Goal: Task Accomplishment & Management: Manage account settings

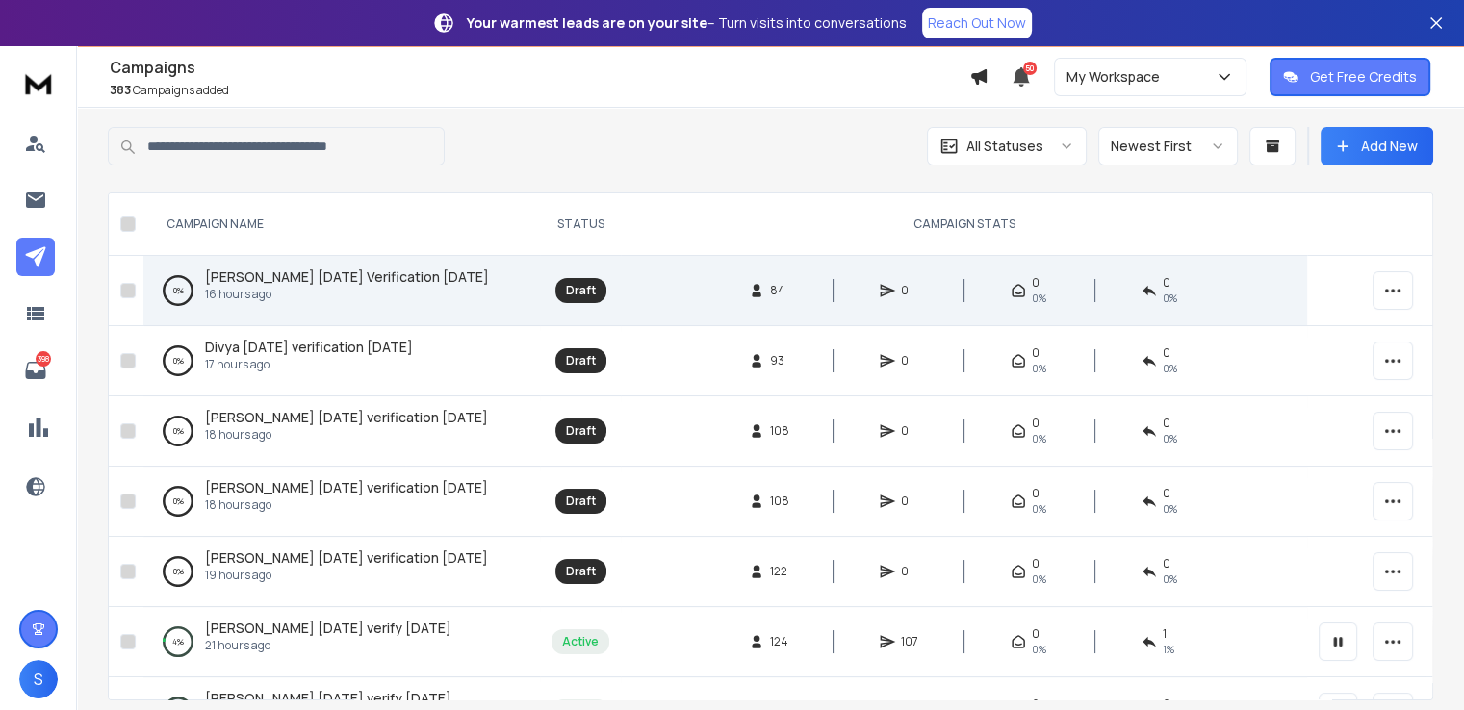
click at [288, 271] on span "[PERSON_NAME] [DATE] Verification [DATE]" at bounding box center [347, 277] width 284 height 18
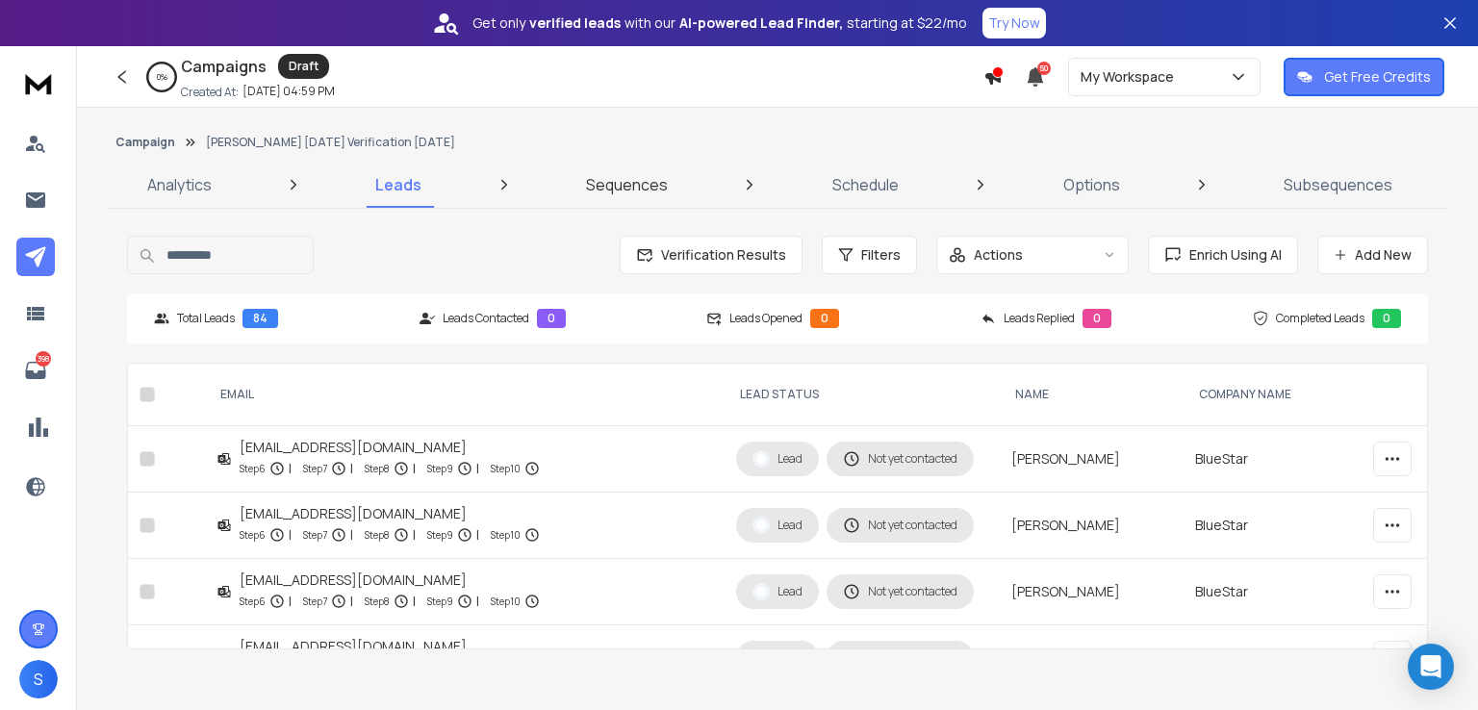
click at [648, 177] on p "Sequences" at bounding box center [627, 184] width 82 height 23
click at [626, 197] on link "Sequences" at bounding box center [626, 185] width 105 height 46
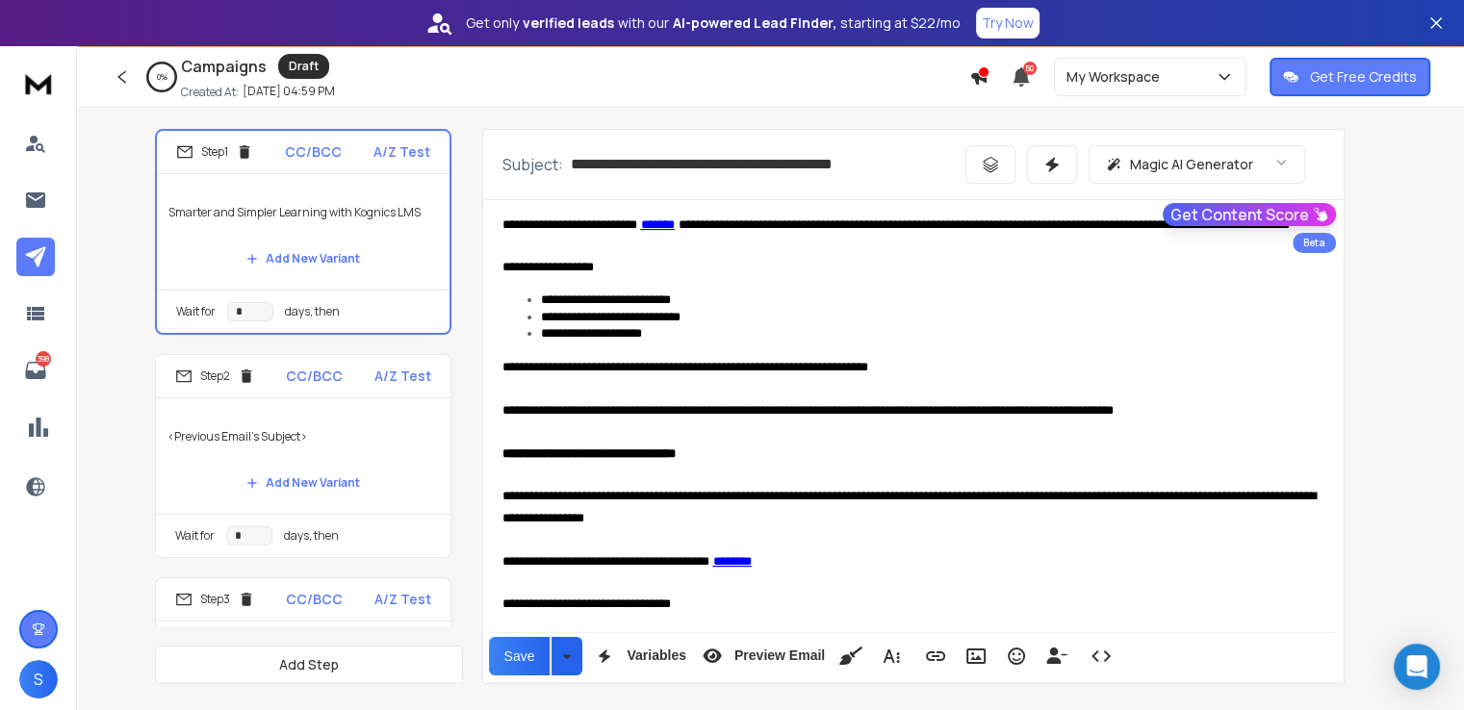
scroll to position [272, 0]
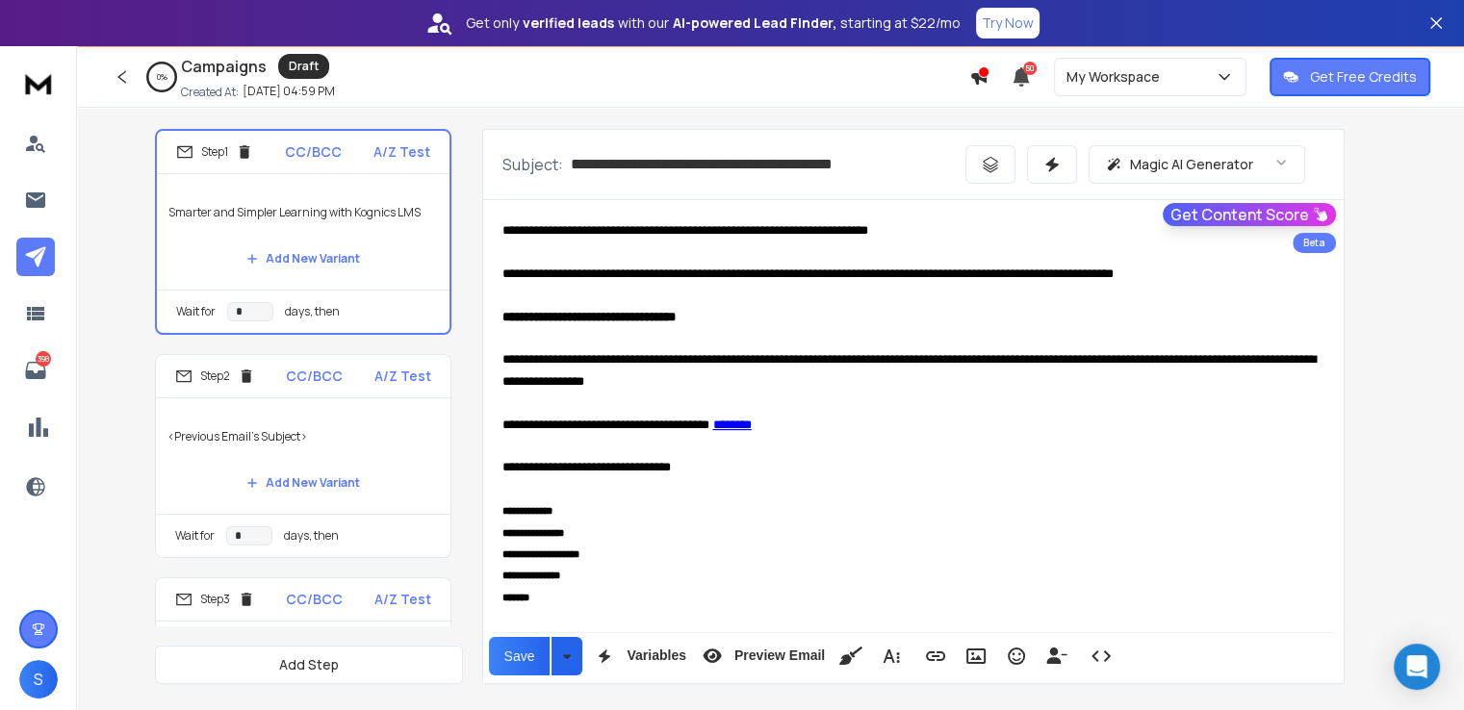
click at [389, 445] on p "<Previous Email's Subject>" at bounding box center [302, 437] width 271 height 54
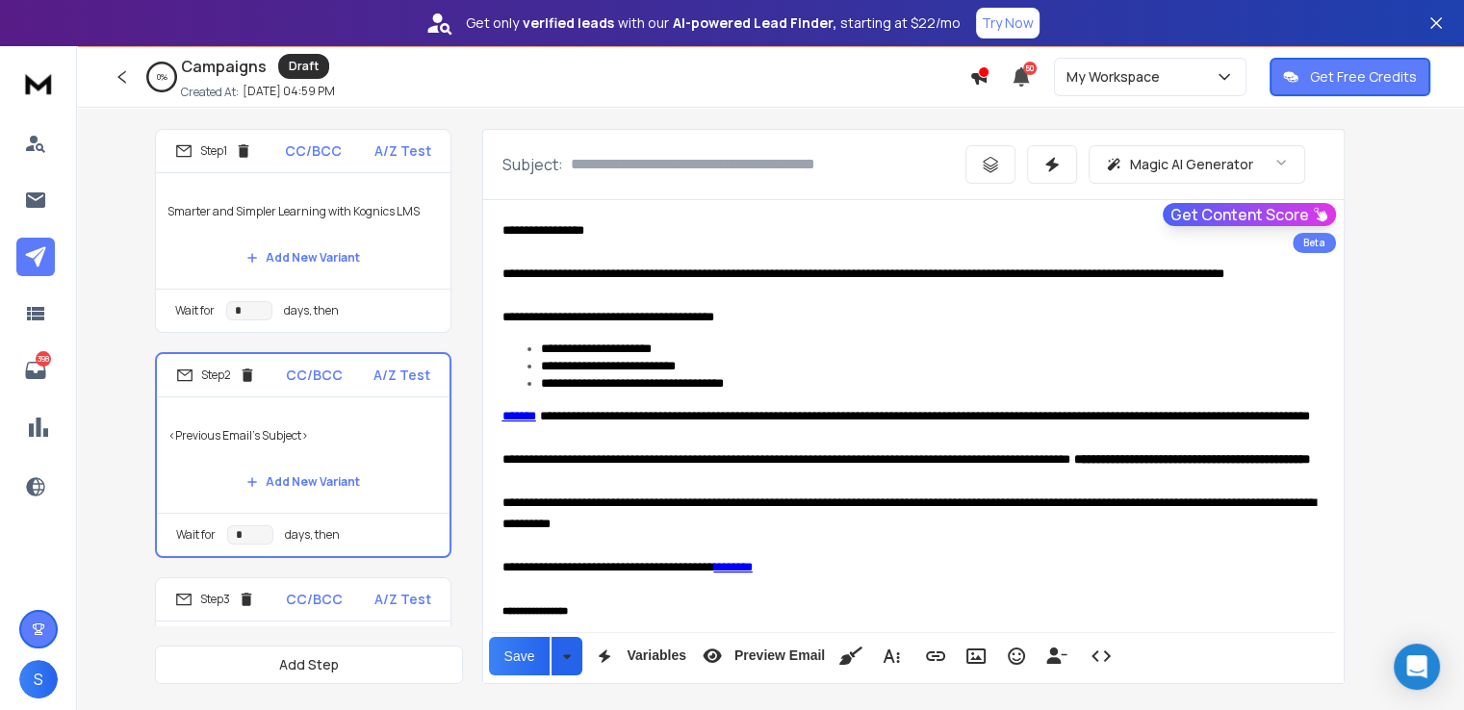
scroll to position [165, 0]
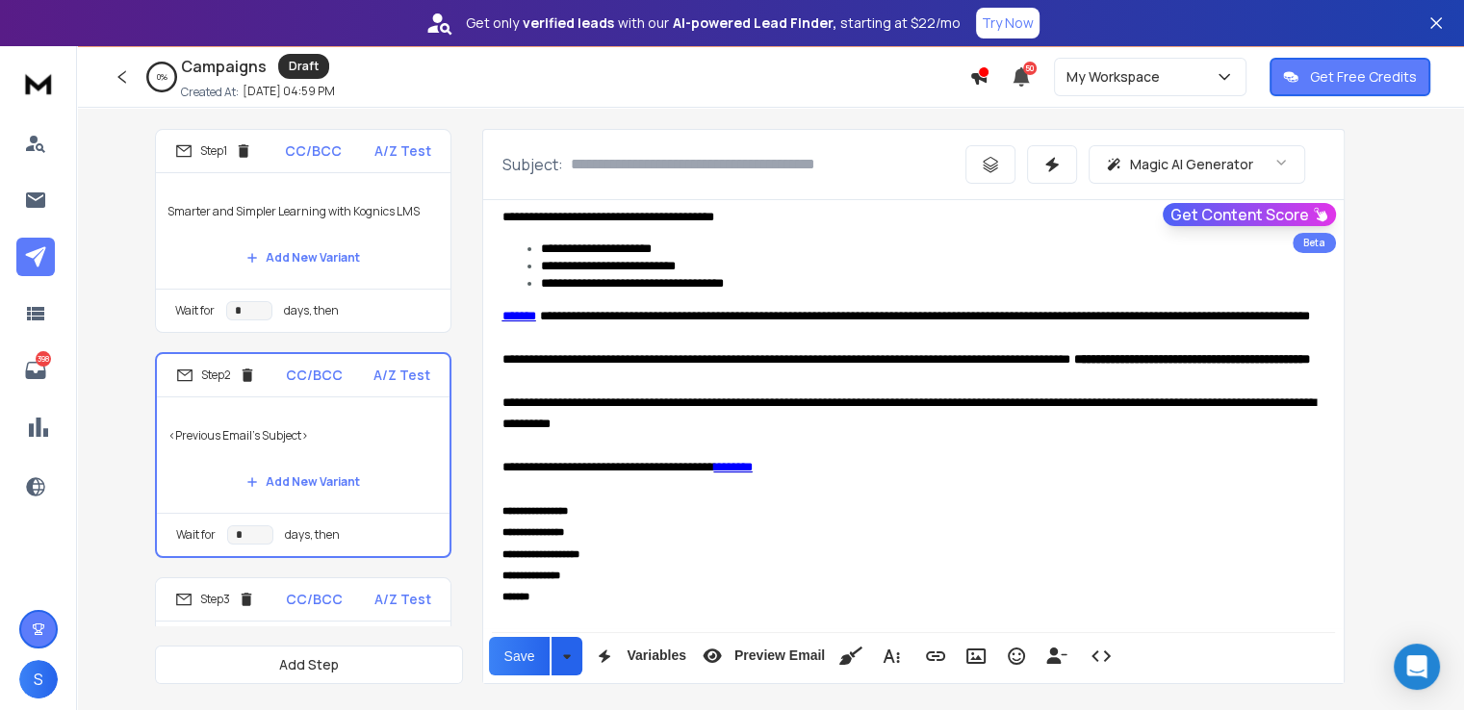
click at [354, 587] on div "Step 3 CC/BCC A/Z Test" at bounding box center [303, 599] width 294 height 43
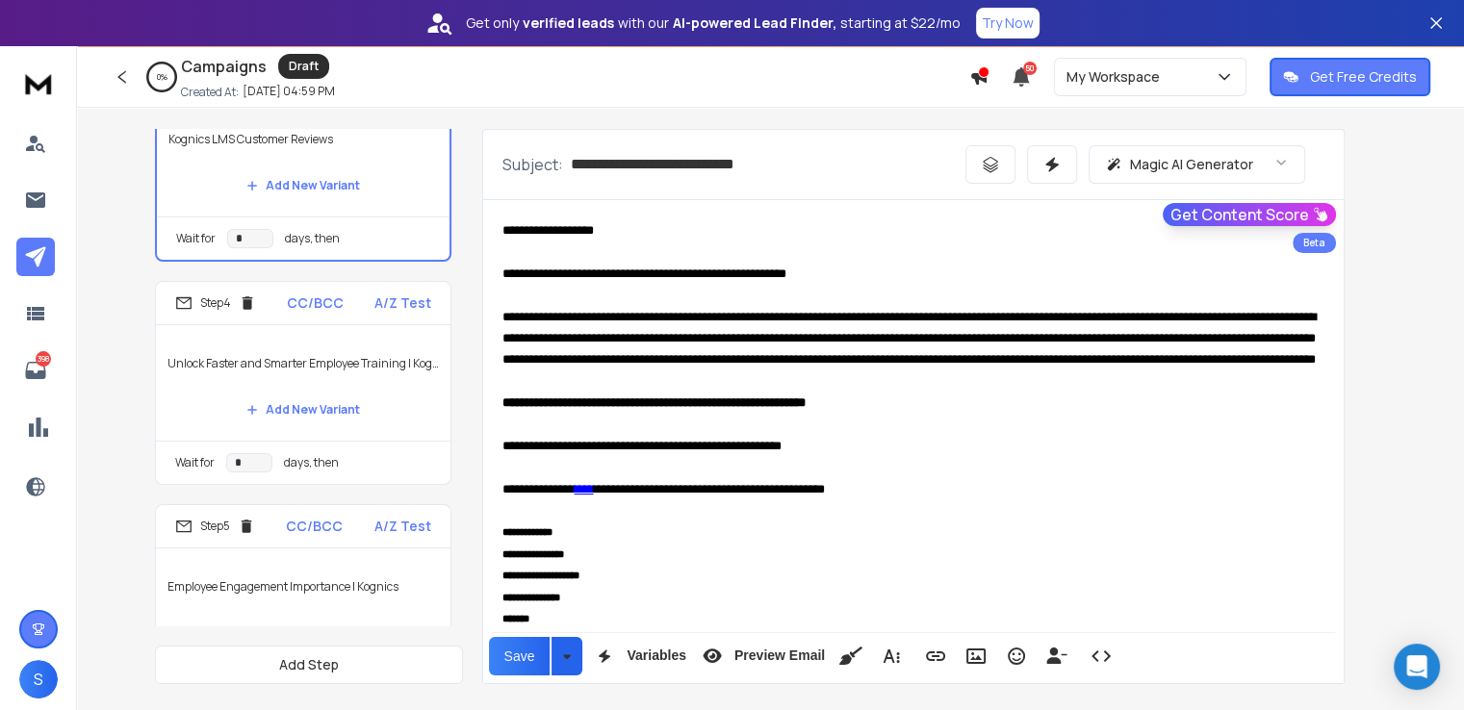
scroll to position [563, 0]
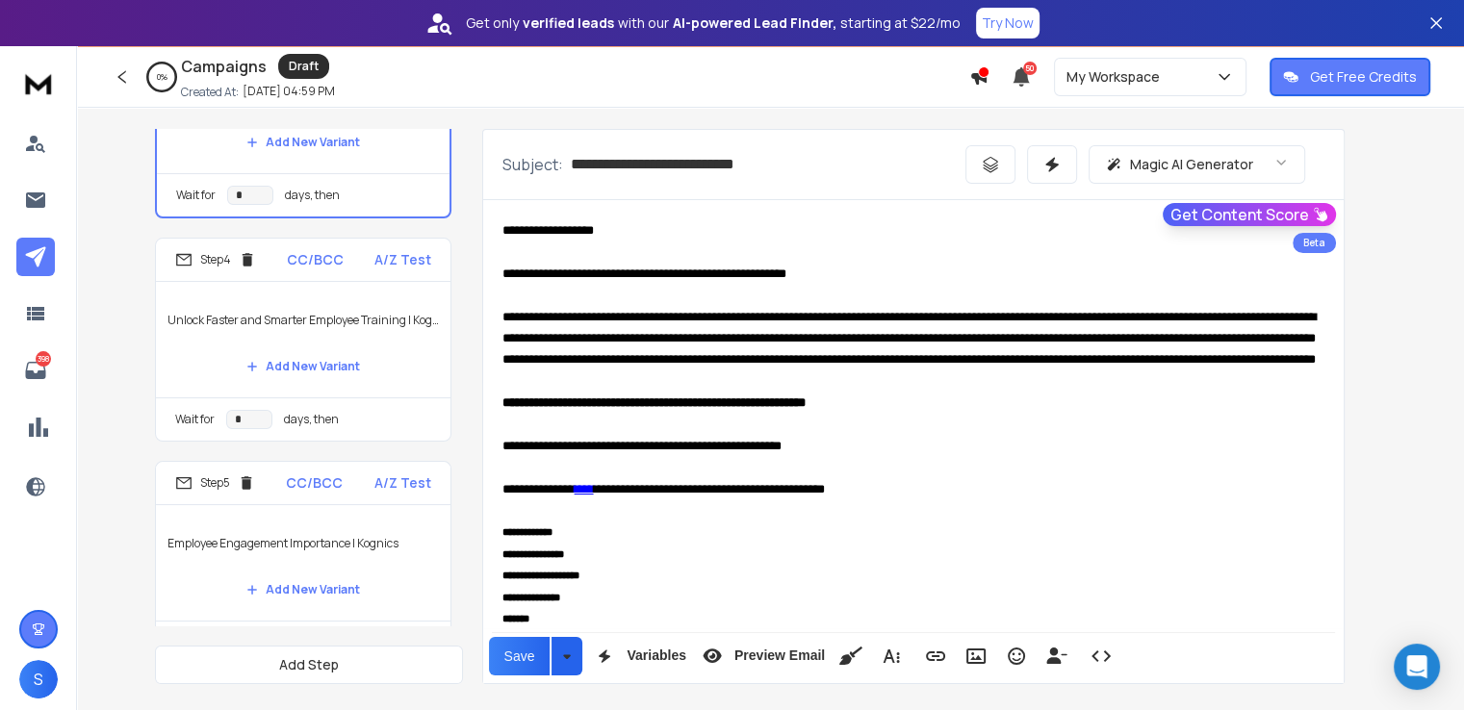
click at [393, 347] on div "Add New Variant" at bounding box center [302, 366] width 271 height 38
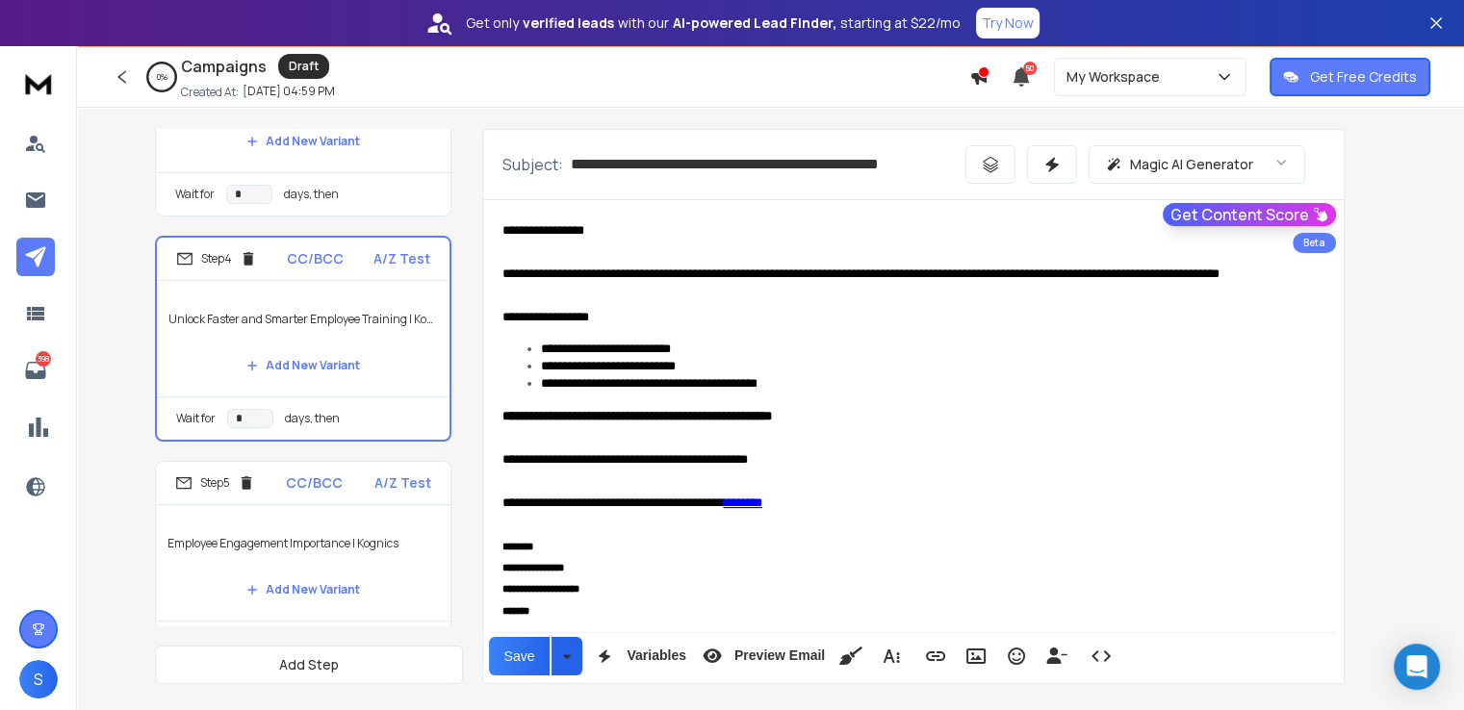
click at [382, 528] on p "Employee Engagement Importance | Kognics" at bounding box center [302, 544] width 271 height 54
type input "**********"
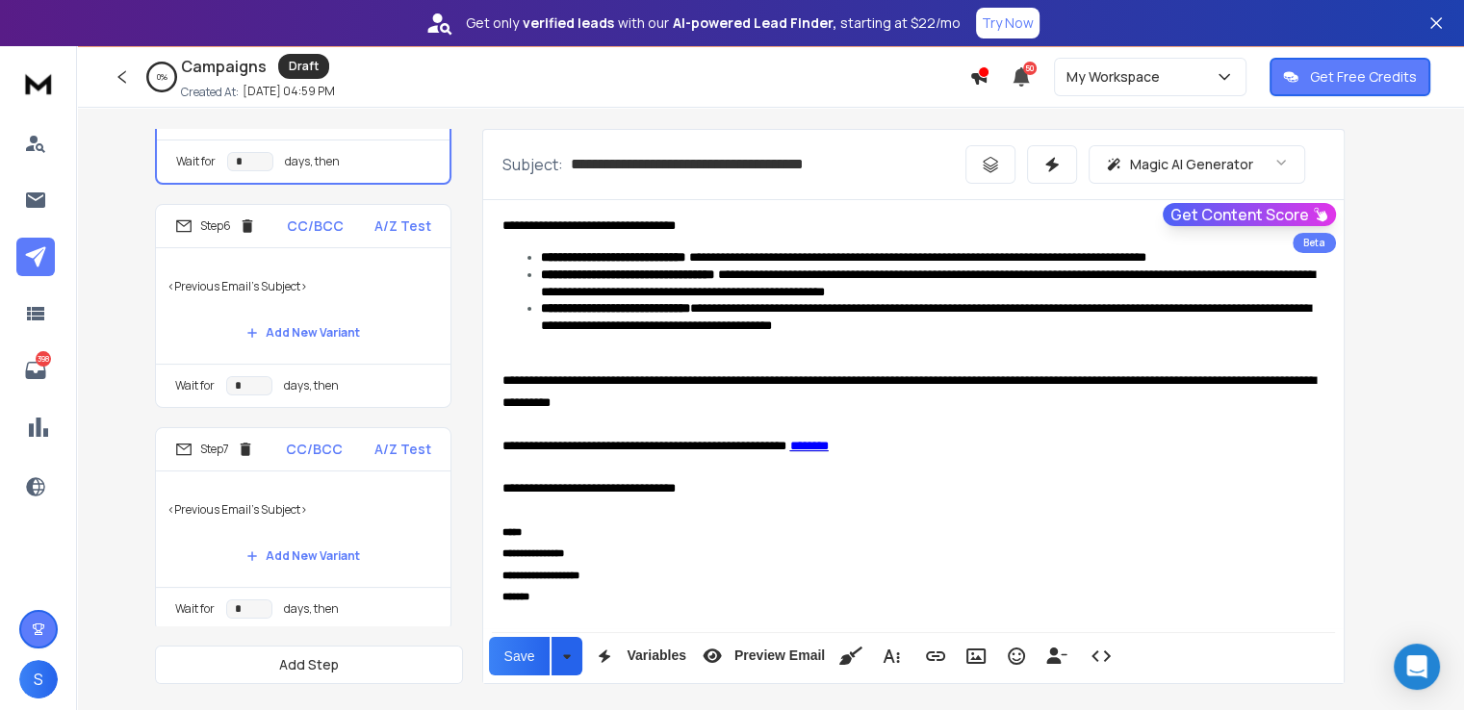
scroll to position [1060, 0]
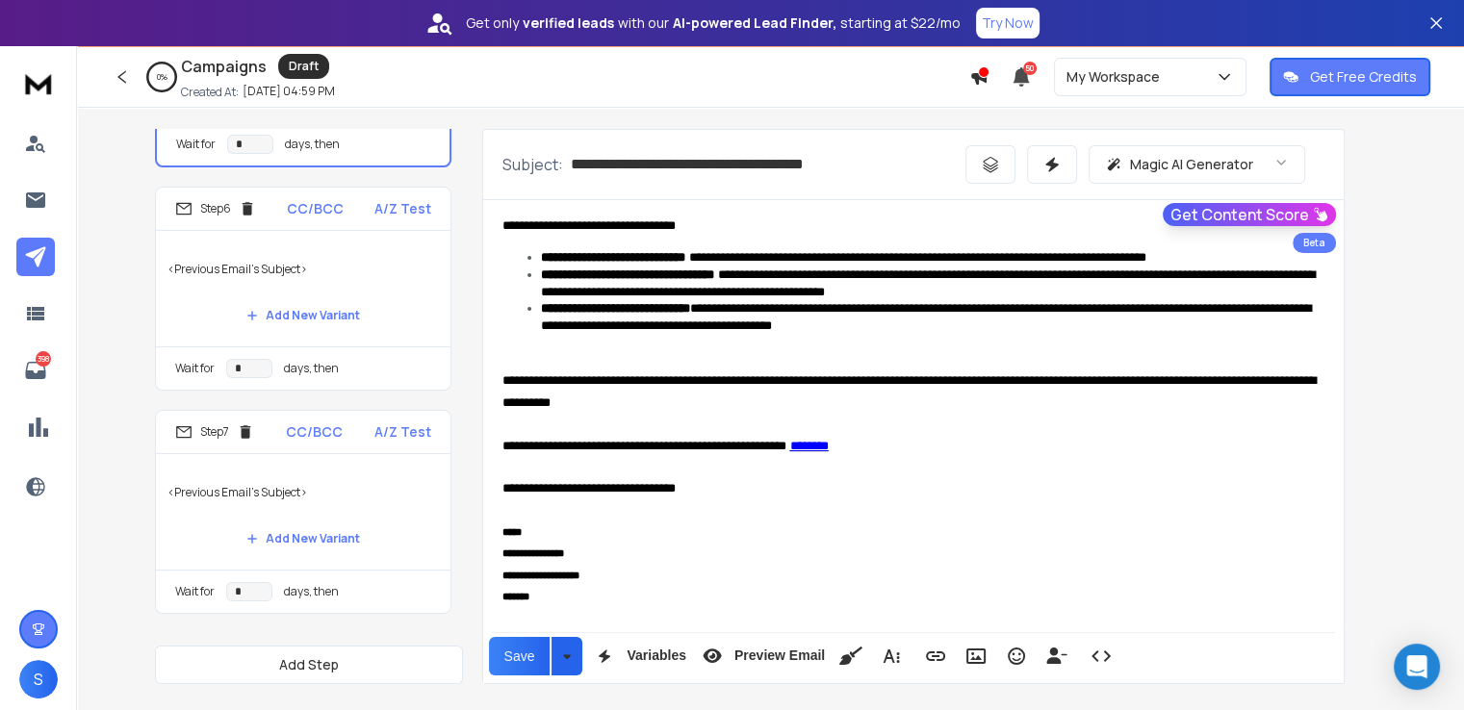
click at [422, 375] on div "Wait for * days, then" at bounding box center [303, 367] width 294 height 43
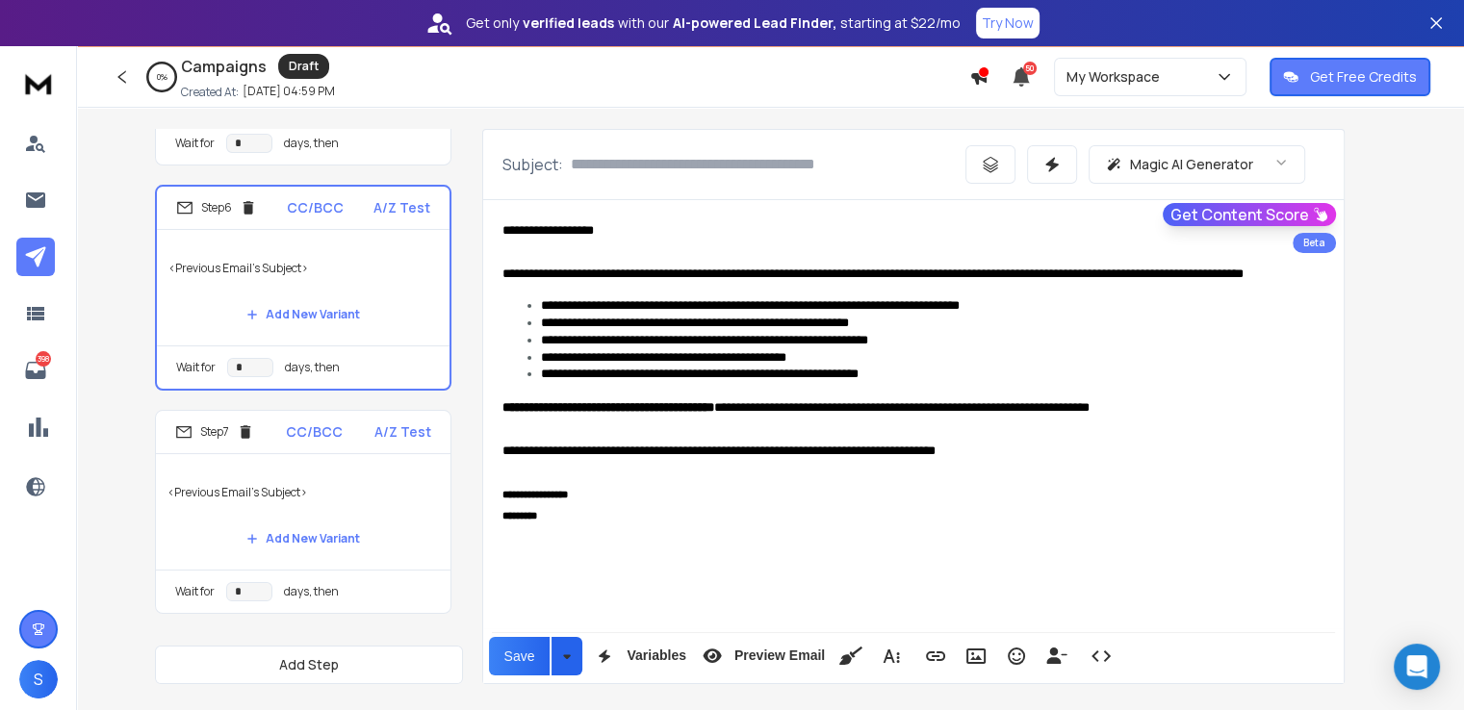
click at [402, 590] on div "Wait for * days, then" at bounding box center [303, 591] width 294 height 43
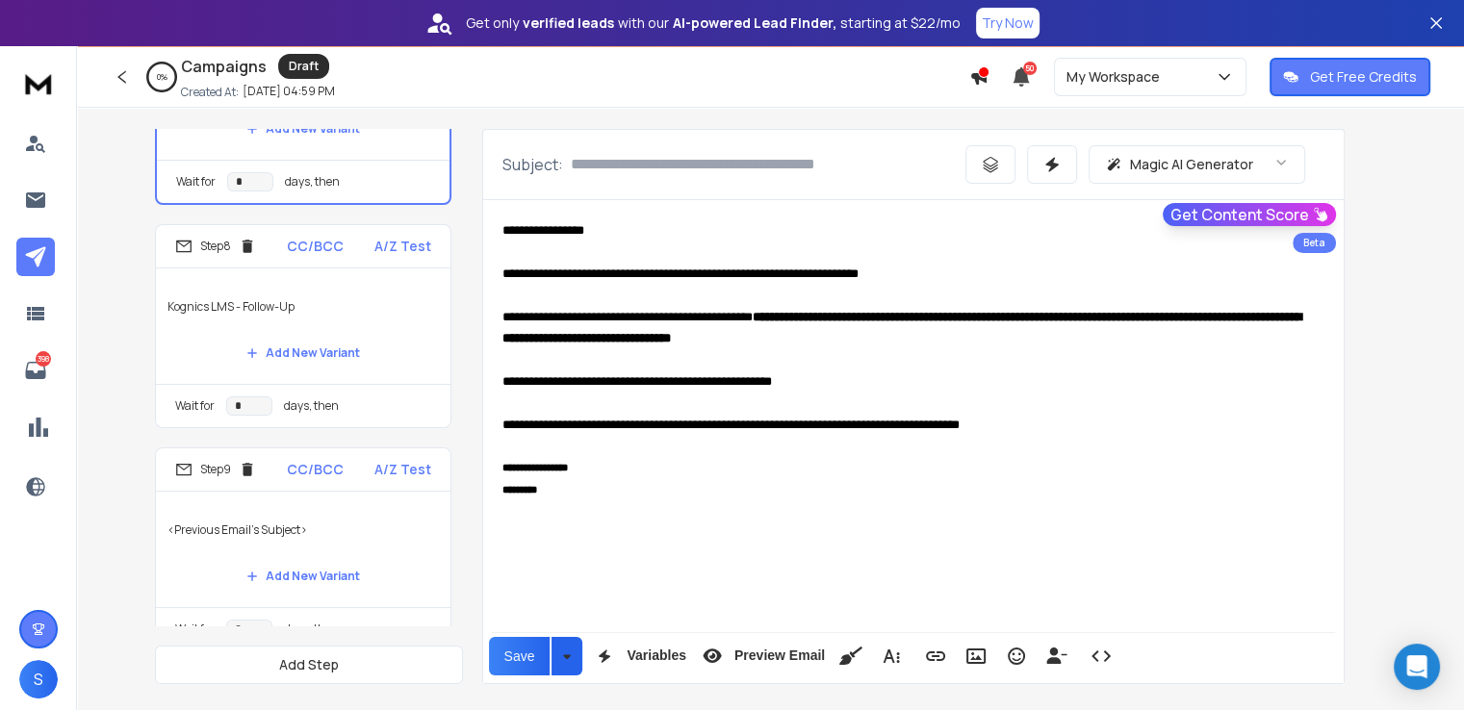
scroll to position [1540, 0]
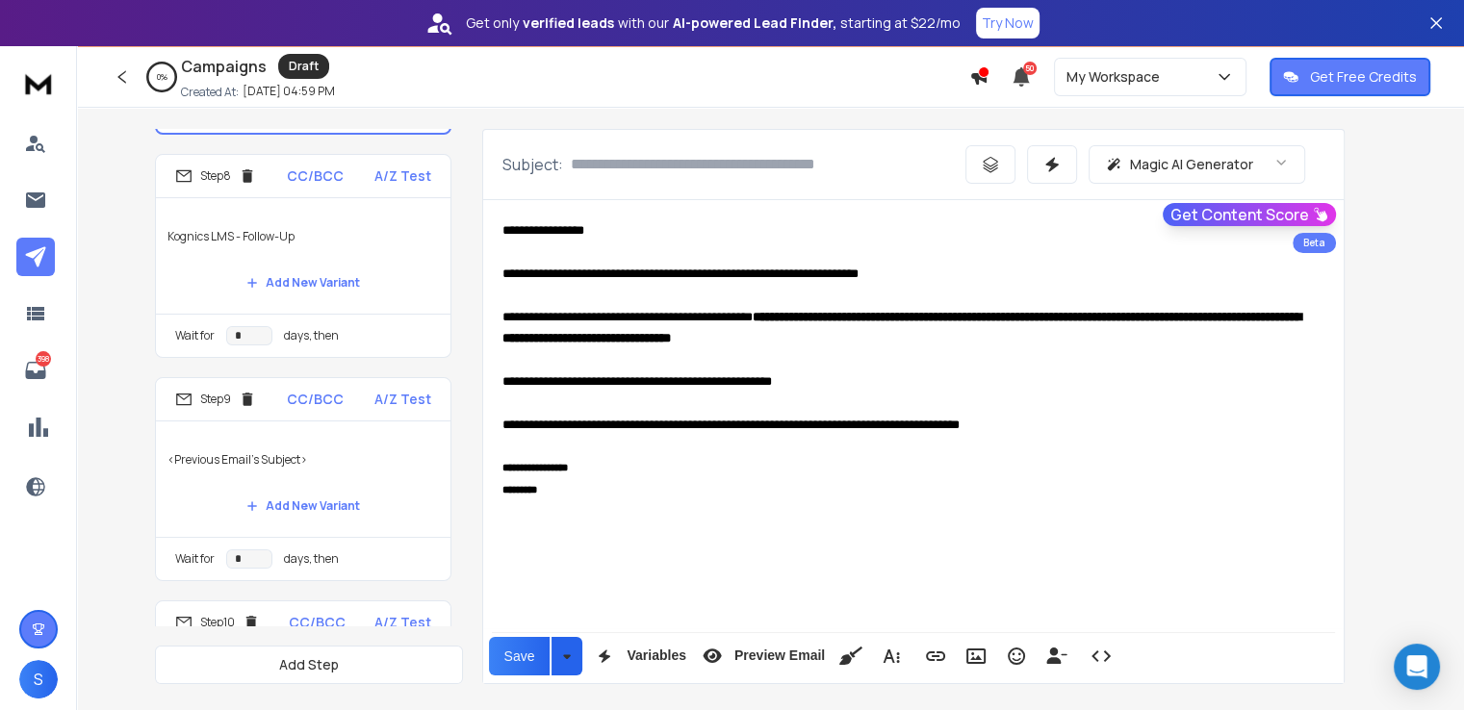
click at [412, 264] on div "Add New Variant" at bounding box center [302, 283] width 271 height 38
type input "**********"
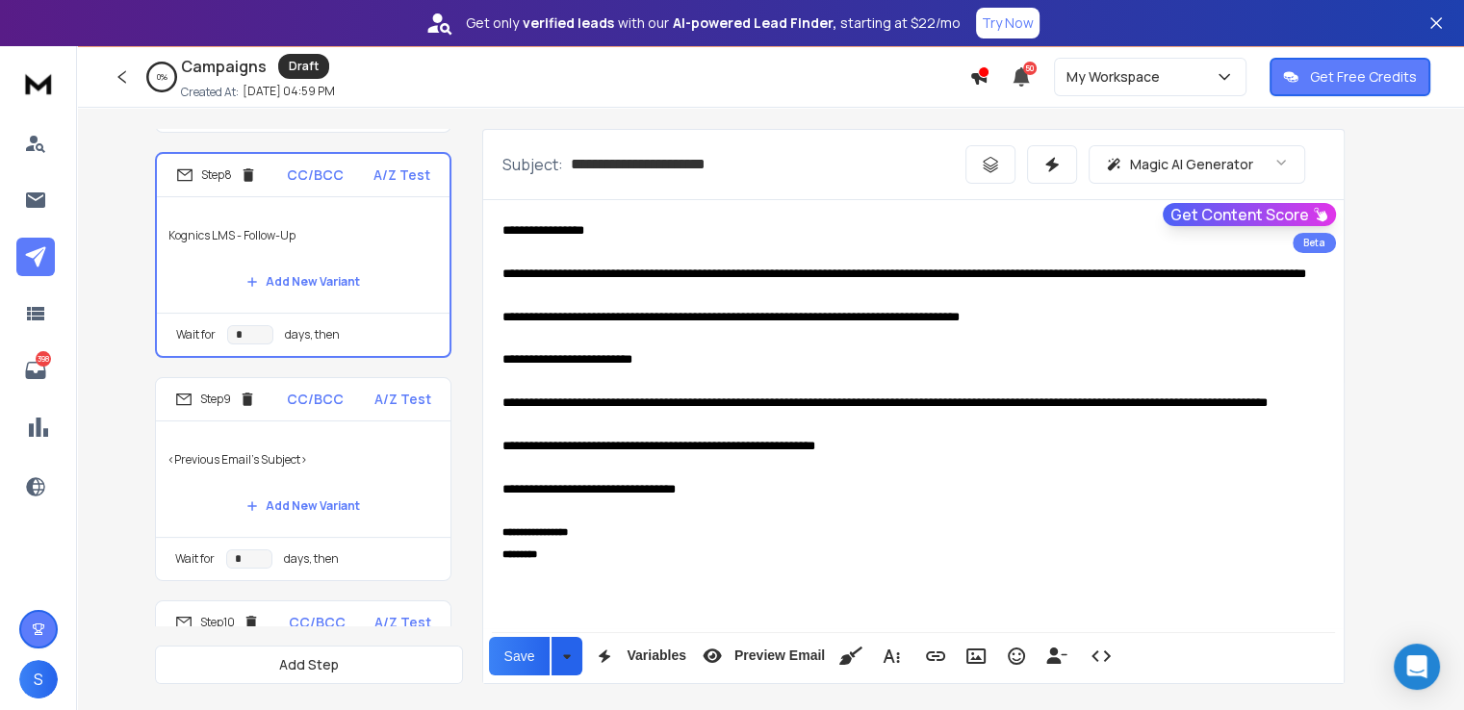
click at [395, 487] on div "Add New Variant" at bounding box center [302, 506] width 271 height 38
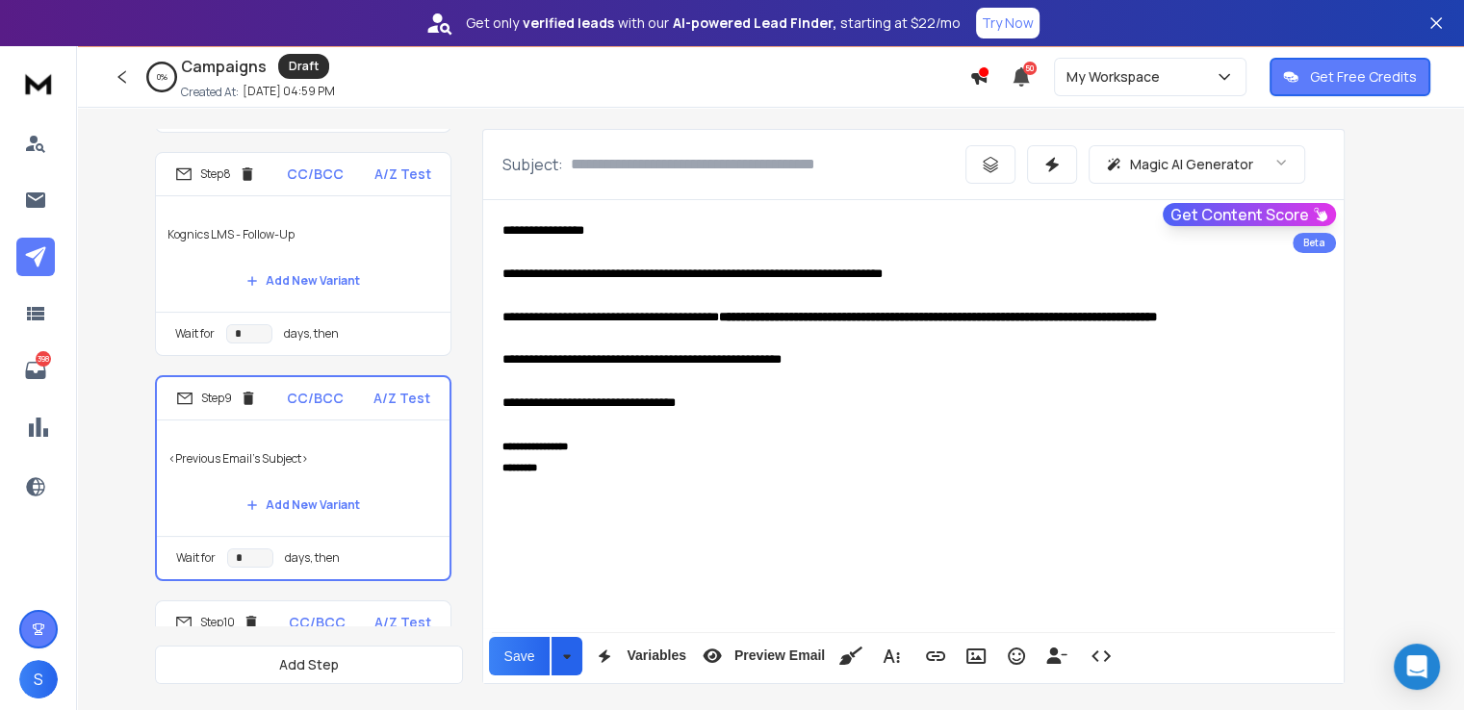
scroll to position [1667, 0]
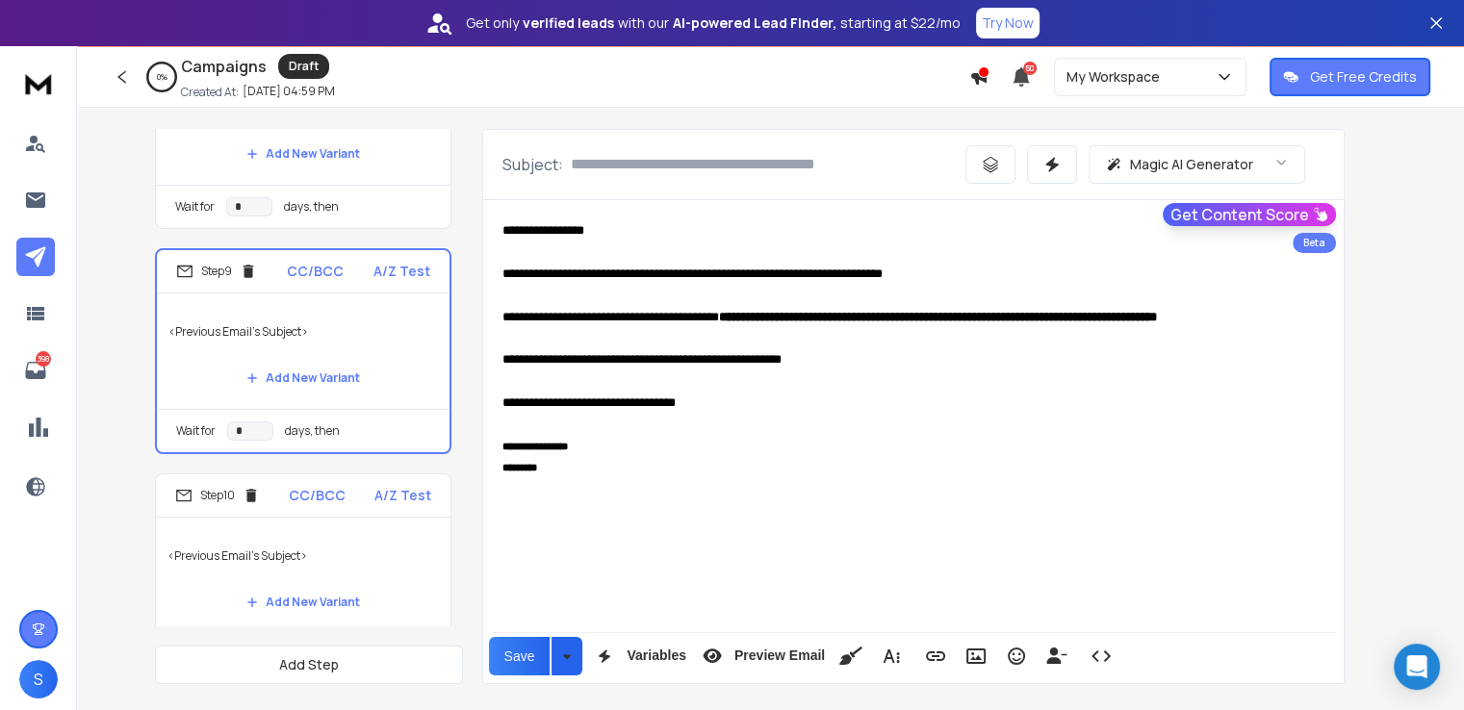
click at [413, 541] on p "<Previous Email's Subject>" at bounding box center [302, 556] width 271 height 54
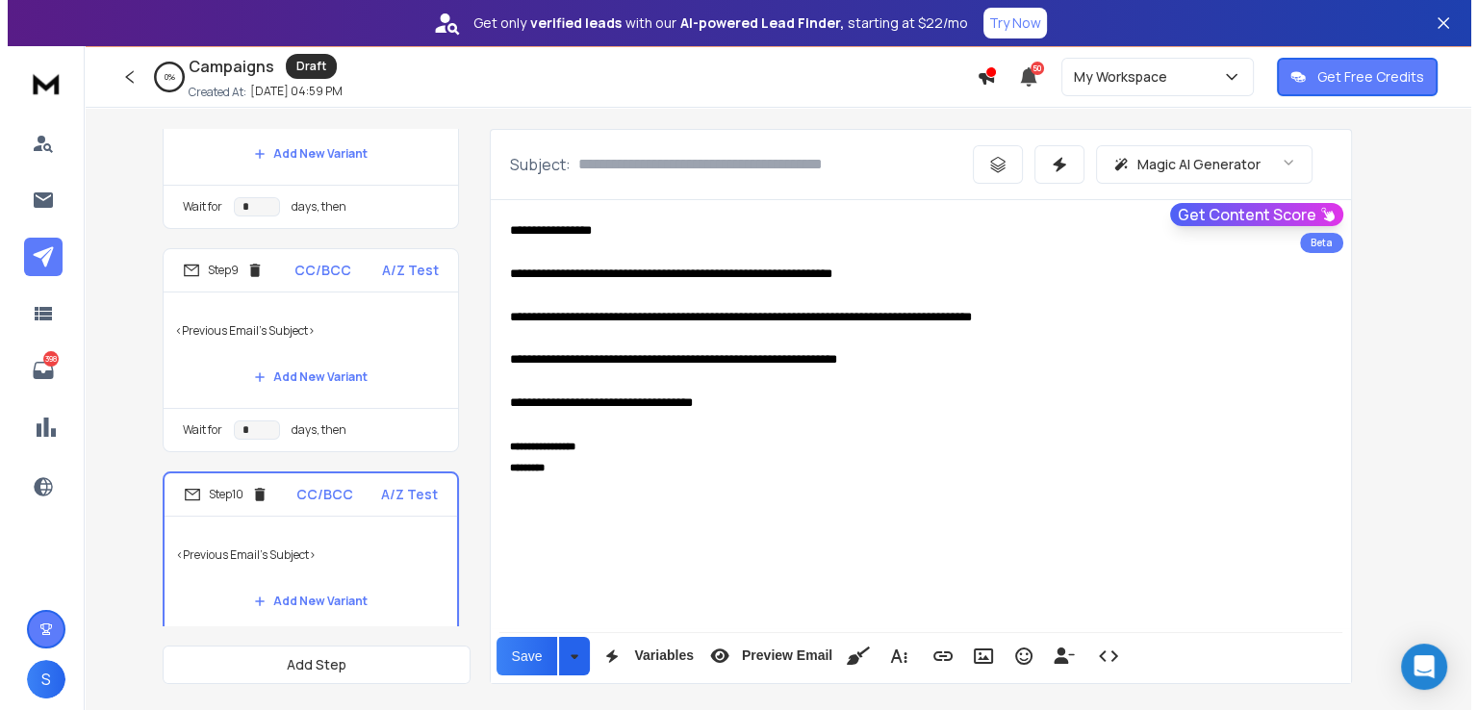
scroll to position [0, 0]
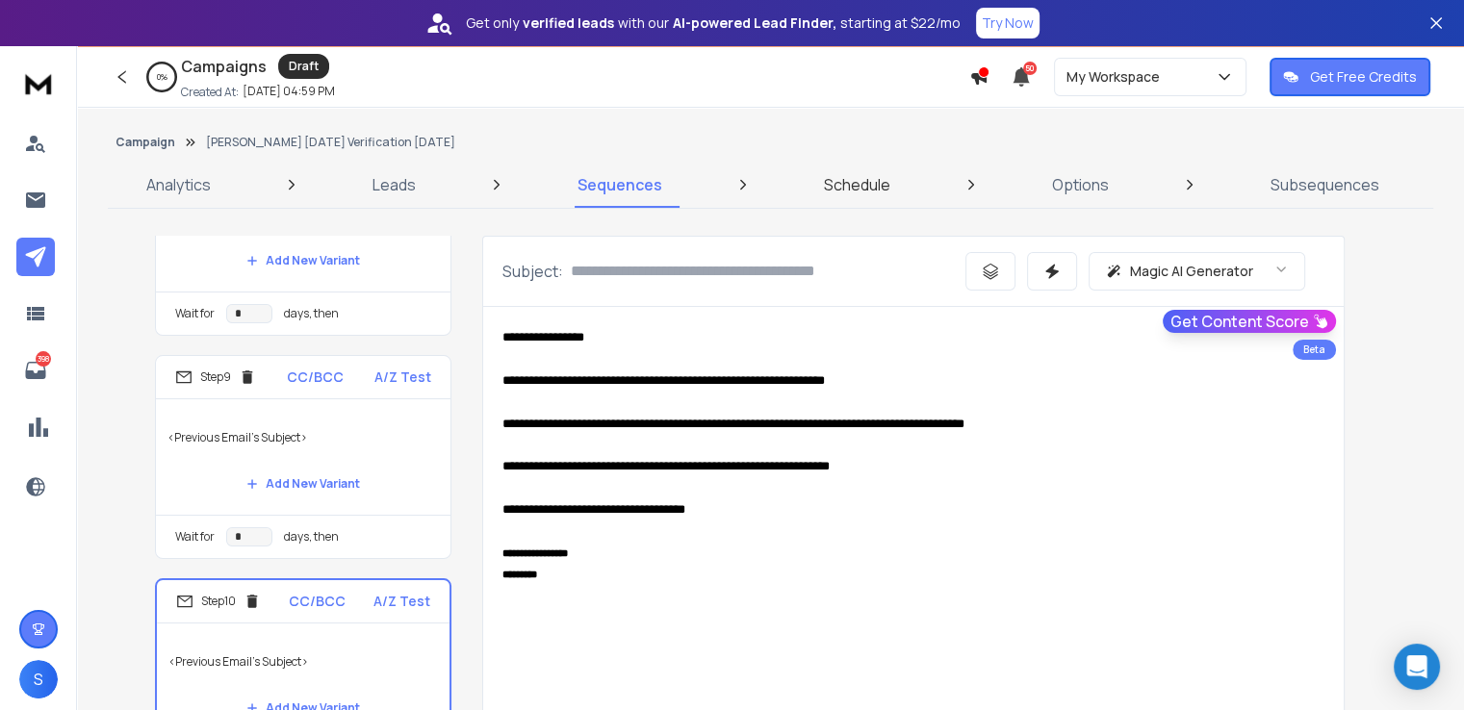
click at [843, 182] on p "Schedule" at bounding box center [857, 184] width 66 height 23
click at [865, 180] on p "Schedule" at bounding box center [857, 184] width 66 height 23
click at [860, 185] on p "Schedule" at bounding box center [857, 184] width 66 height 23
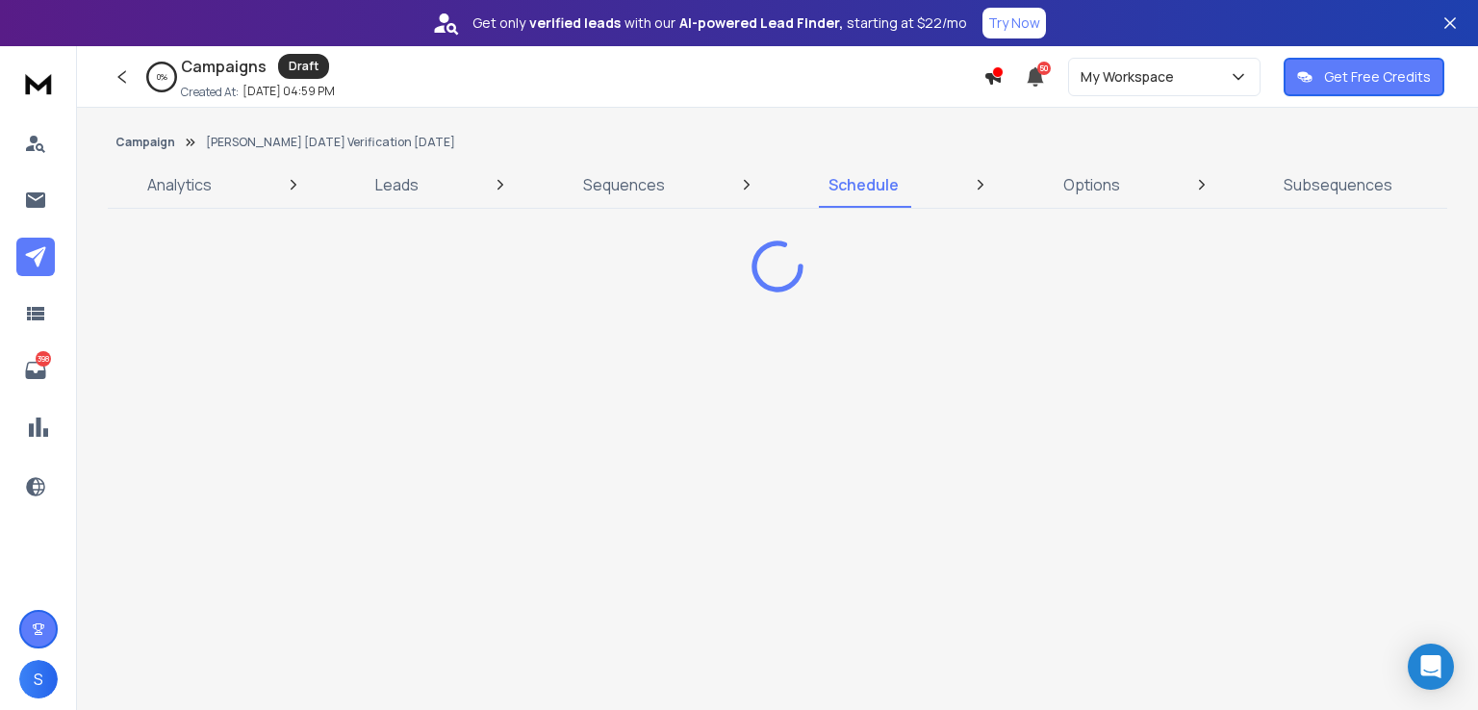
click at [860, 185] on p "Schedule" at bounding box center [863, 184] width 70 height 23
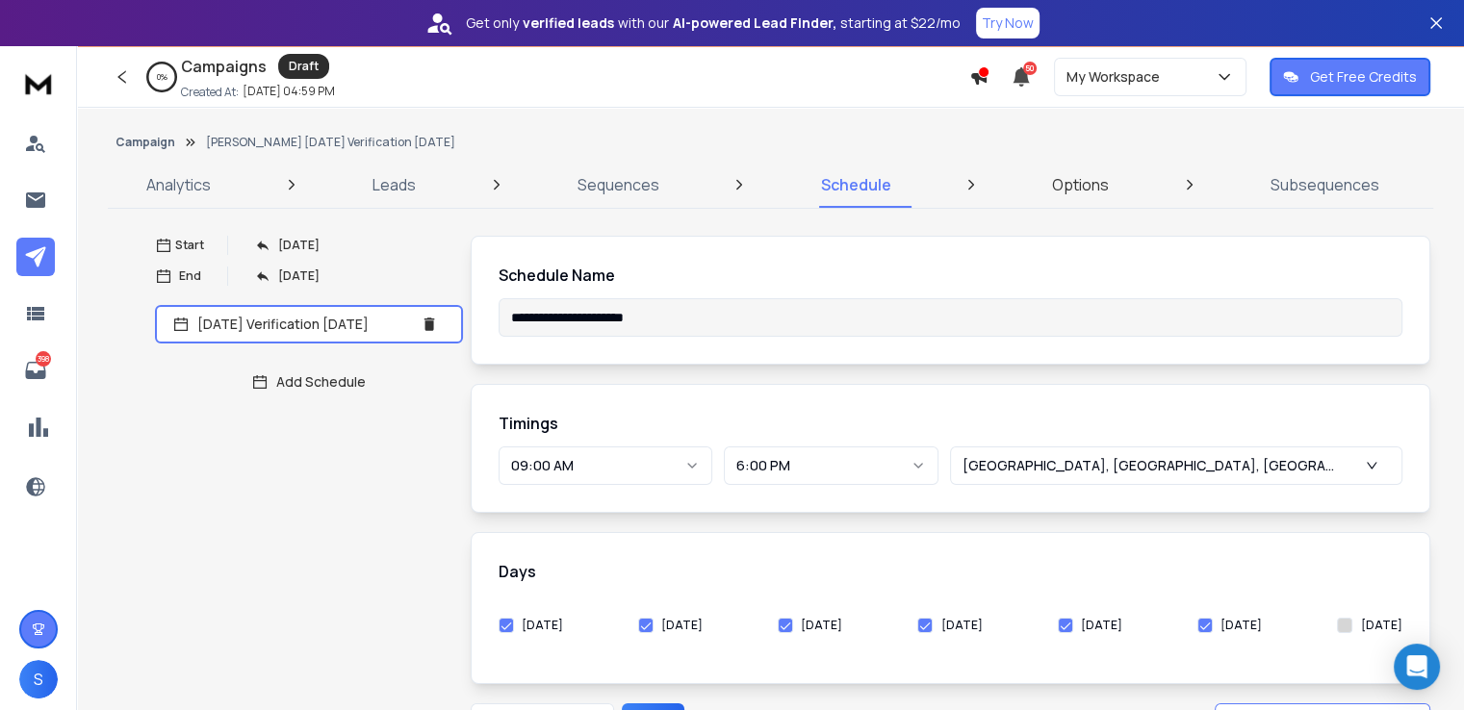
click at [1105, 183] on p "Options" at bounding box center [1080, 184] width 57 height 23
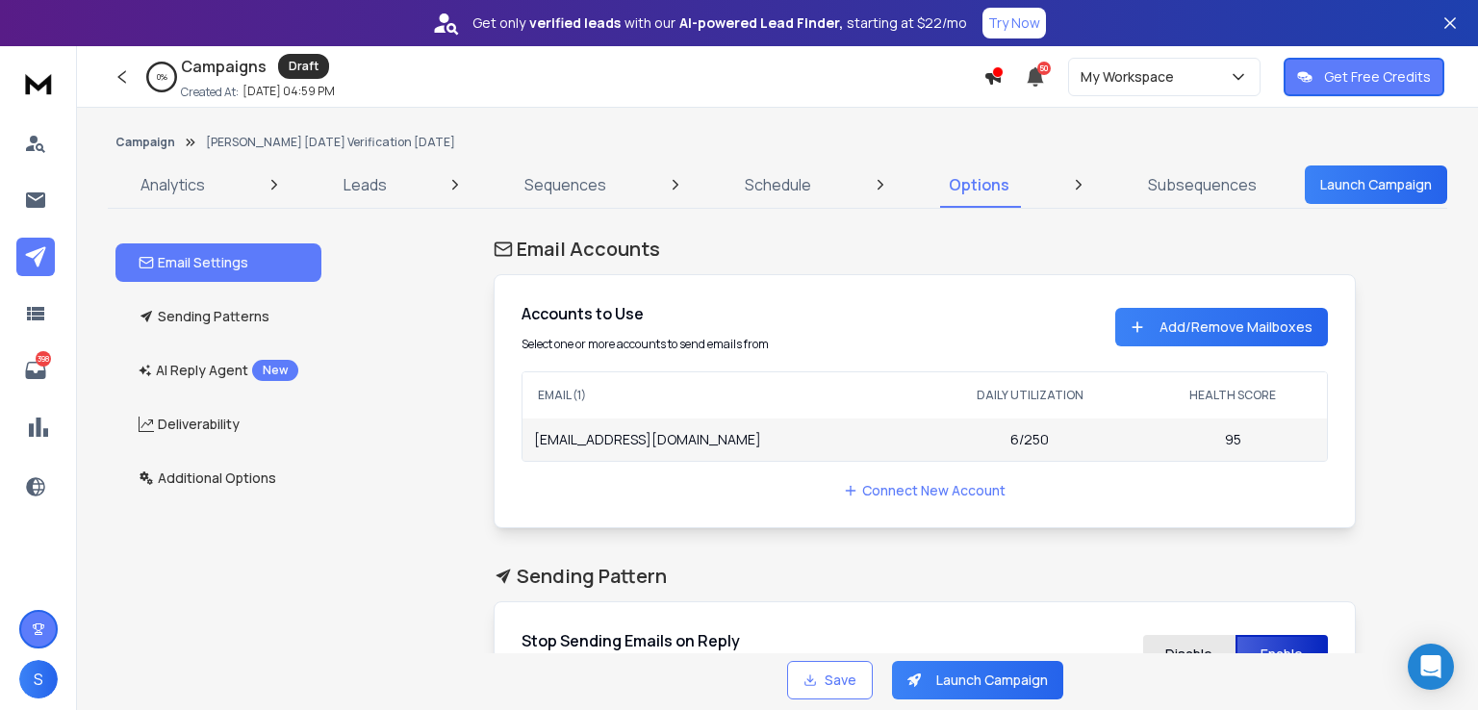
click at [968, 684] on button "Launch Campaign" at bounding box center [977, 680] width 171 height 38
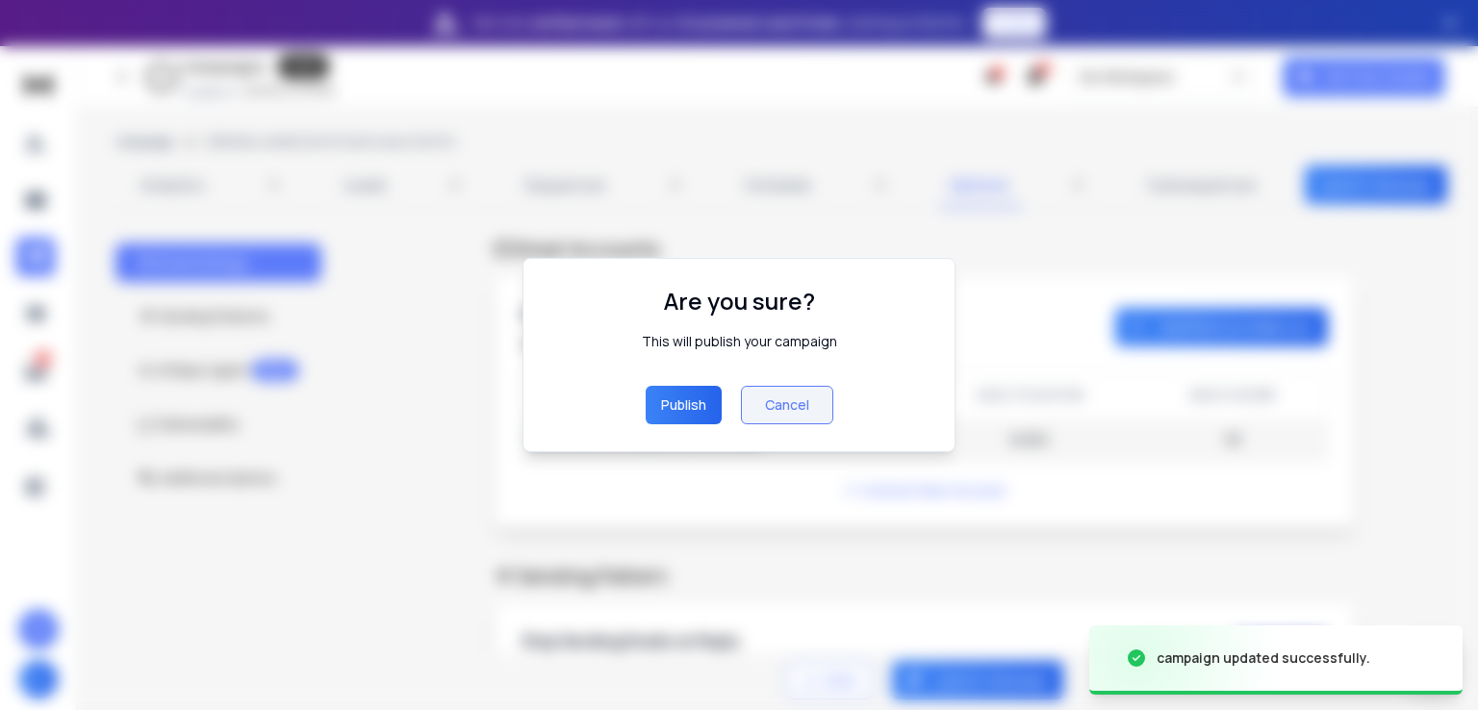
click at [663, 395] on button "Publish" at bounding box center [684, 405] width 76 height 38
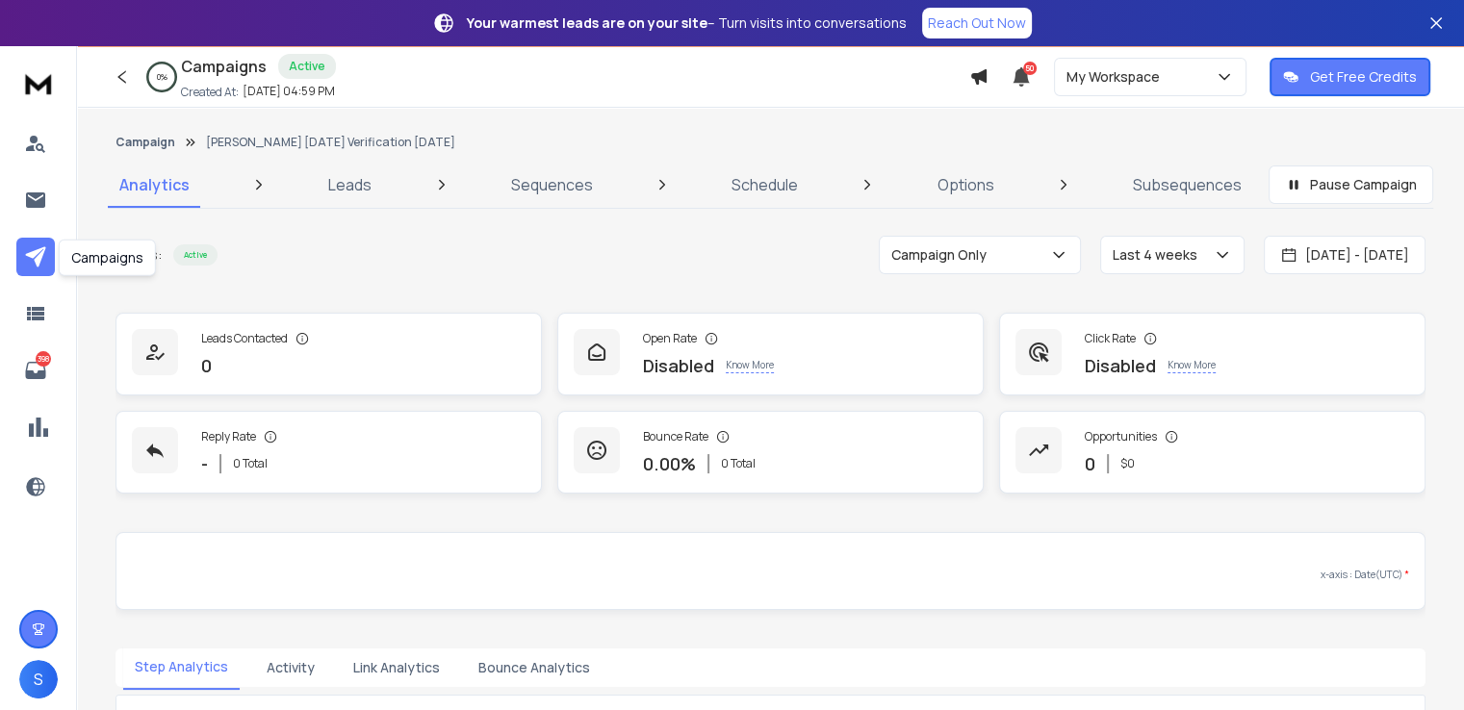
click at [29, 252] on icon at bounding box center [35, 256] width 23 height 23
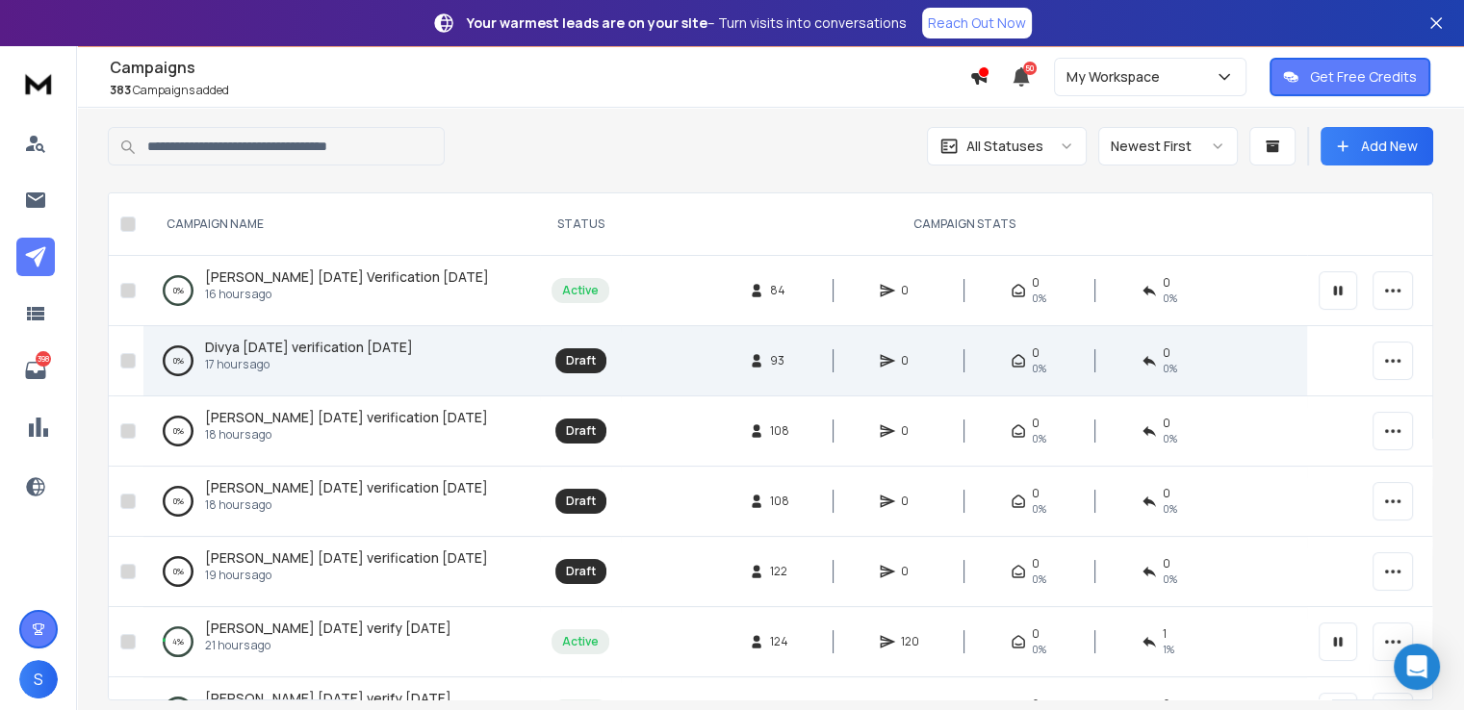
click at [299, 351] on span "Divya [DATE] verification [DATE]" at bounding box center [309, 347] width 208 height 18
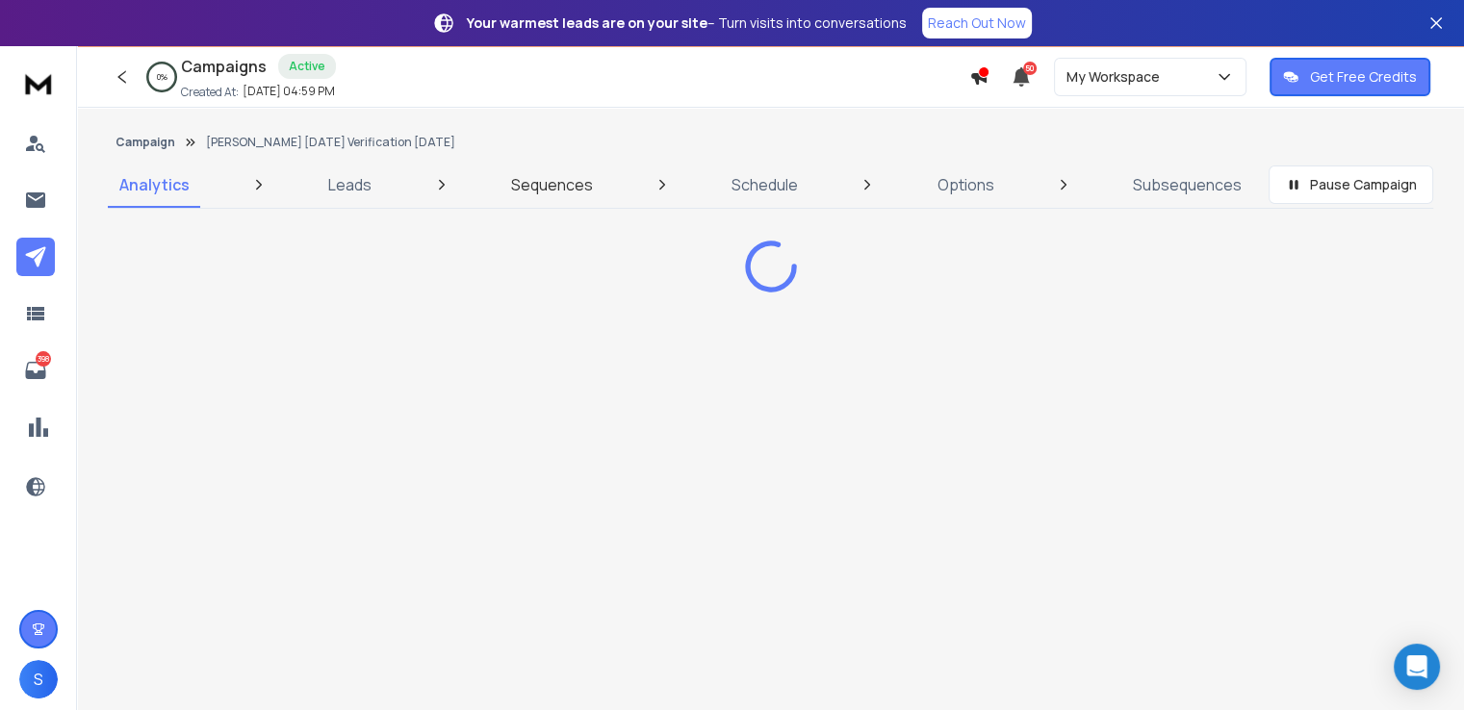
click at [578, 188] on link "Sequences" at bounding box center [551, 185] width 105 height 46
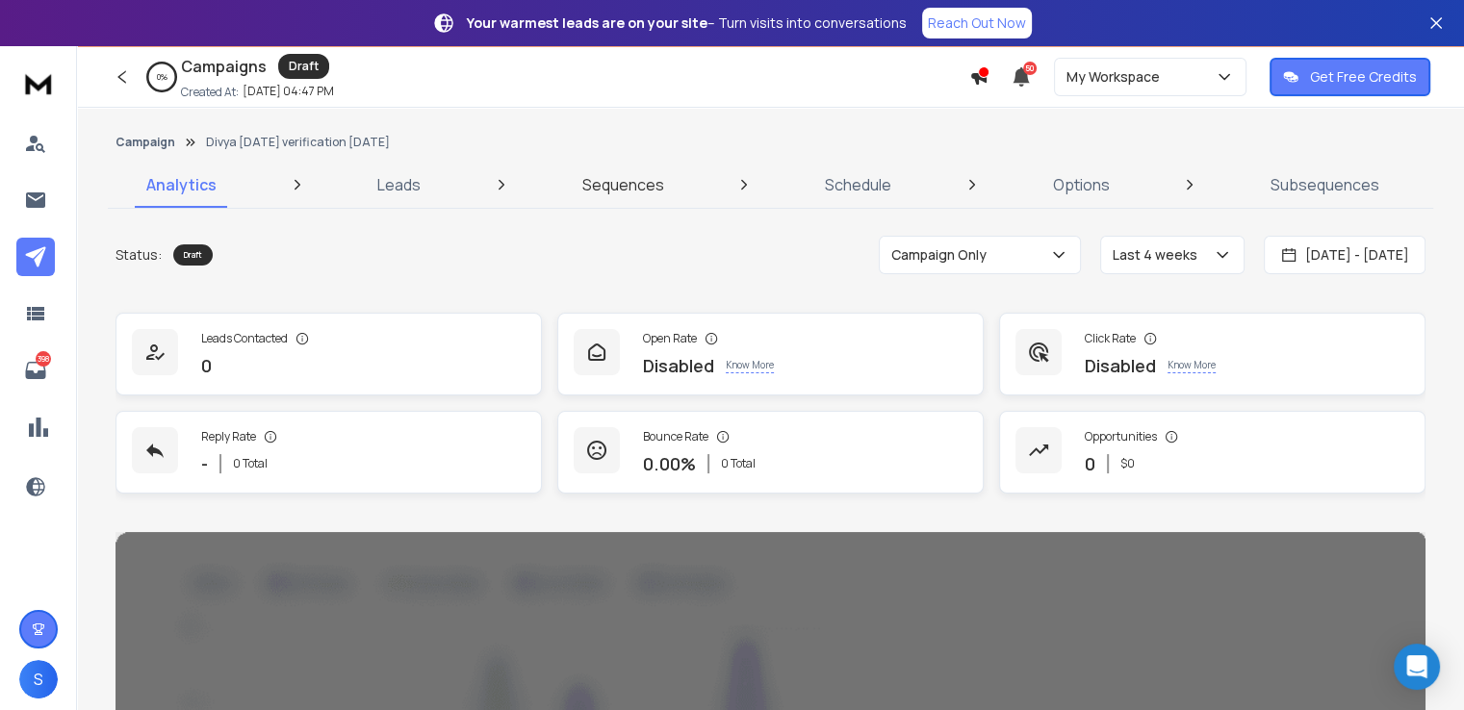
click at [612, 188] on p "Sequences" at bounding box center [623, 184] width 82 height 23
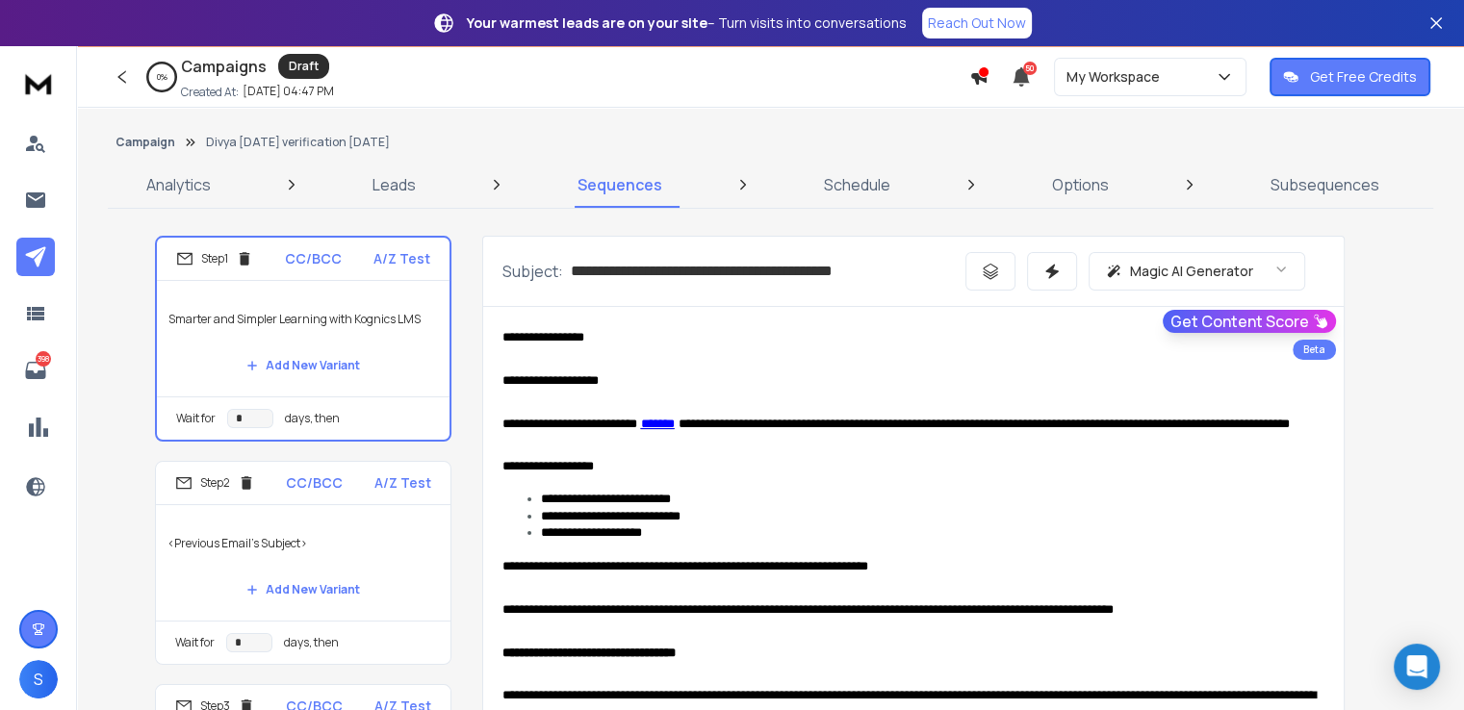
scroll to position [272, 0]
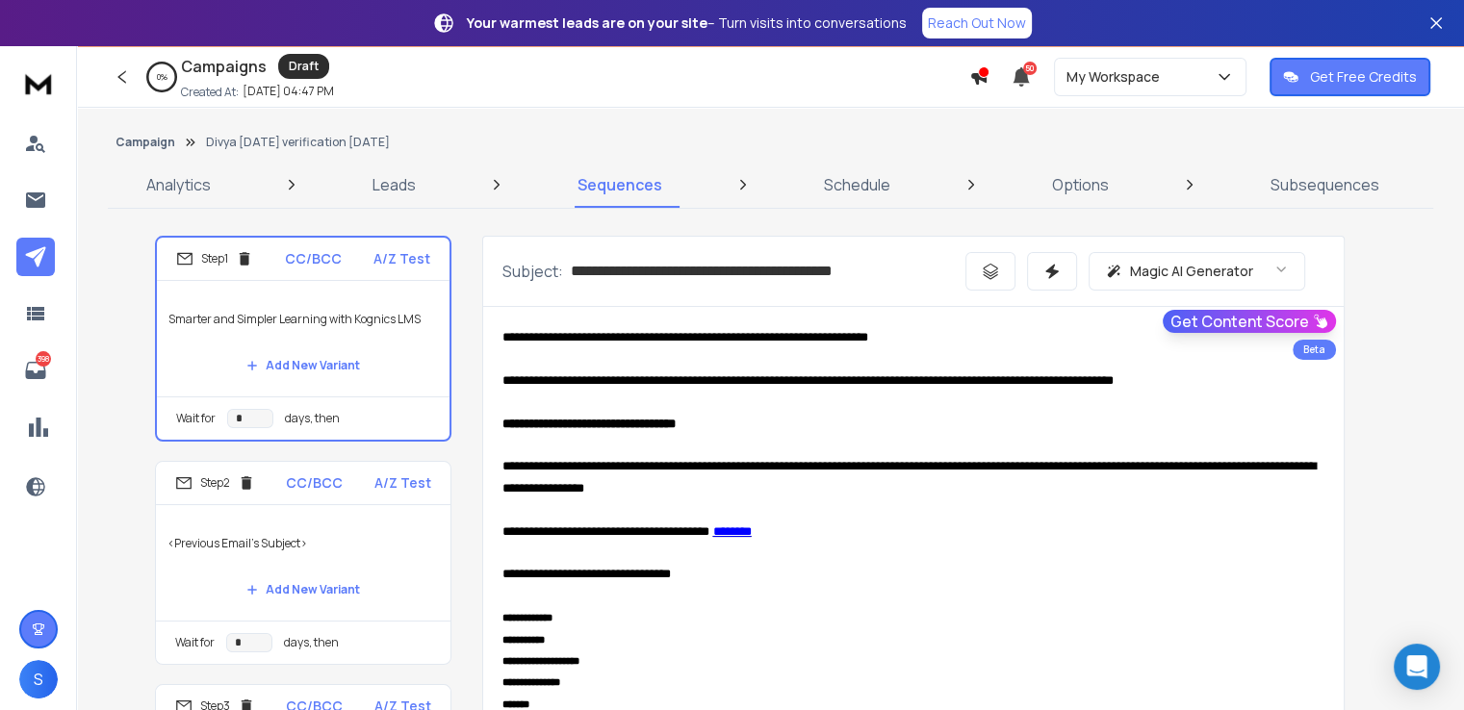
click at [370, 567] on p "<Previous Email's Subject>" at bounding box center [302, 544] width 271 height 54
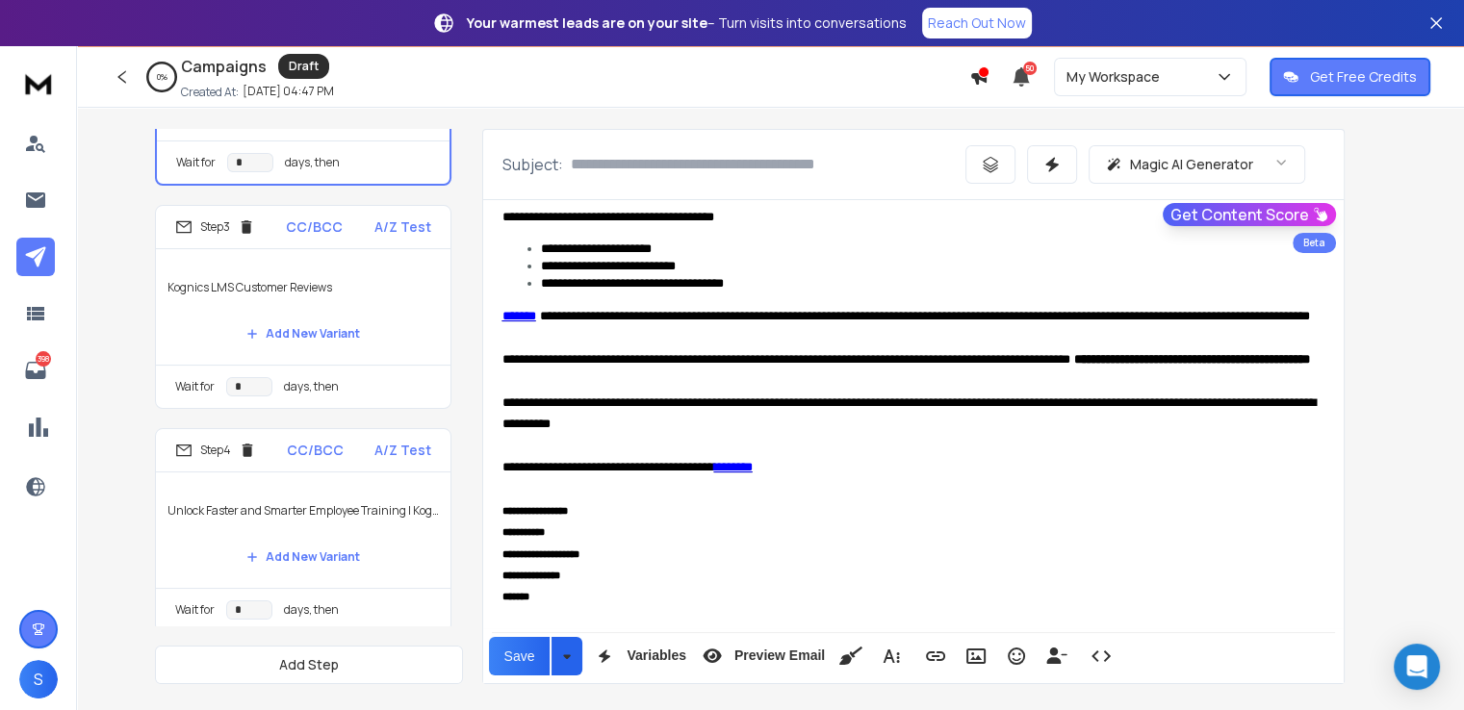
scroll to position [399, 0]
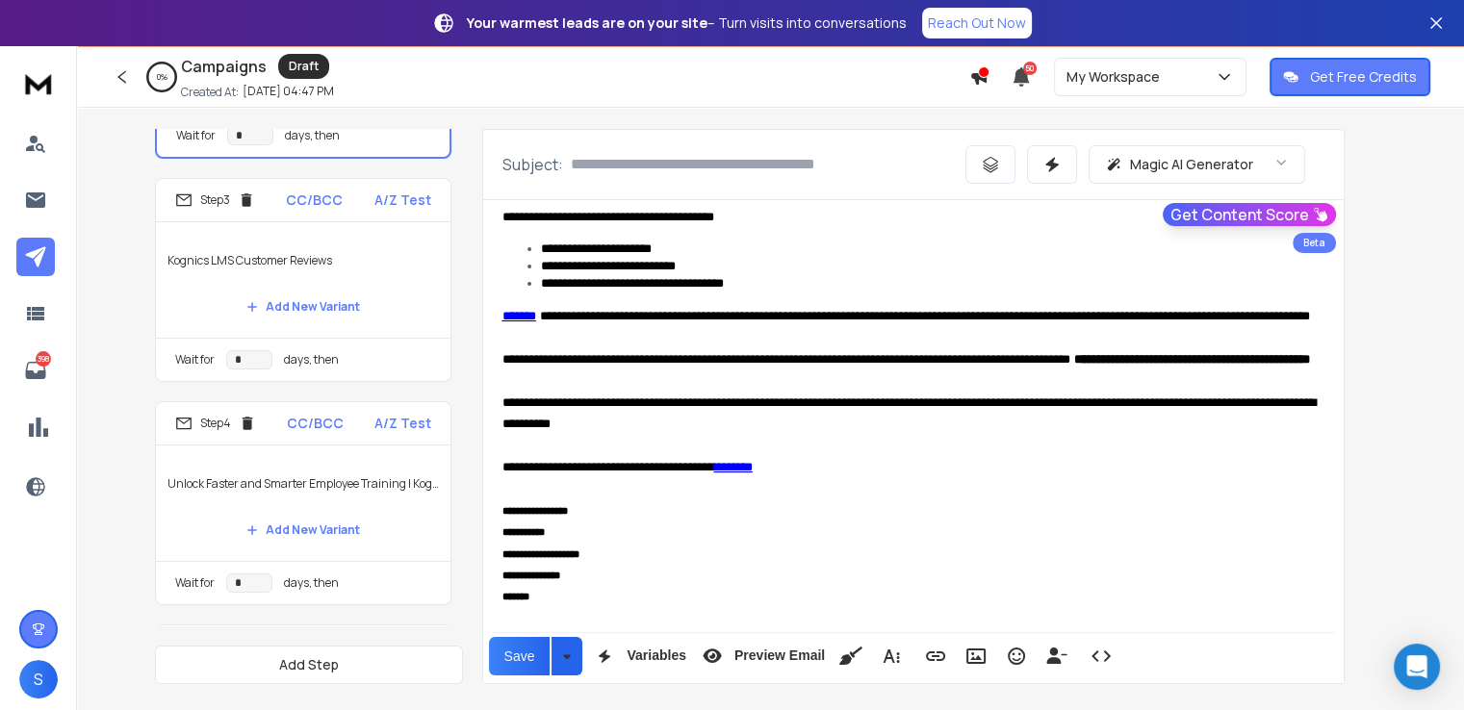
click at [404, 299] on div "Add New Variant" at bounding box center [302, 307] width 271 height 38
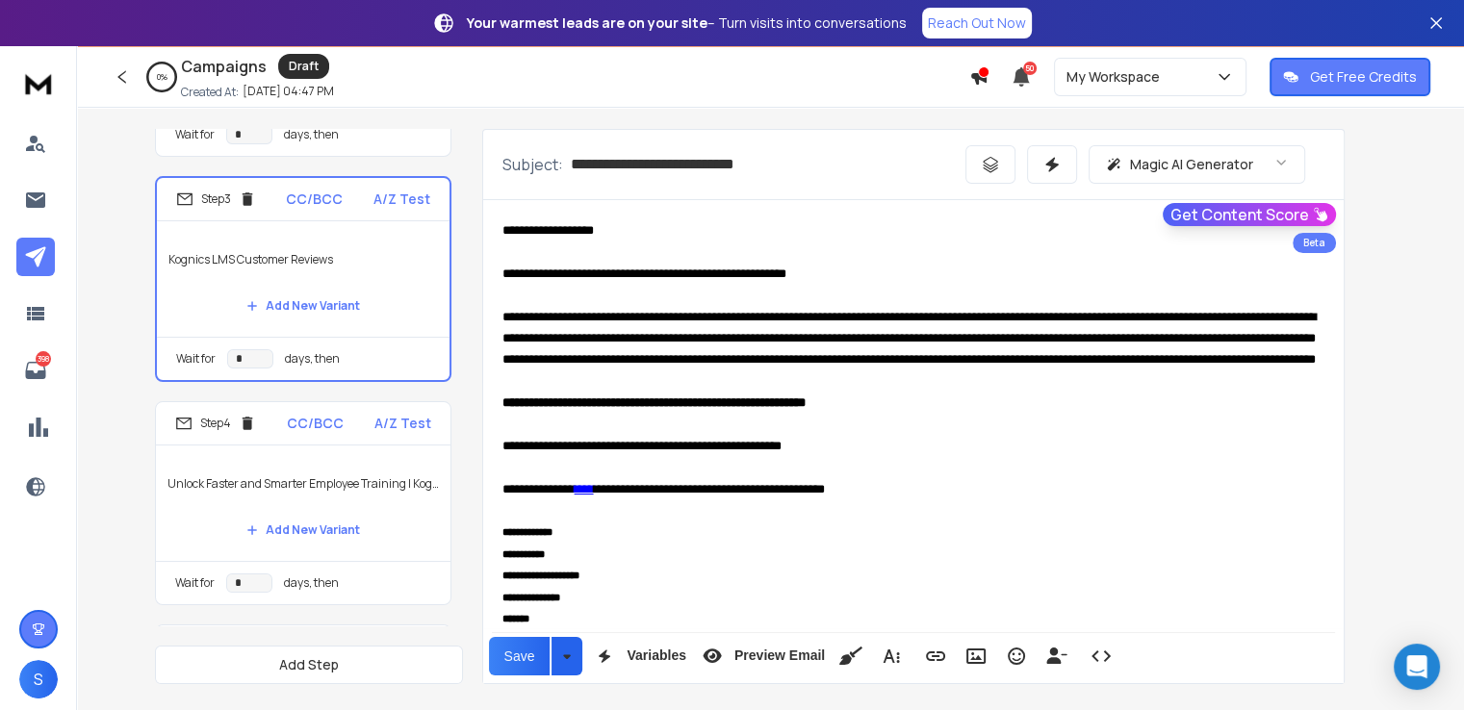
click at [404, 465] on p "Unlock Faster and Smarter Employee Training | Kognics" at bounding box center [302, 484] width 271 height 54
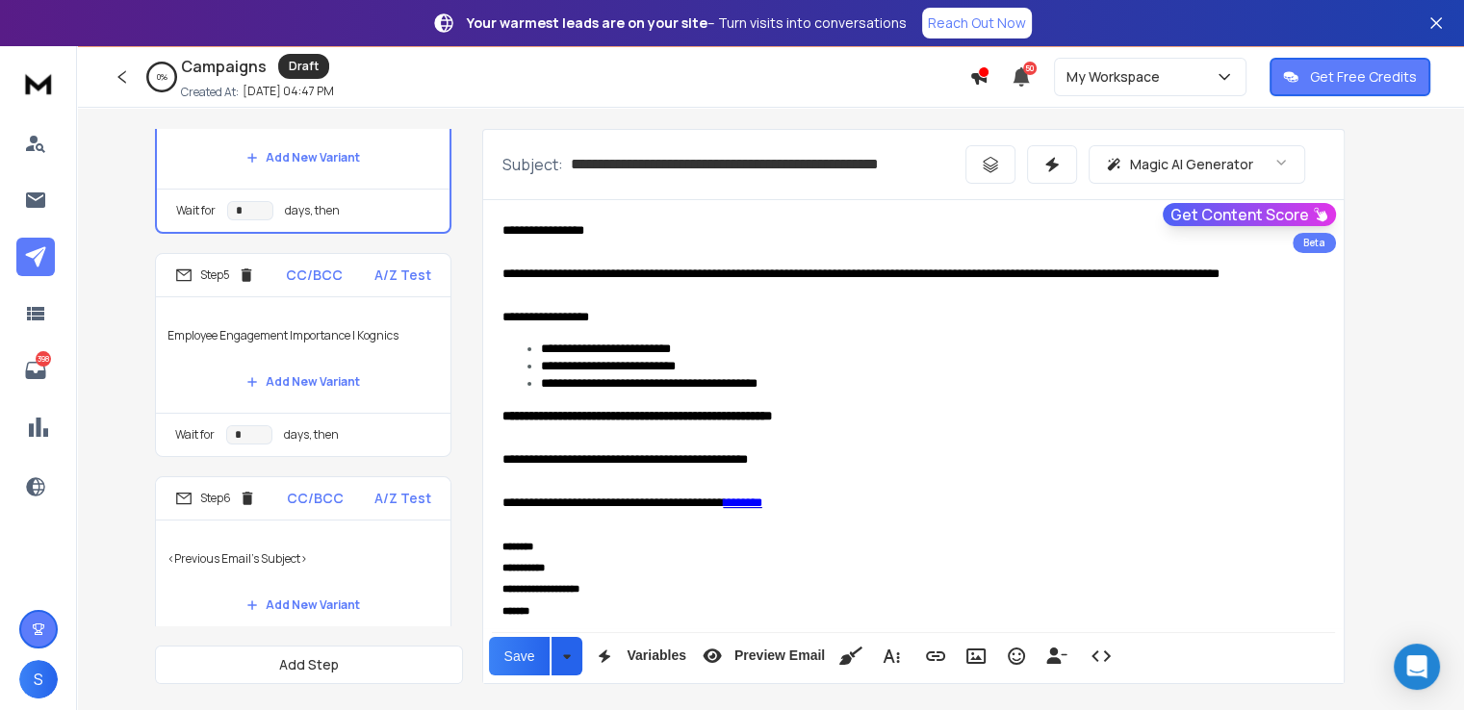
scroll to position [862, 0]
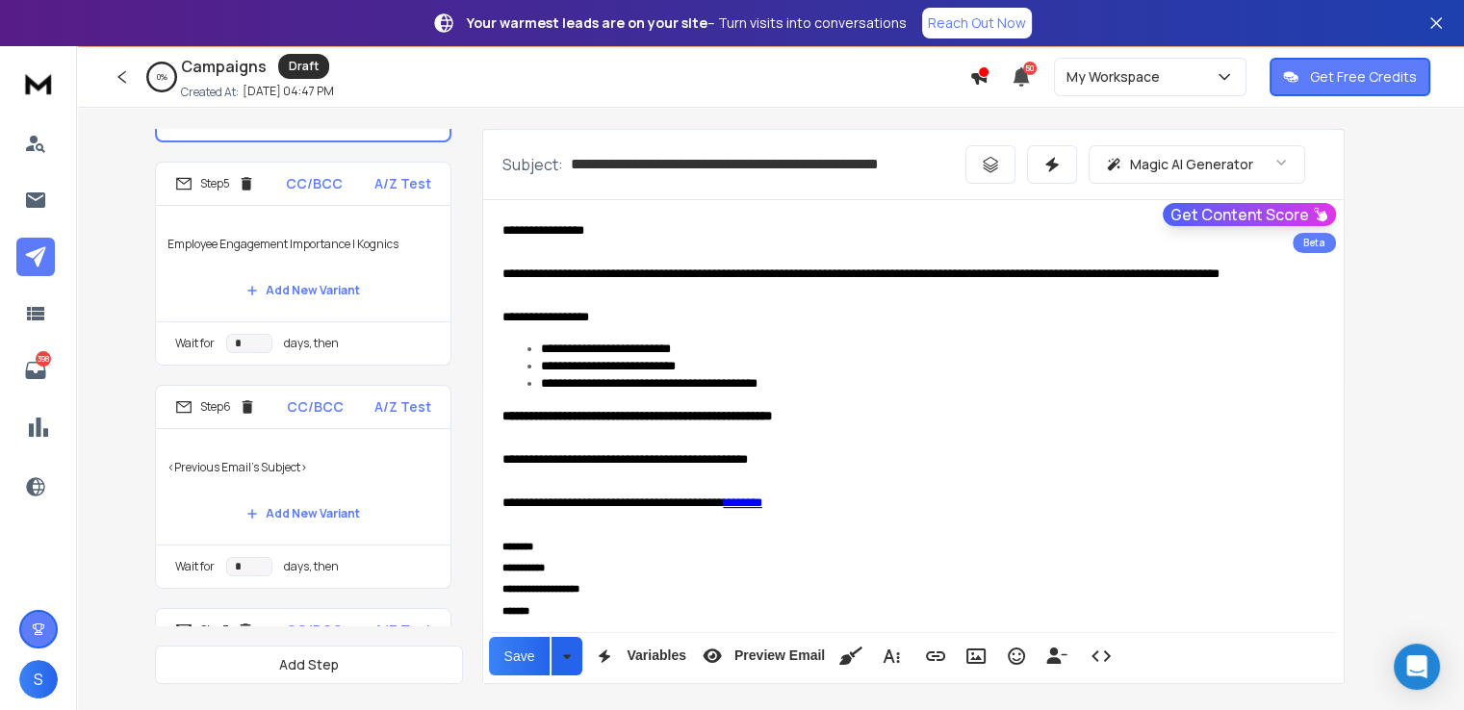
click at [393, 347] on div "Wait for * days, then" at bounding box center [303, 342] width 294 height 43
type input "**********"
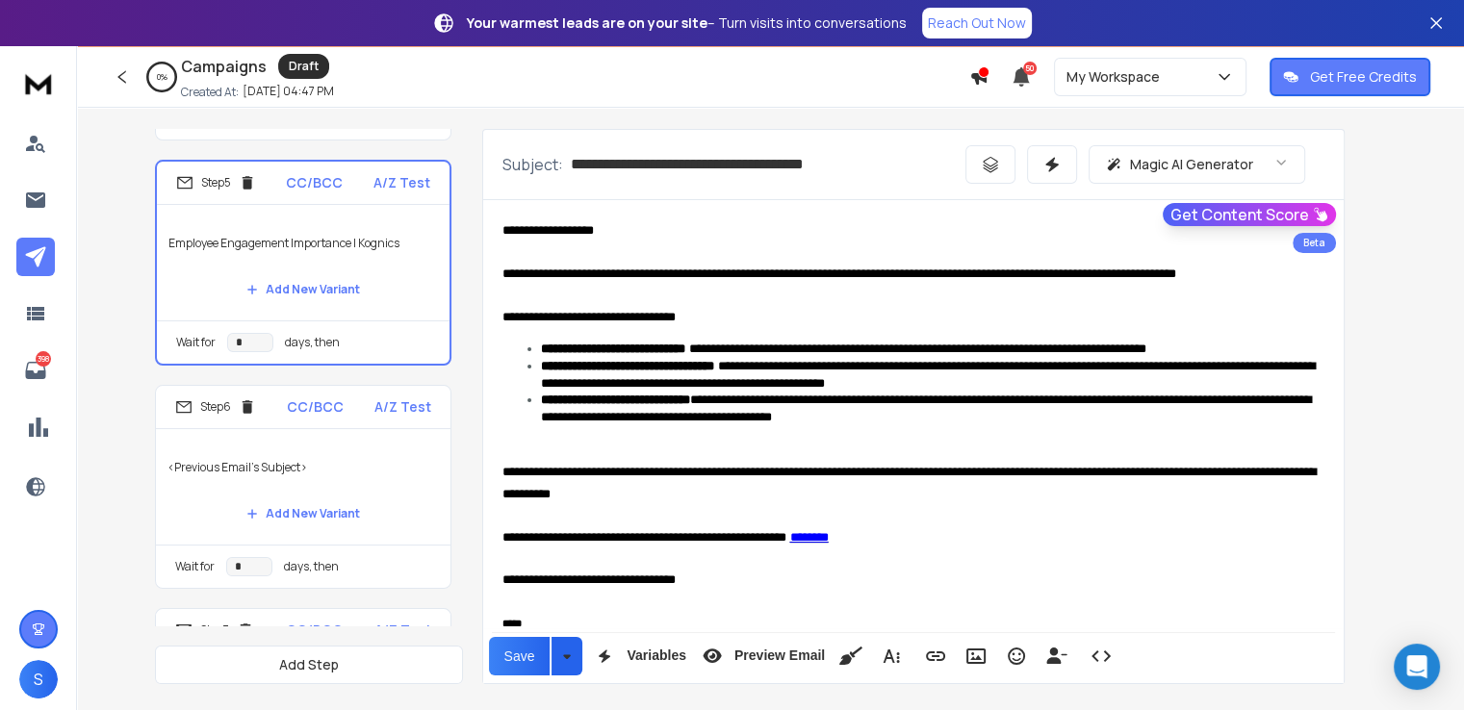
click at [406, 486] on p "<Previous Email's Subject>" at bounding box center [302, 468] width 271 height 54
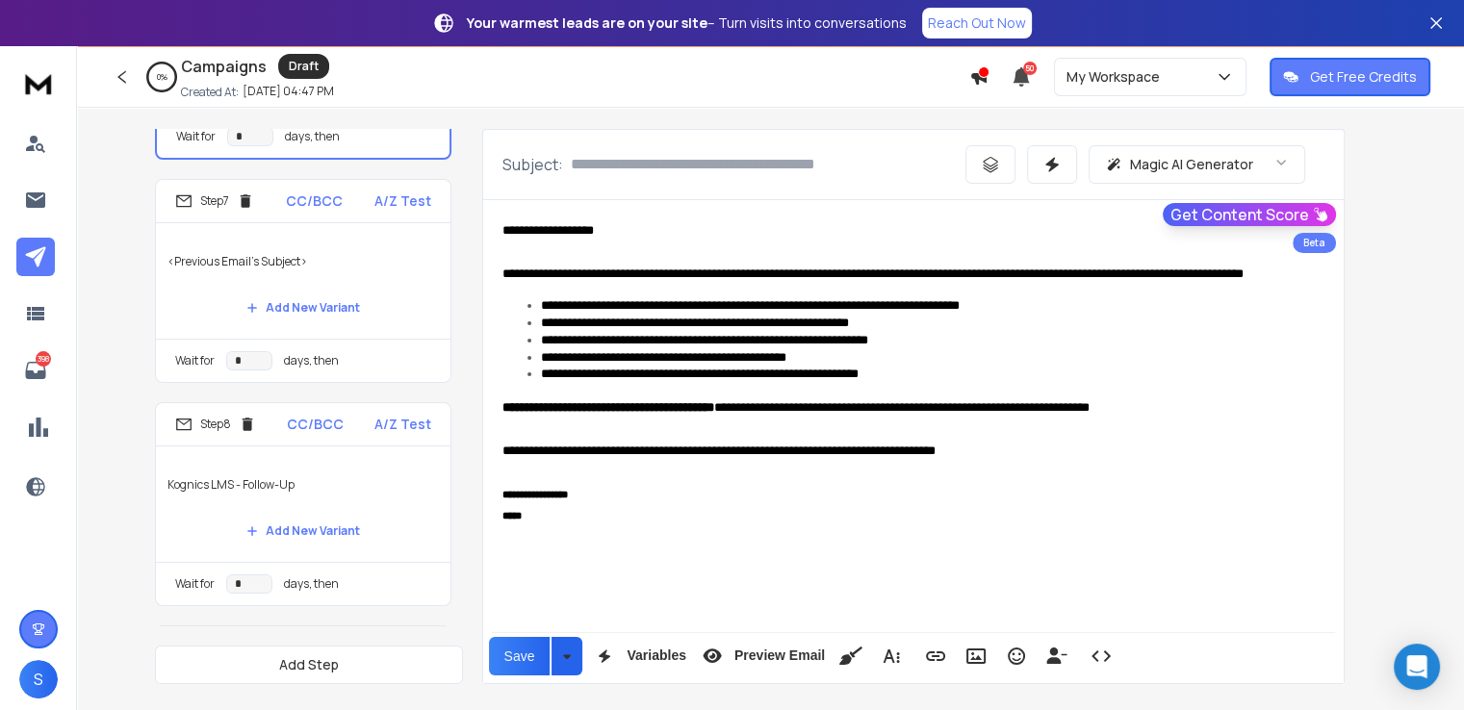
scroll to position [1297, 0]
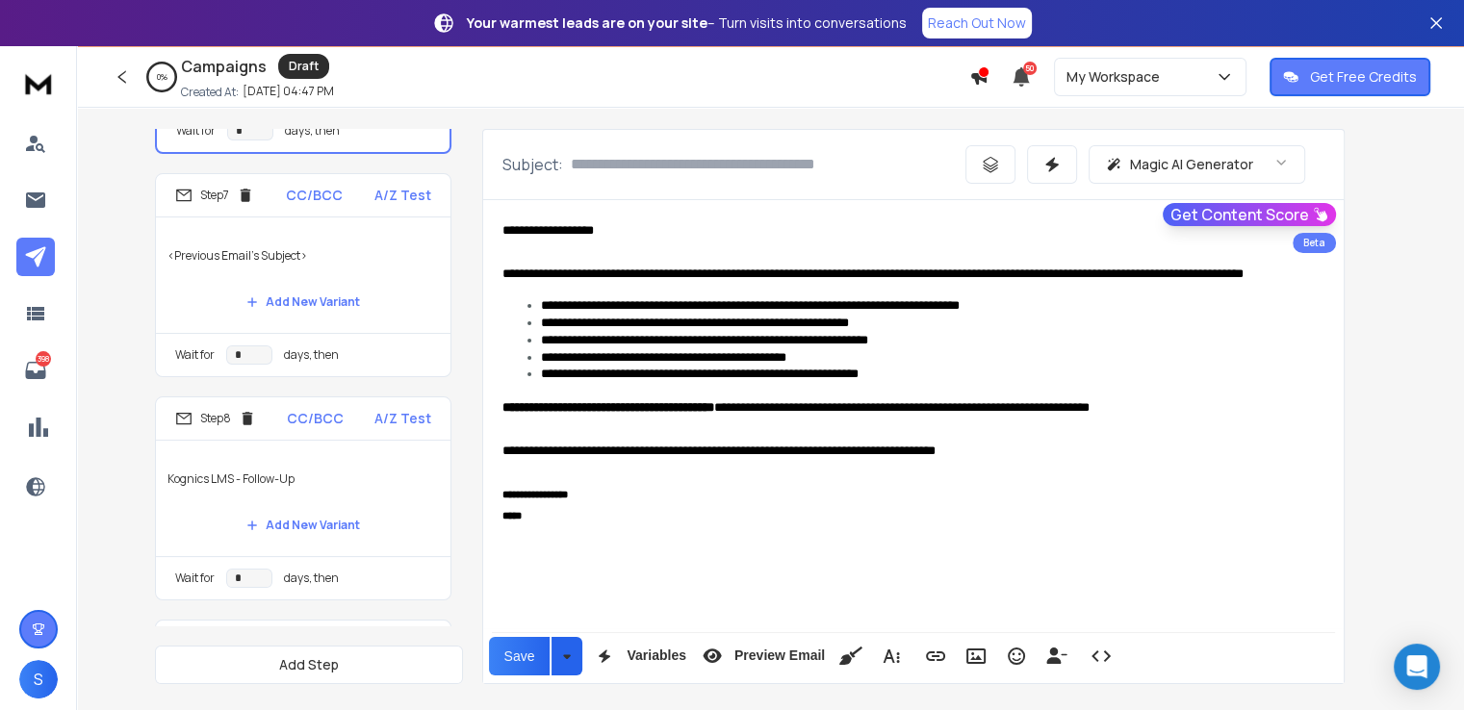
click at [422, 354] on div "Wait for * days, then" at bounding box center [303, 354] width 294 height 43
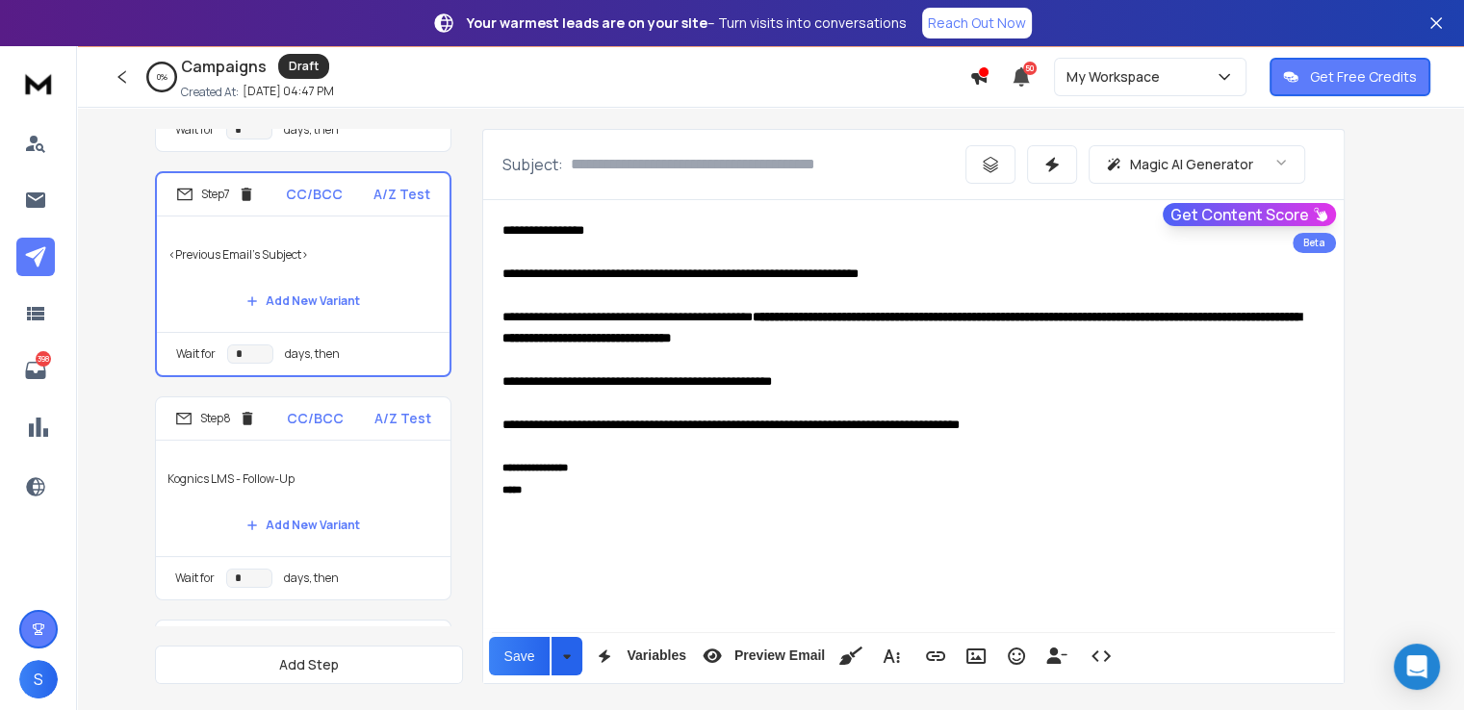
click at [396, 507] on div "Add New Variant" at bounding box center [302, 525] width 271 height 38
type input "**********"
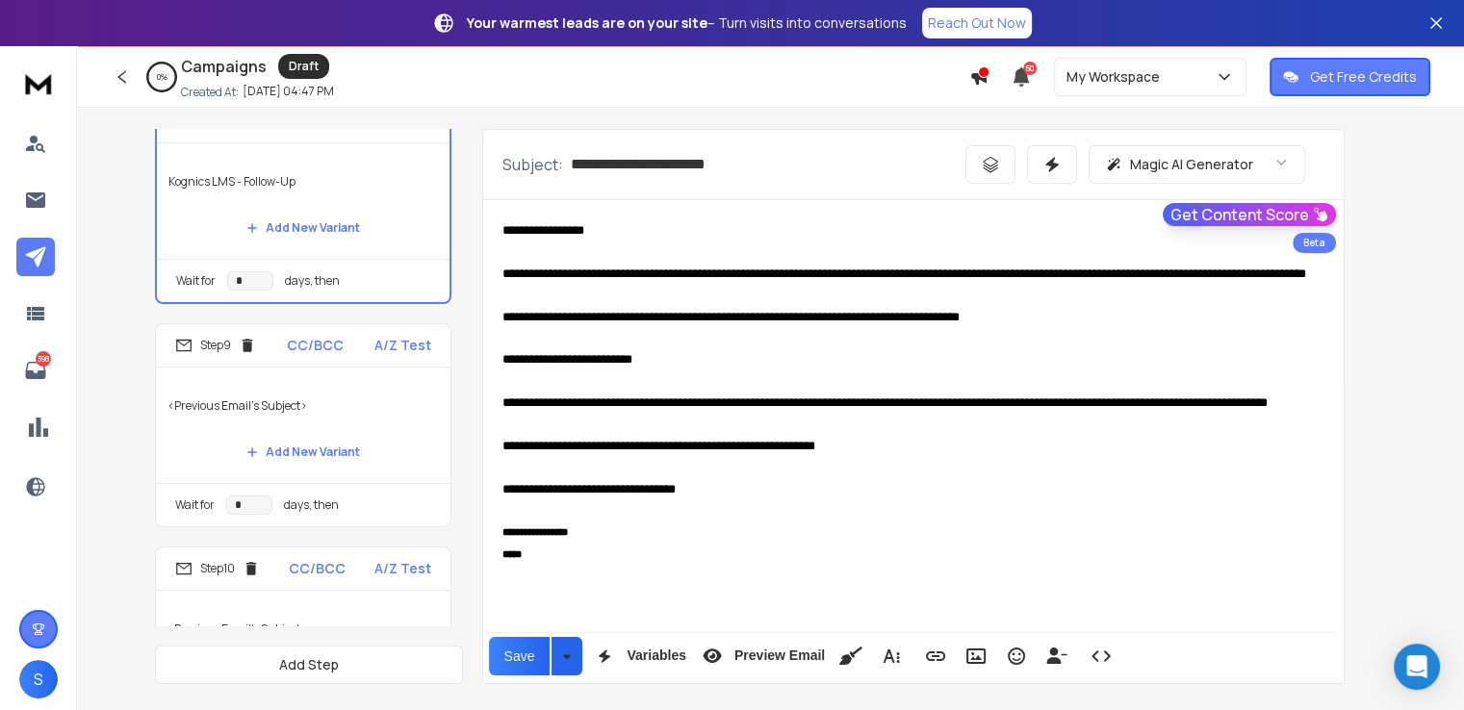
scroll to position [1667, 0]
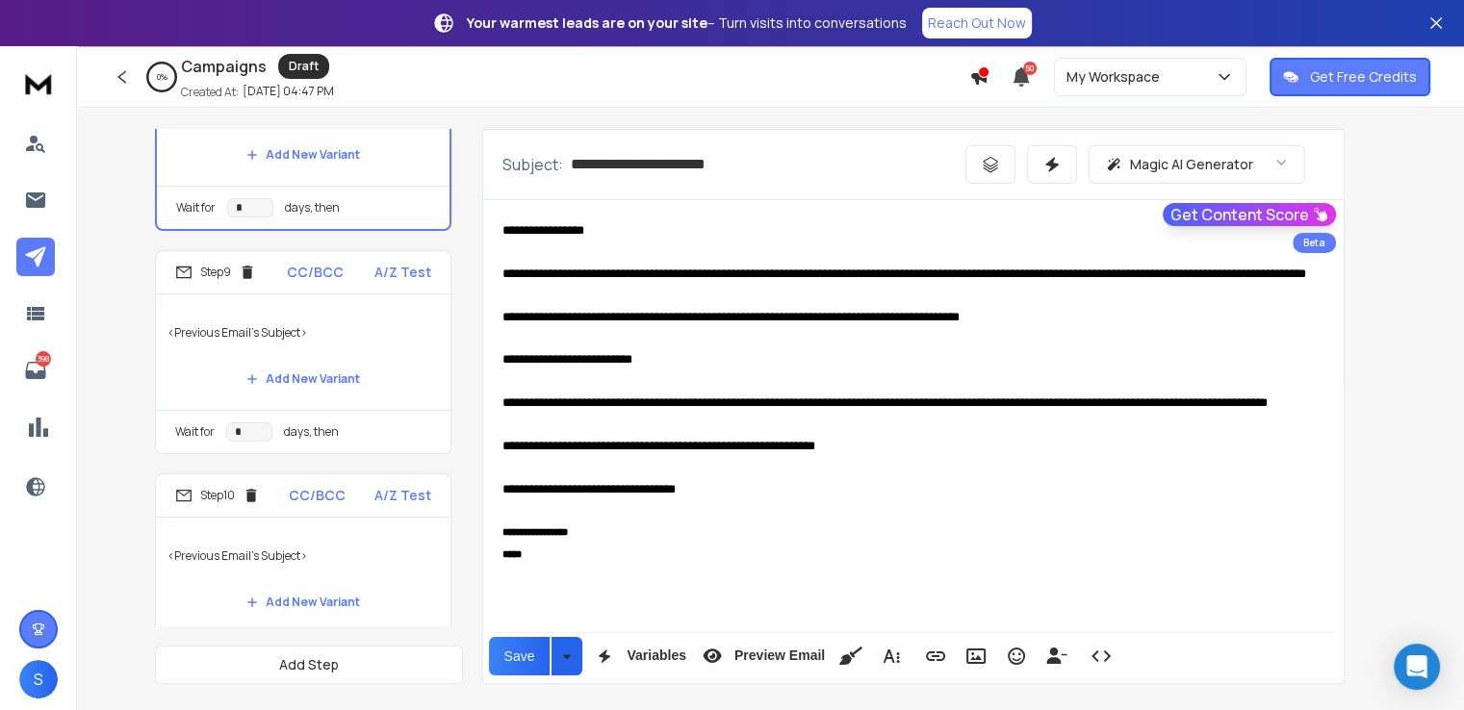
click at [420, 417] on div "Wait for * days, then" at bounding box center [303, 431] width 294 height 43
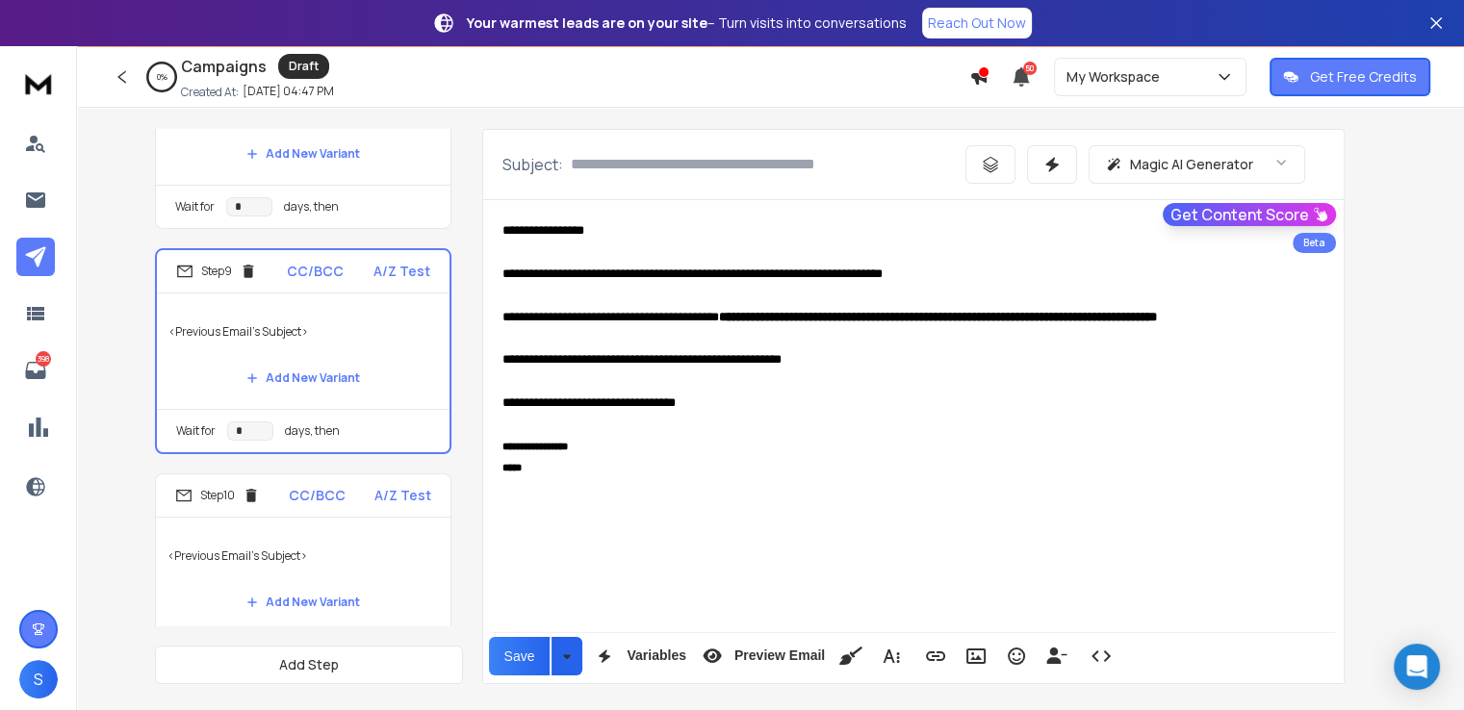
click at [406, 573] on p "<Previous Email's Subject>" at bounding box center [302, 556] width 271 height 54
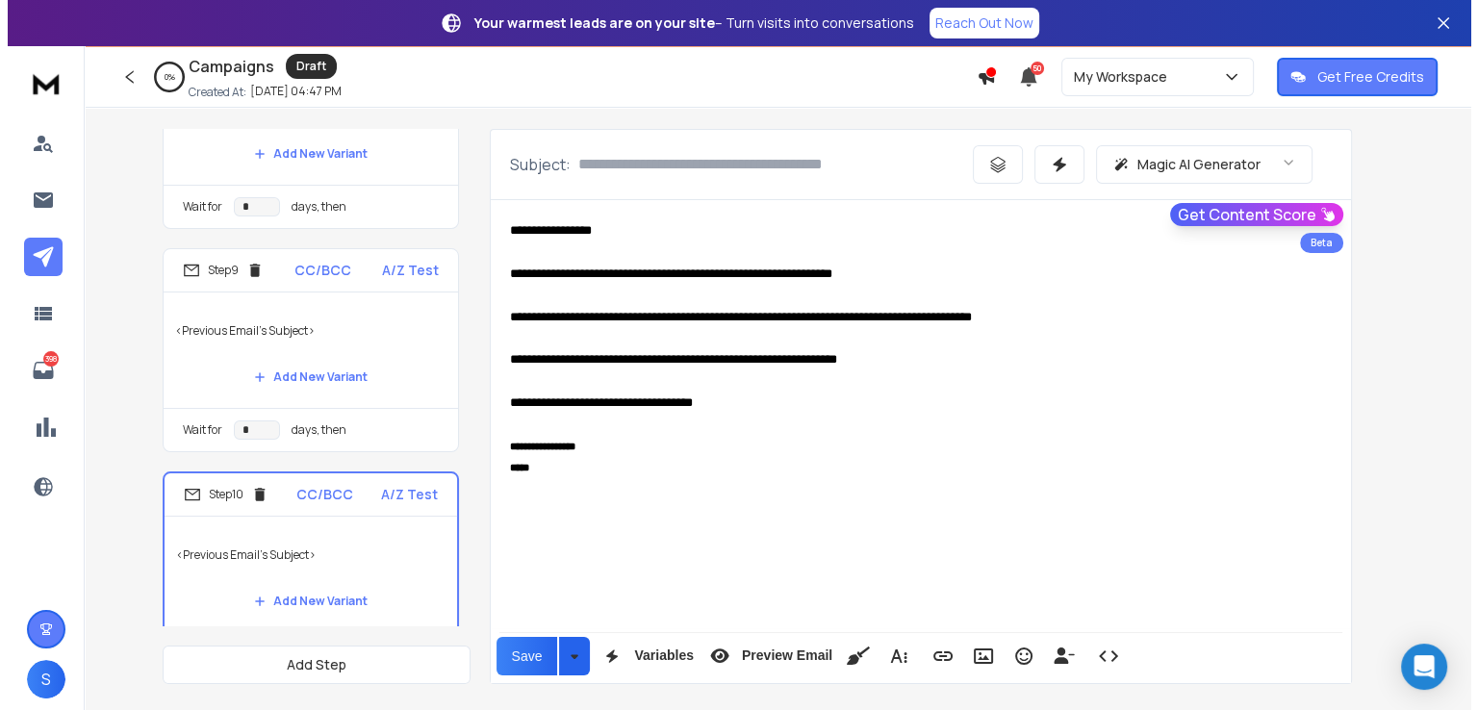
scroll to position [0, 0]
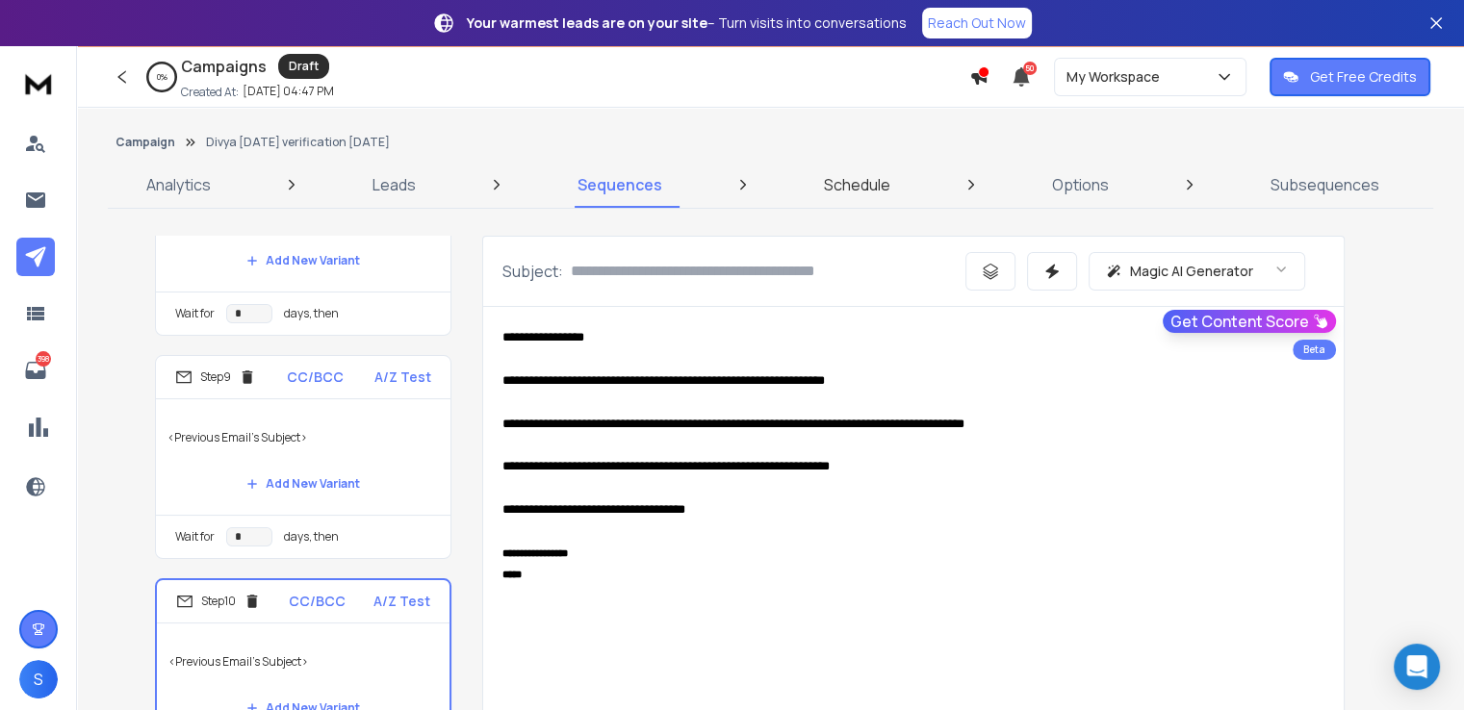
click at [847, 189] on p "Schedule" at bounding box center [857, 184] width 66 height 23
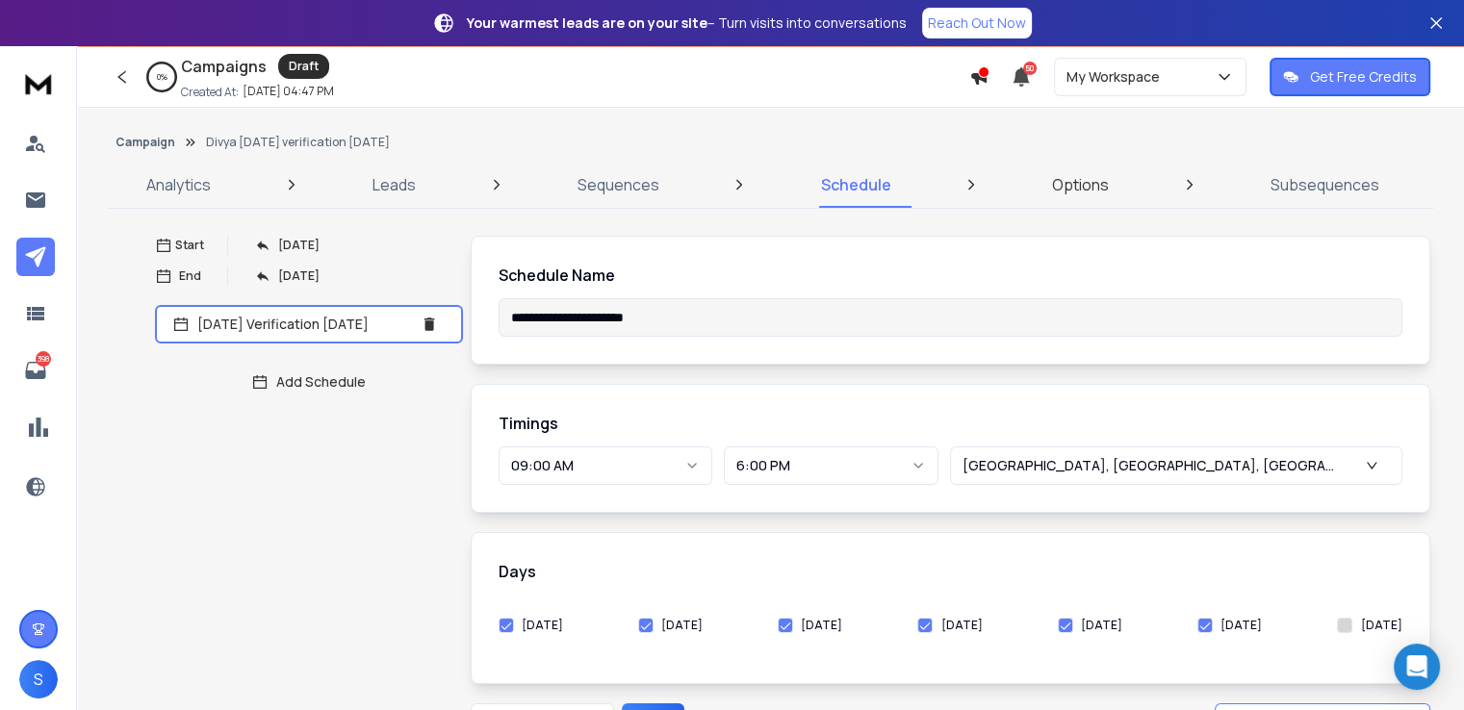
click at [1057, 191] on p "Options" at bounding box center [1080, 184] width 57 height 23
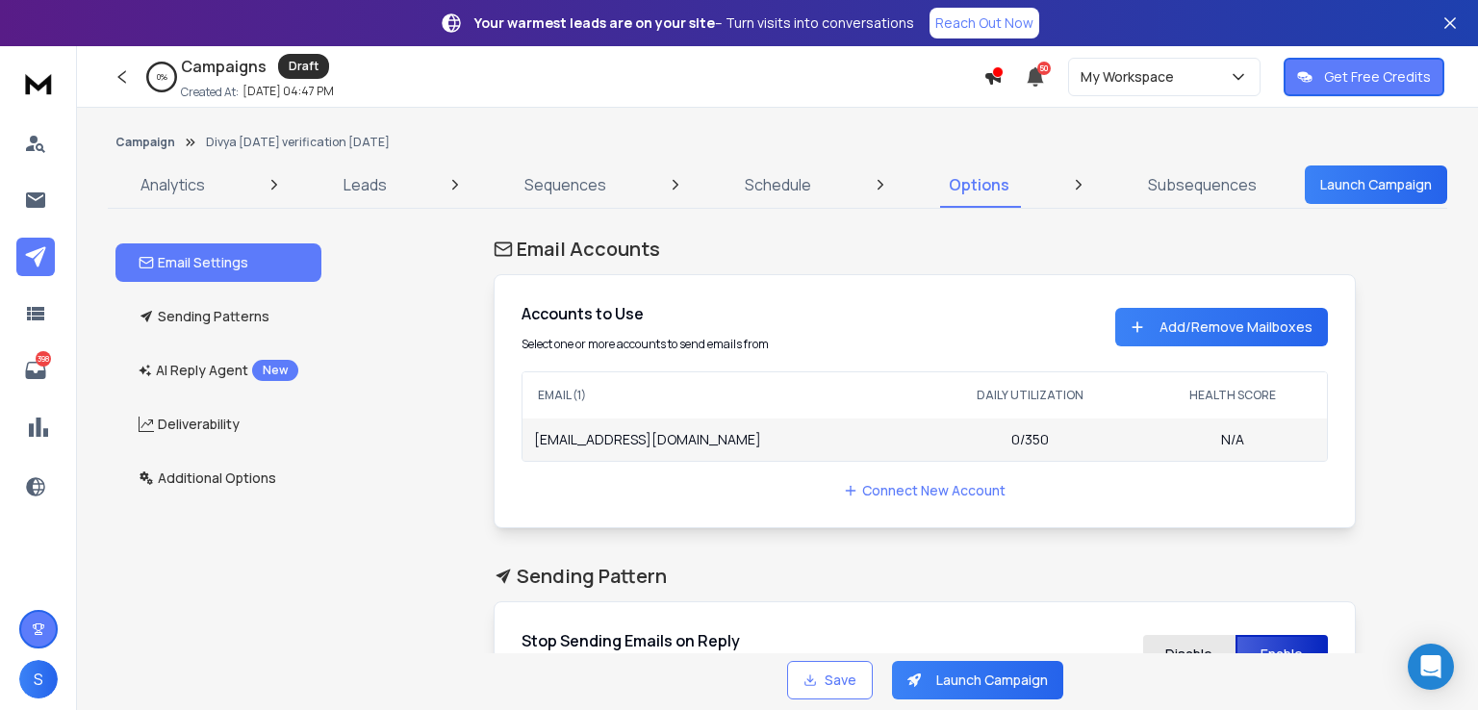
click at [987, 678] on button "Launch Campaign" at bounding box center [977, 680] width 171 height 38
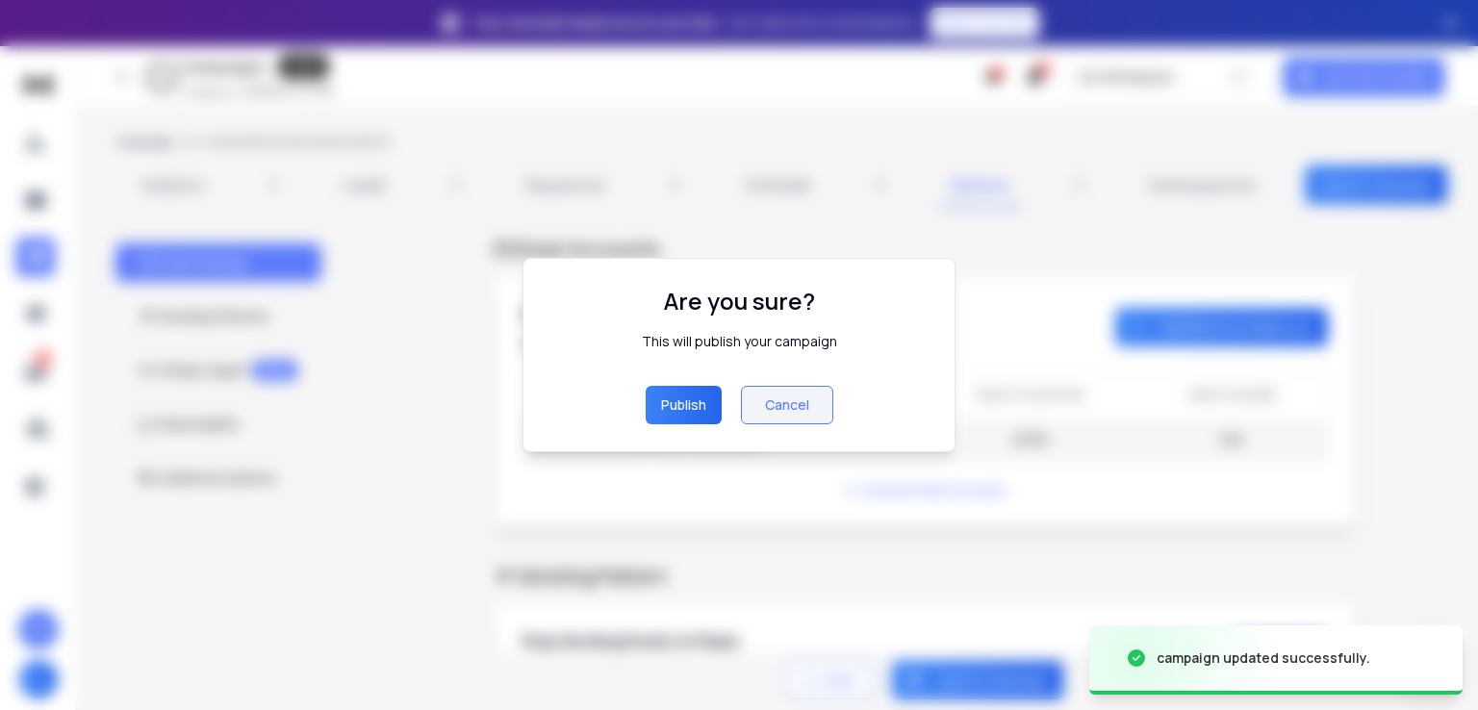
click at [652, 401] on button "Publish" at bounding box center [684, 405] width 76 height 38
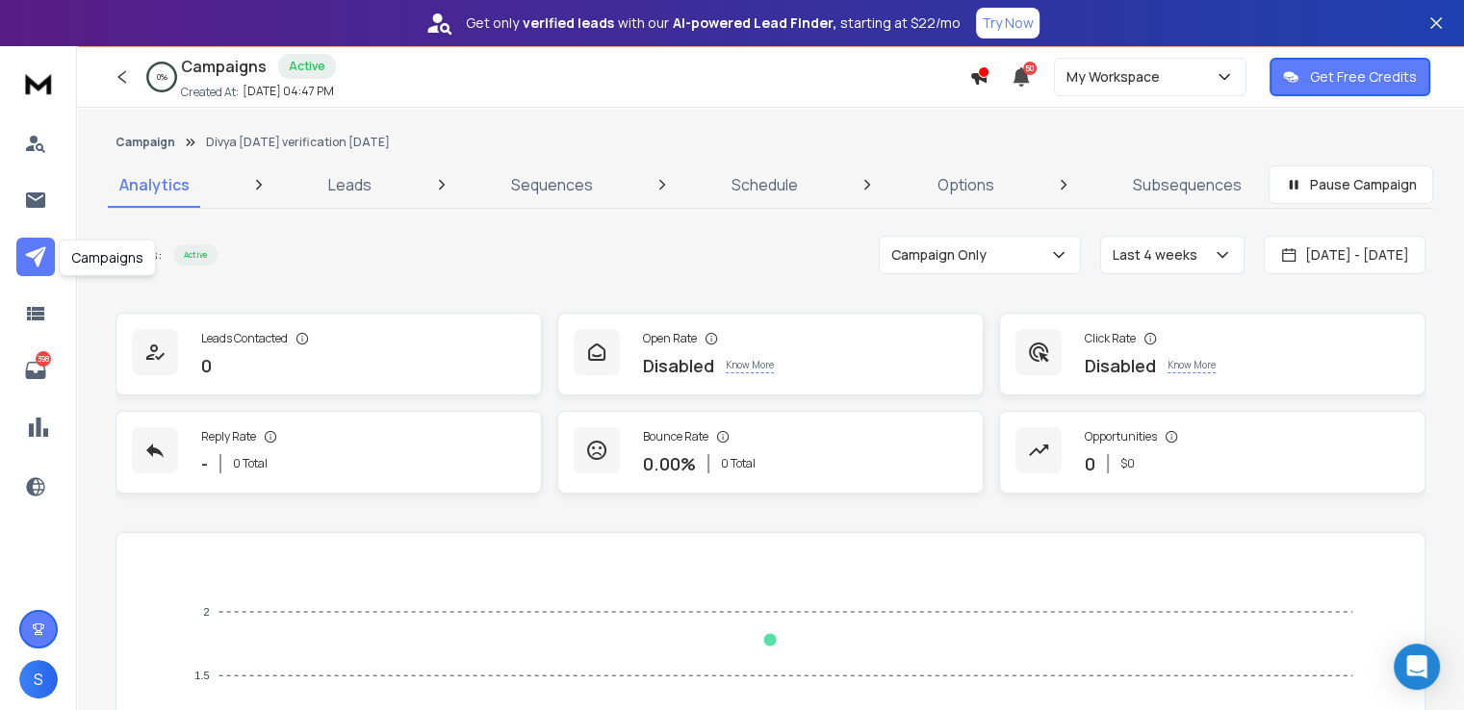
click at [30, 256] on icon at bounding box center [35, 256] width 20 height 20
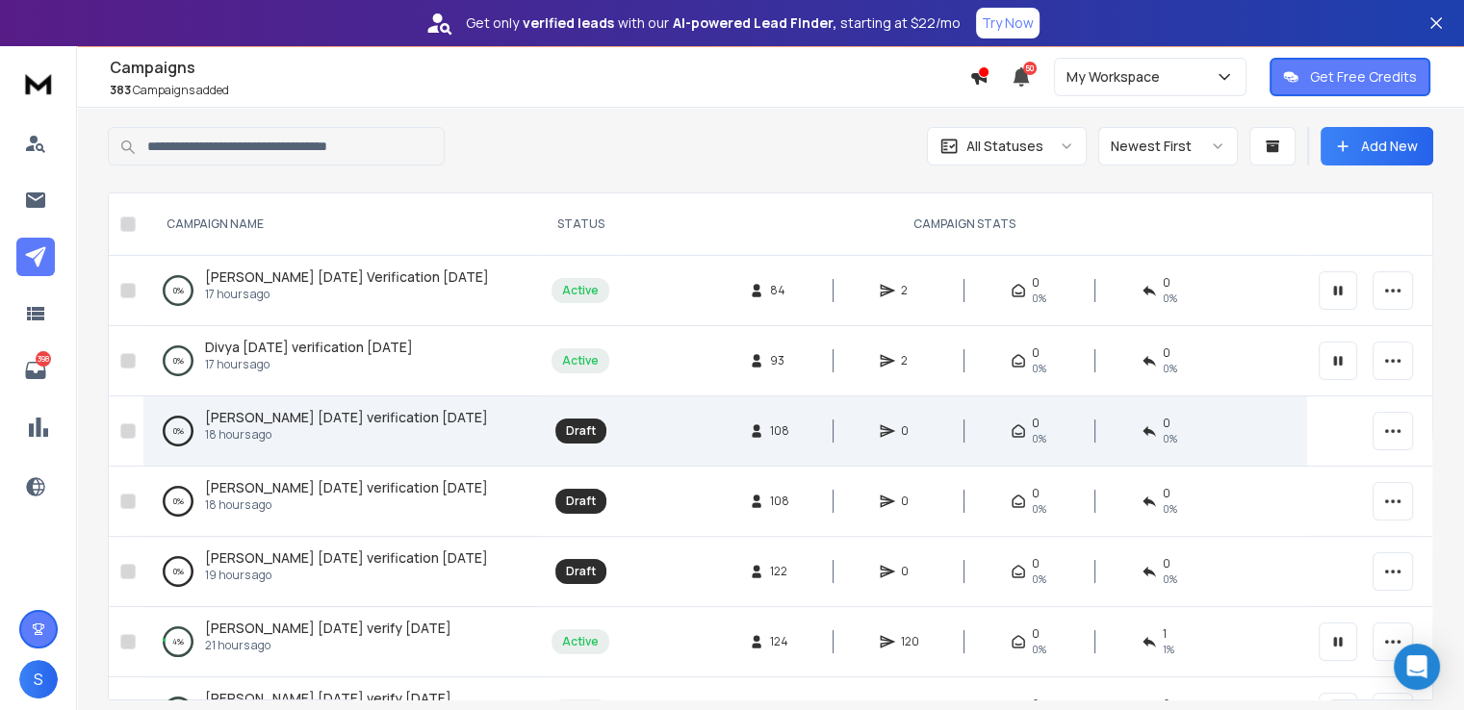
click at [283, 409] on span "Prachi Jul verification Sep 10" at bounding box center [346, 417] width 283 height 18
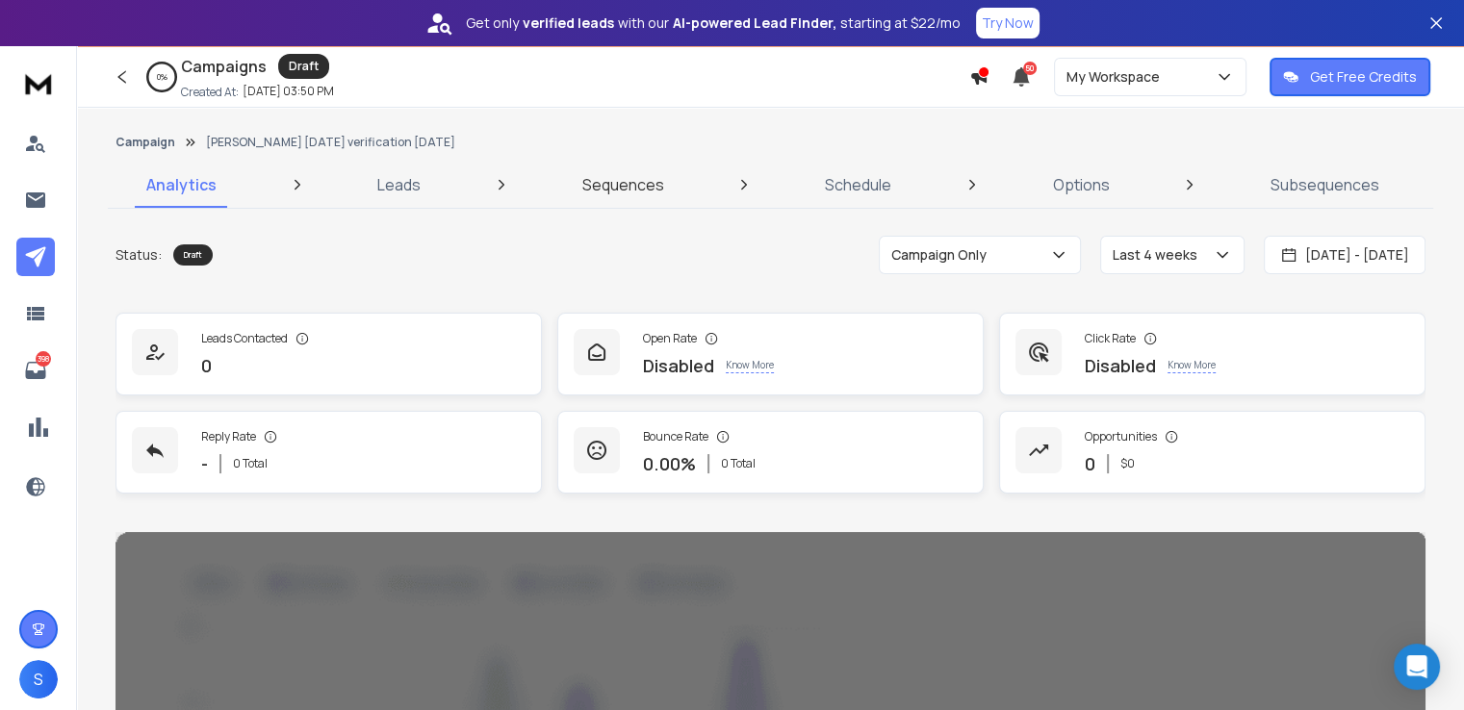
click at [624, 187] on p "Sequences" at bounding box center [623, 184] width 82 height 23
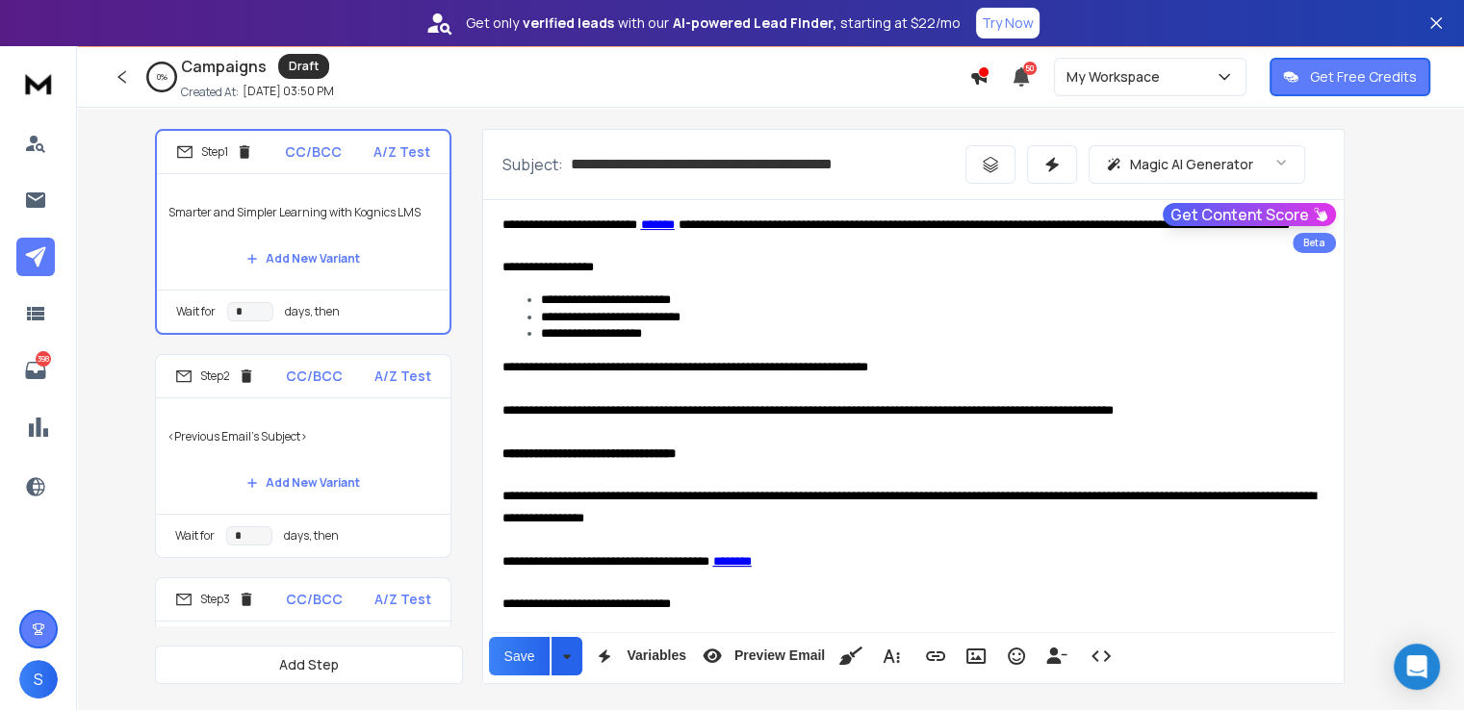
scroll to position [272, 0]
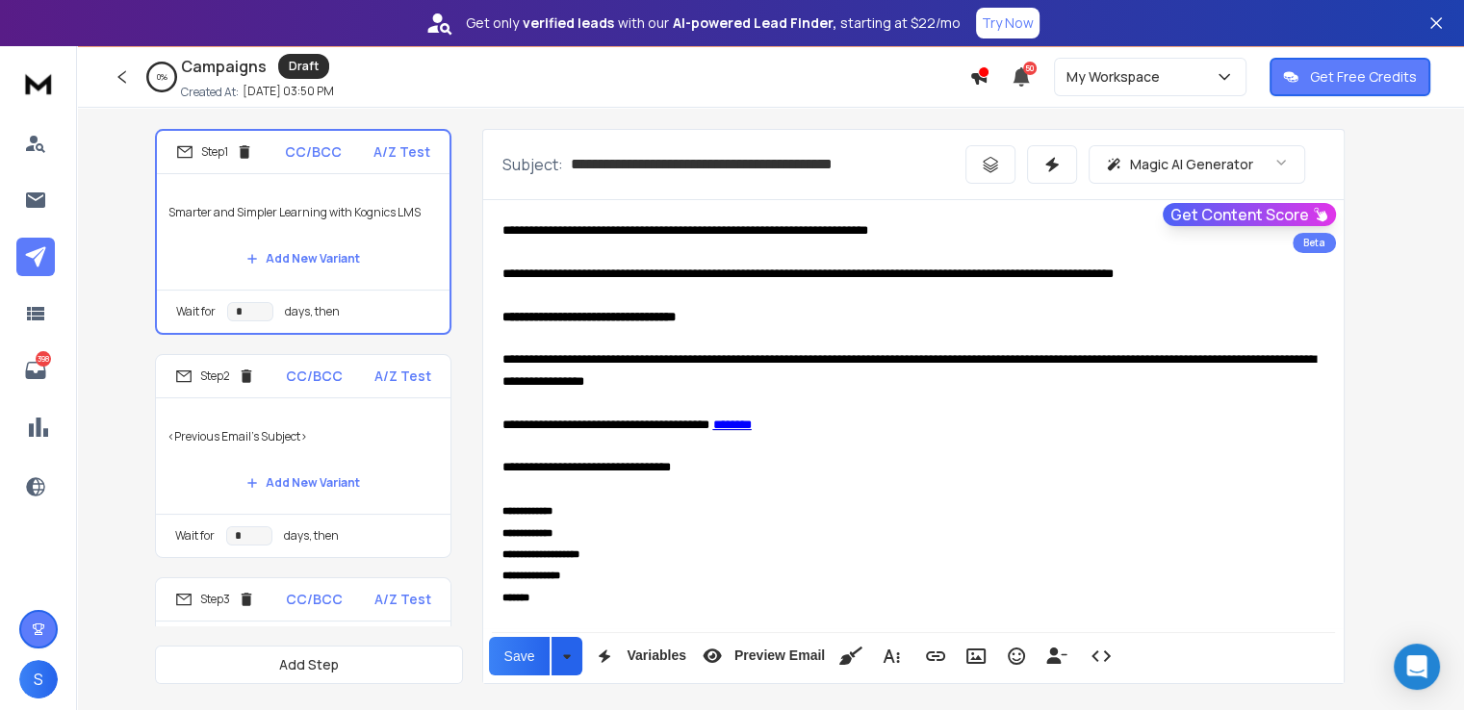
click at [413, 444] on p "<Previous Email's Subject>" at bounding box center [302, 437] width 271 height 54
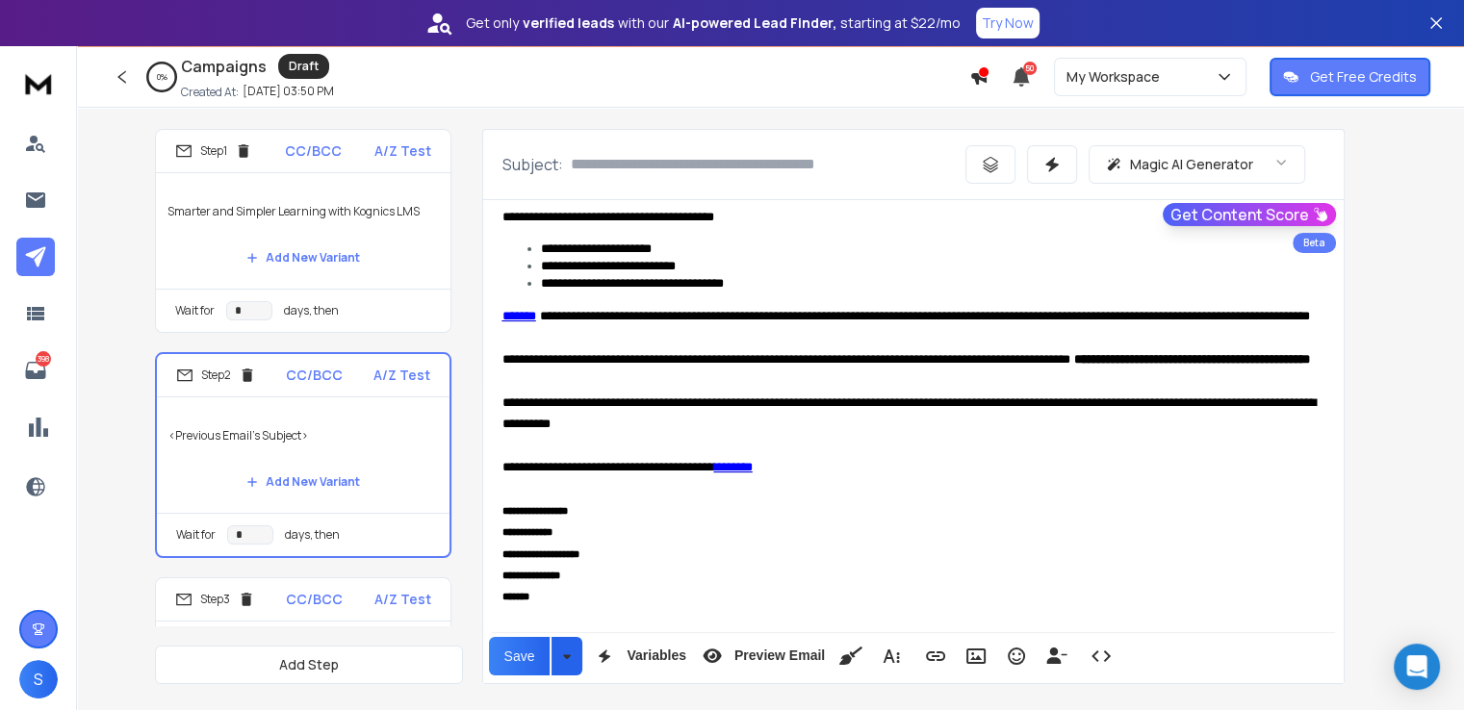
scroll to position [165, 0]
click at [354, 604] on div "Step 3 CC/BCC A/Z Test" at bounding box center [303, 599] width 294 height 43
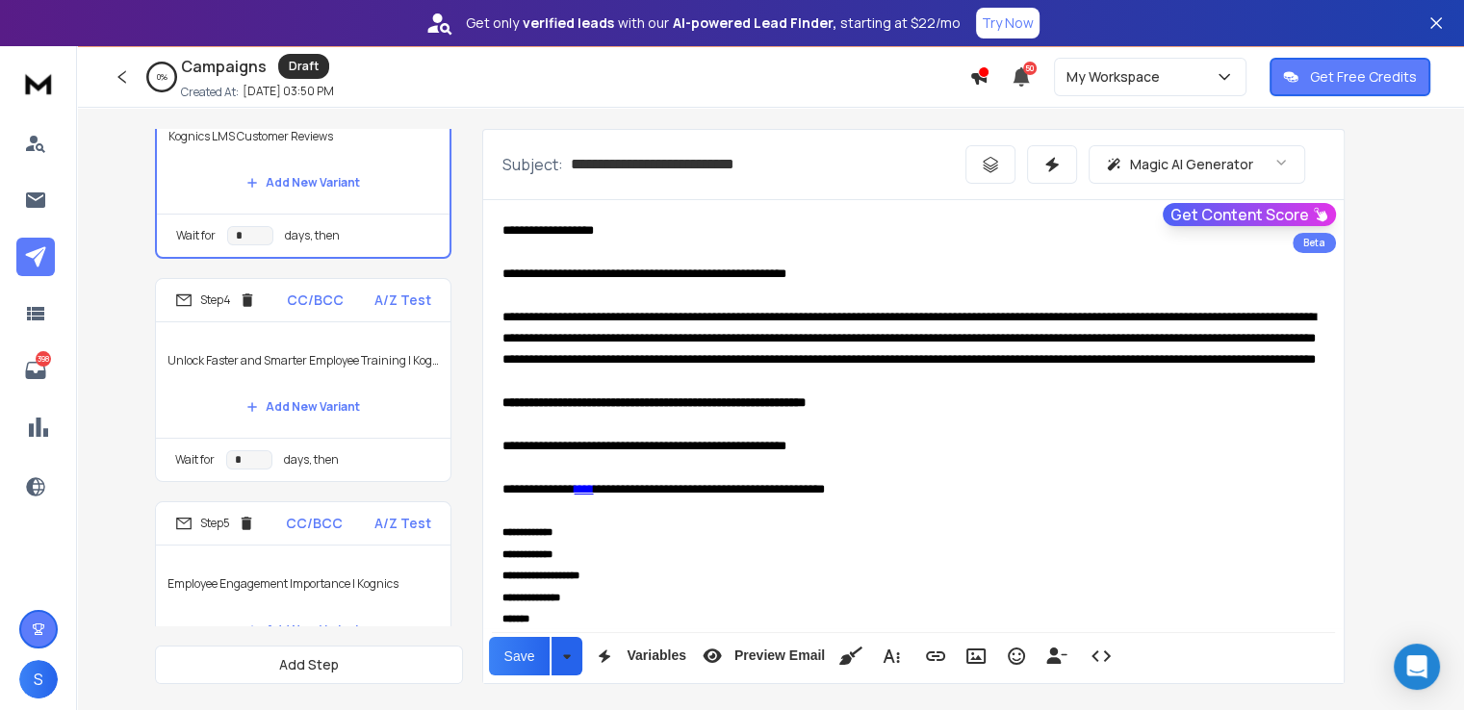
scroll to position [593, 0]
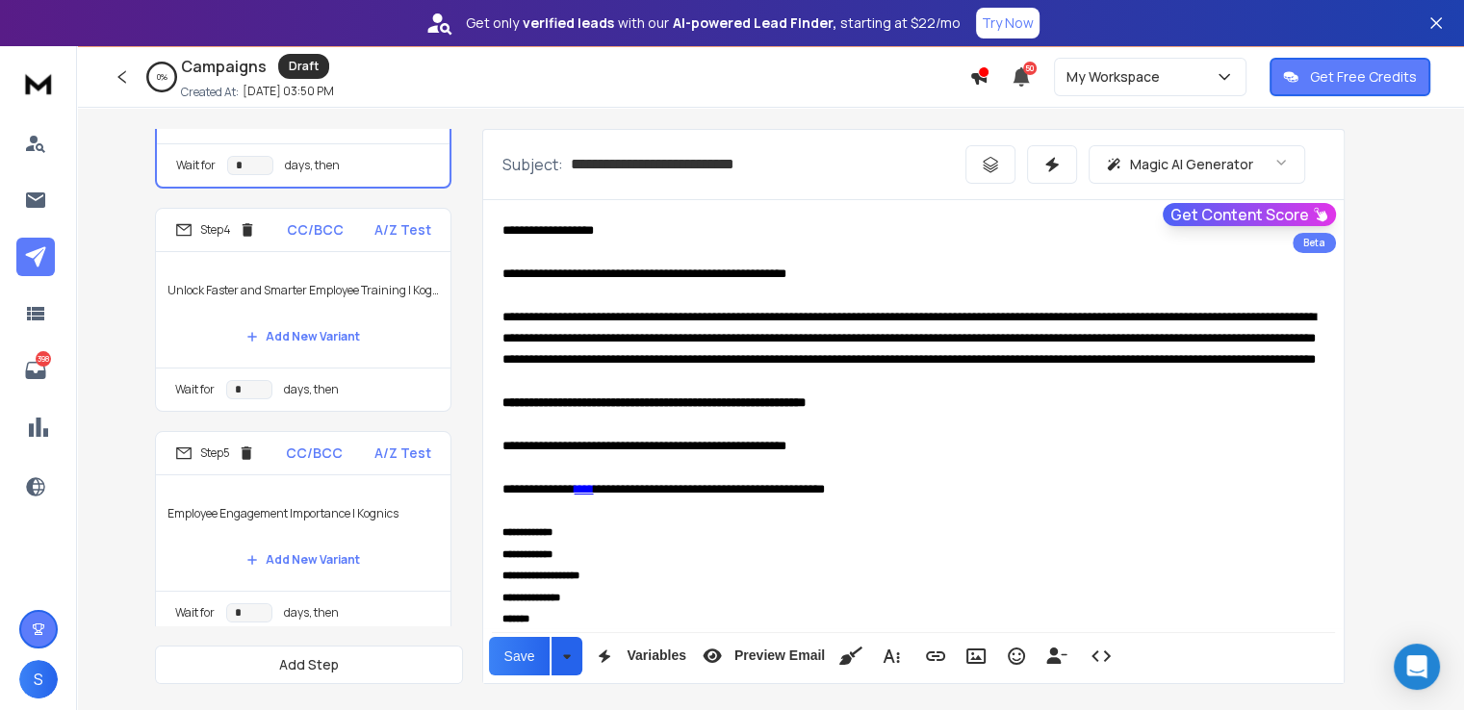
click at [385, 369] on div "Wait for * days, then" at bounding box center [303, 389] width 294 height 43
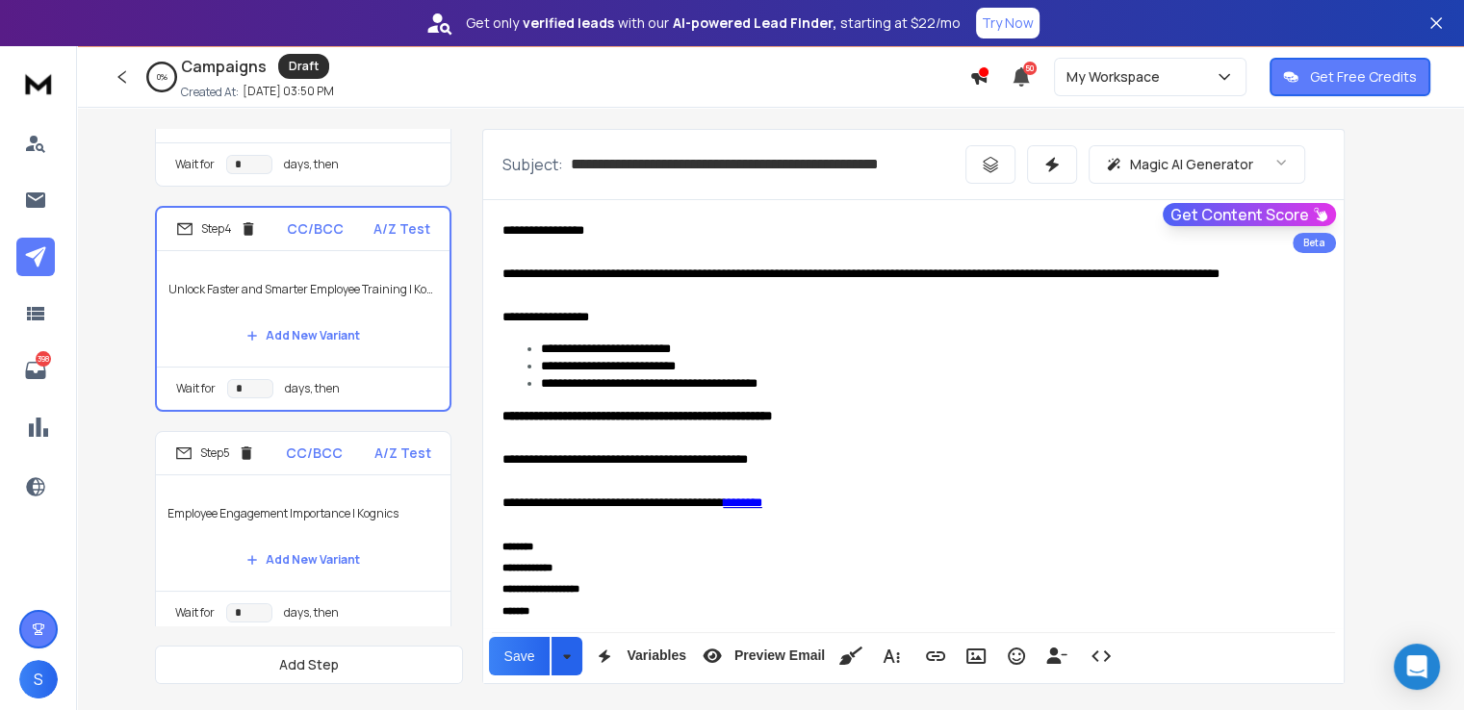
click at [413, 544] on div "Add New Variant" at bounding box center [302, 560] width 271 height 38
type input "**********"
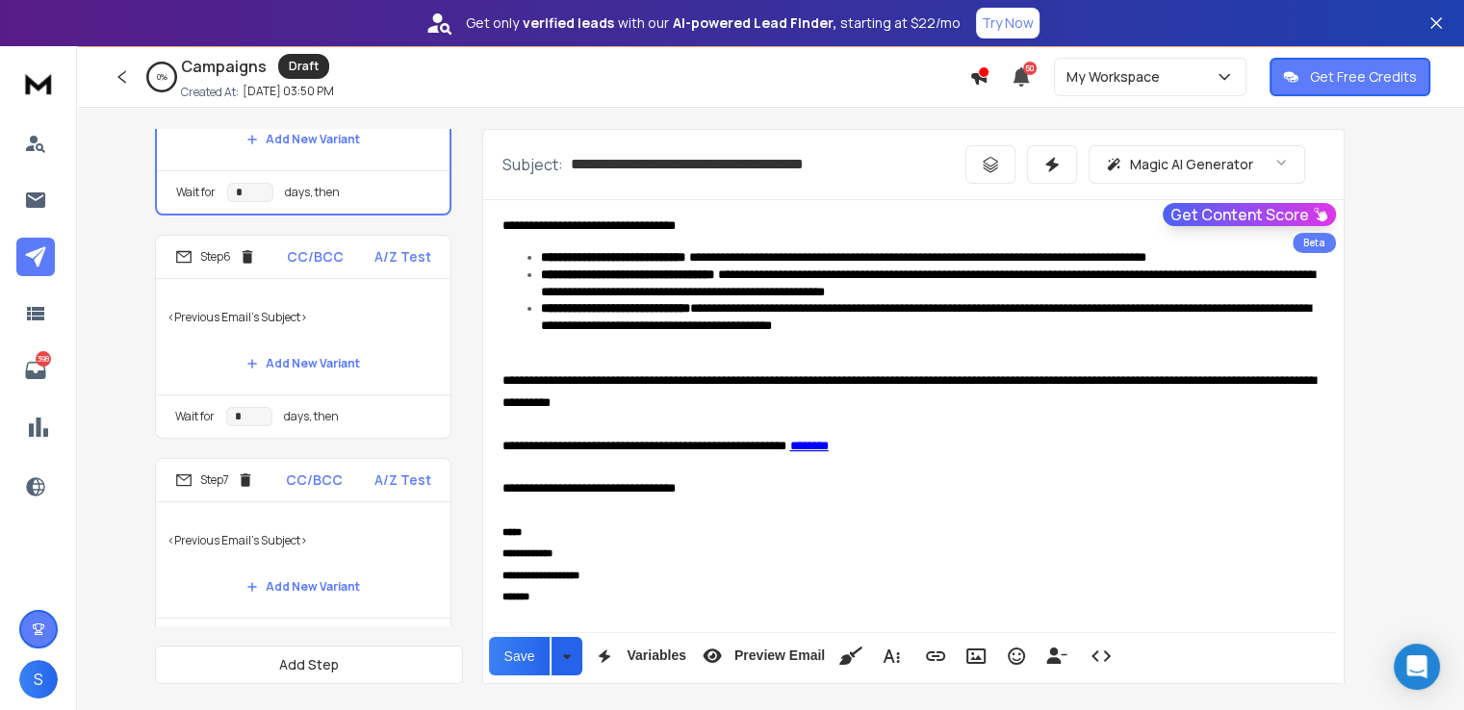
scroll to position [1116, 0]
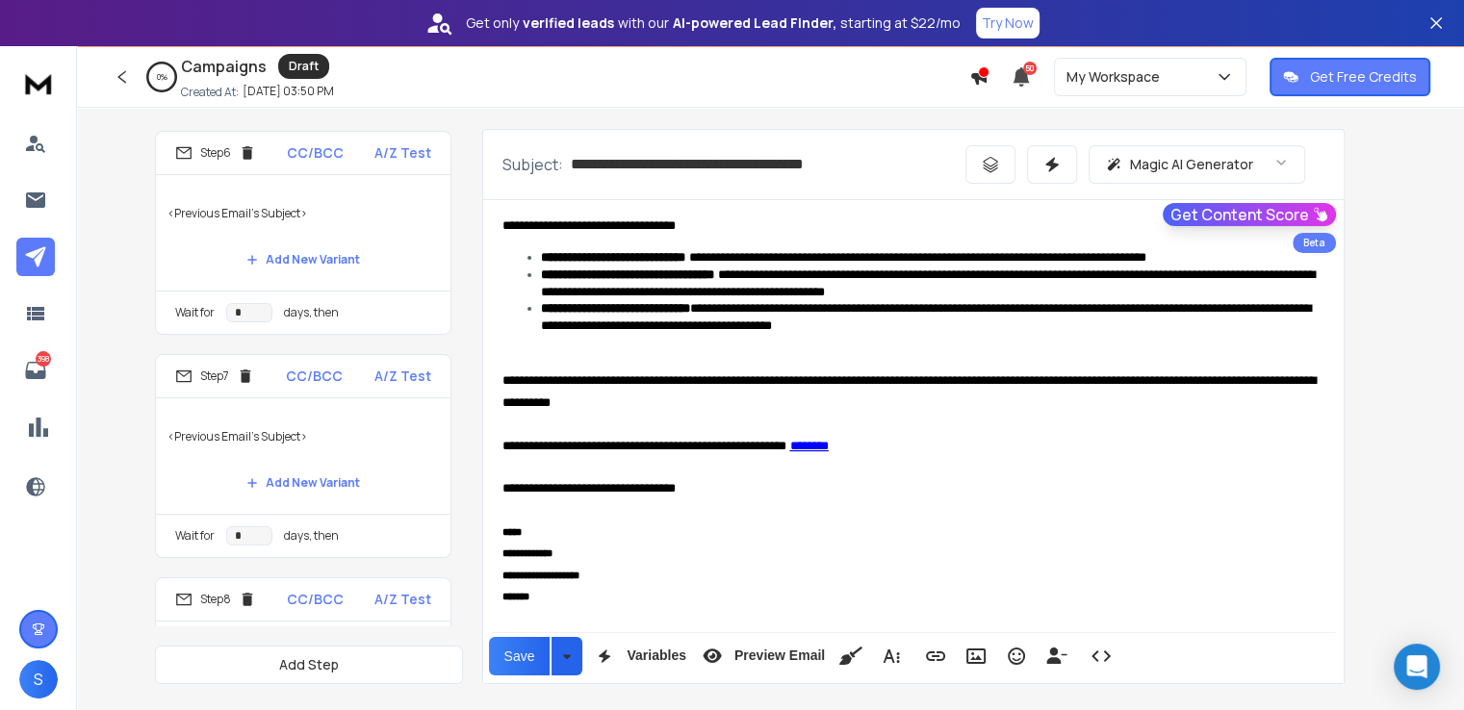
click at [404, 338] on ul "Step 1 CC/BCC A/Z Test Smarter and Simpler Learning with Kognics LMS Add New Va…" at bounding box center [303, 99] width 296 height 2172
click at [394, 291] on div "Wait for * days, then" at bounding box center [303, 312] width 294 height 43
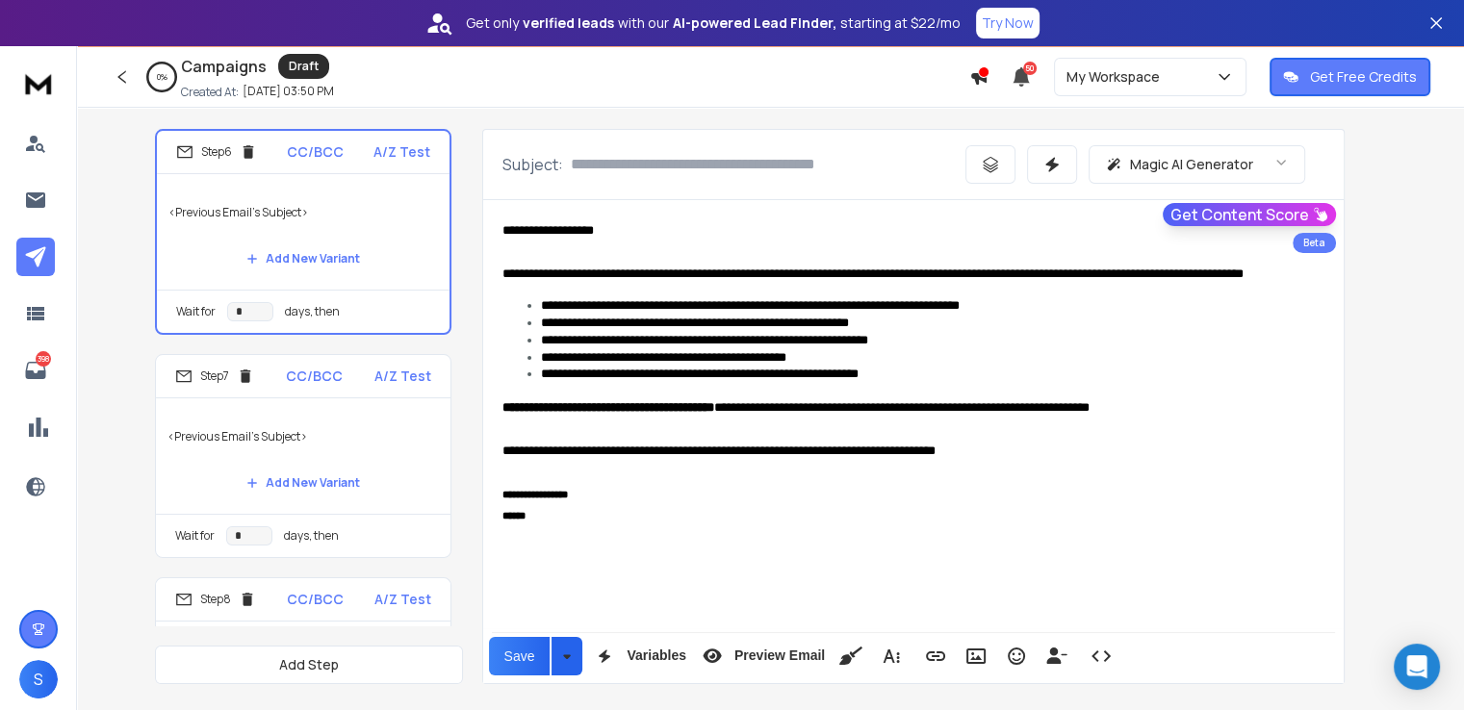
click at [400, 439] on p "<Previous Email's Subject>" at bounding box center [302, 437] width 271 height 54
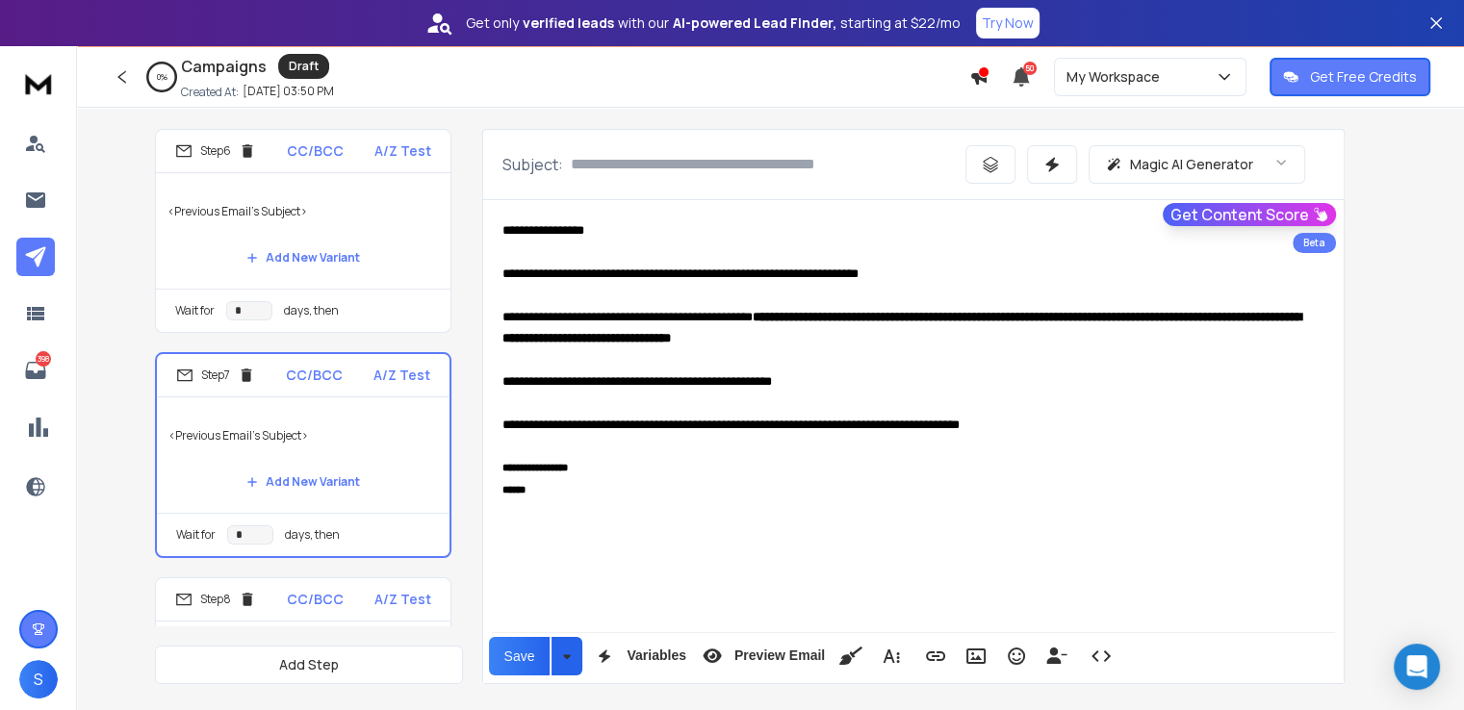
click at [357, 600] on div "Step 8 CC/BCC A/Z Test" at bounding box center [303, 599] width 294 height 43
type input "**********"
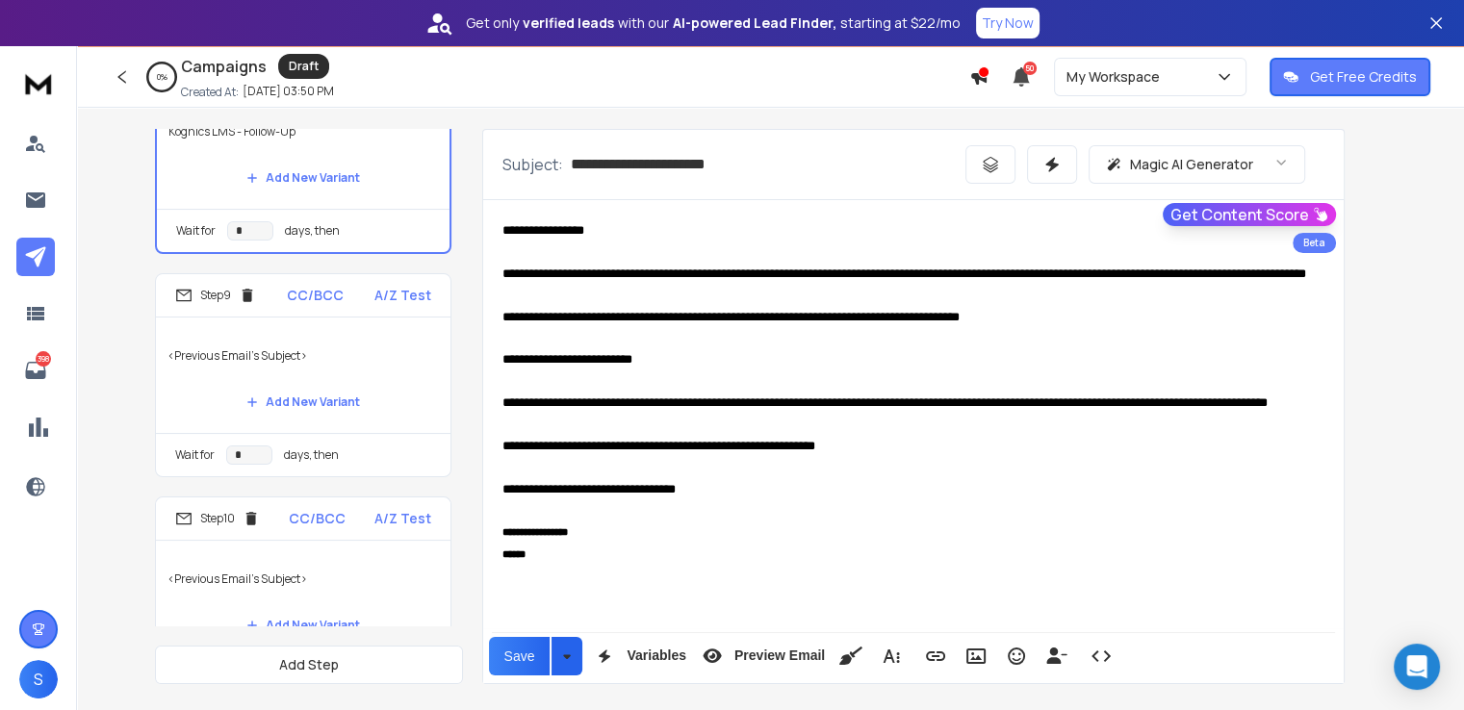
scroll to position [1667, 0]
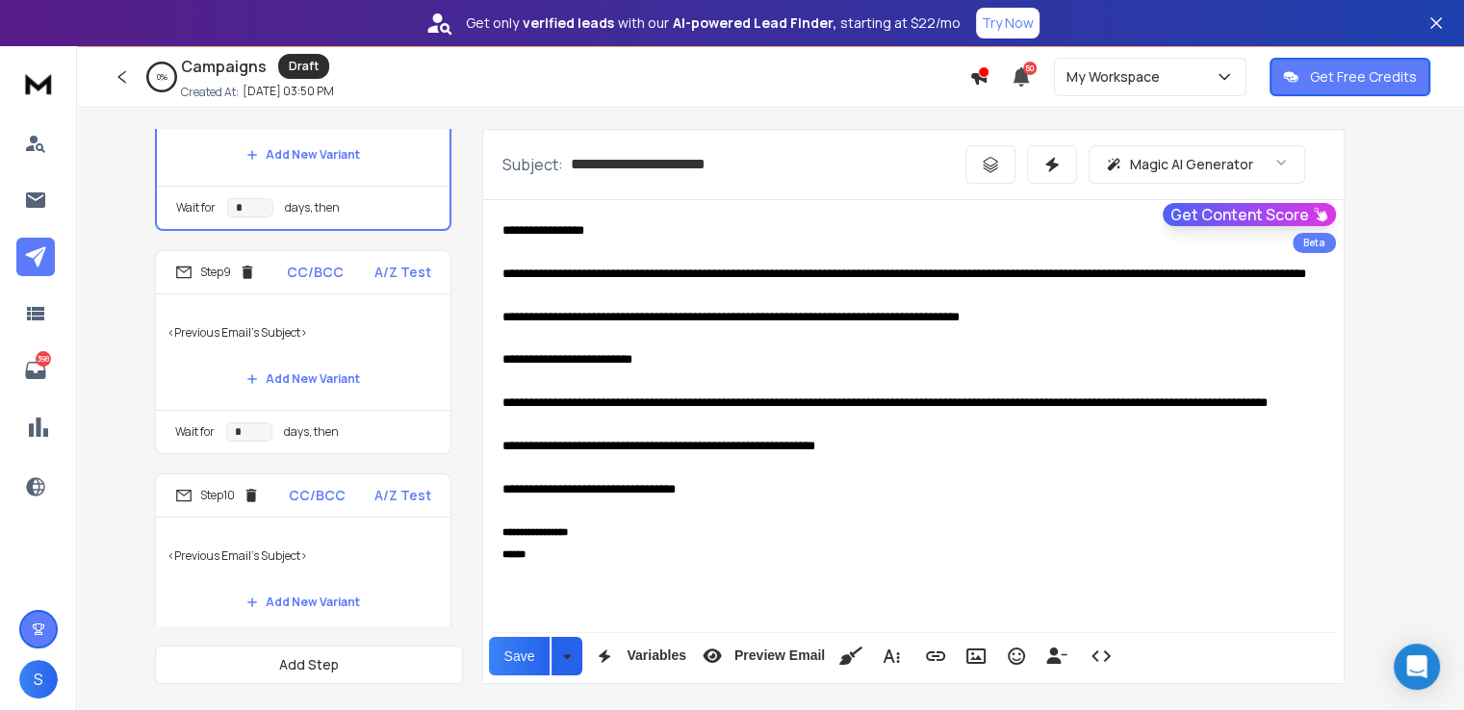
click at [427, 432] on div "Wait for * days, then" at bounding box center [303, 431] width 294 height 43
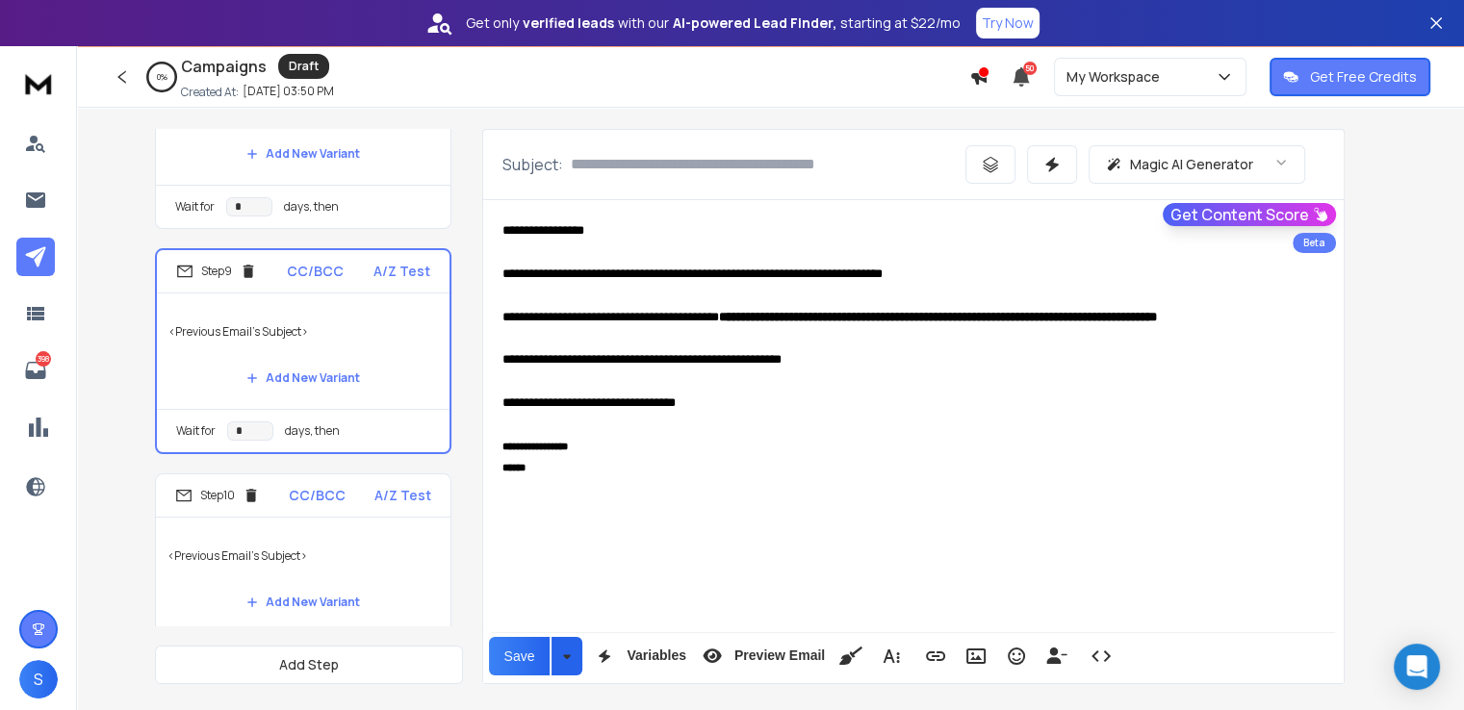
click at [413, 586] on div "Add New Variant" at bounding box center [302, 602] width 271 height 38
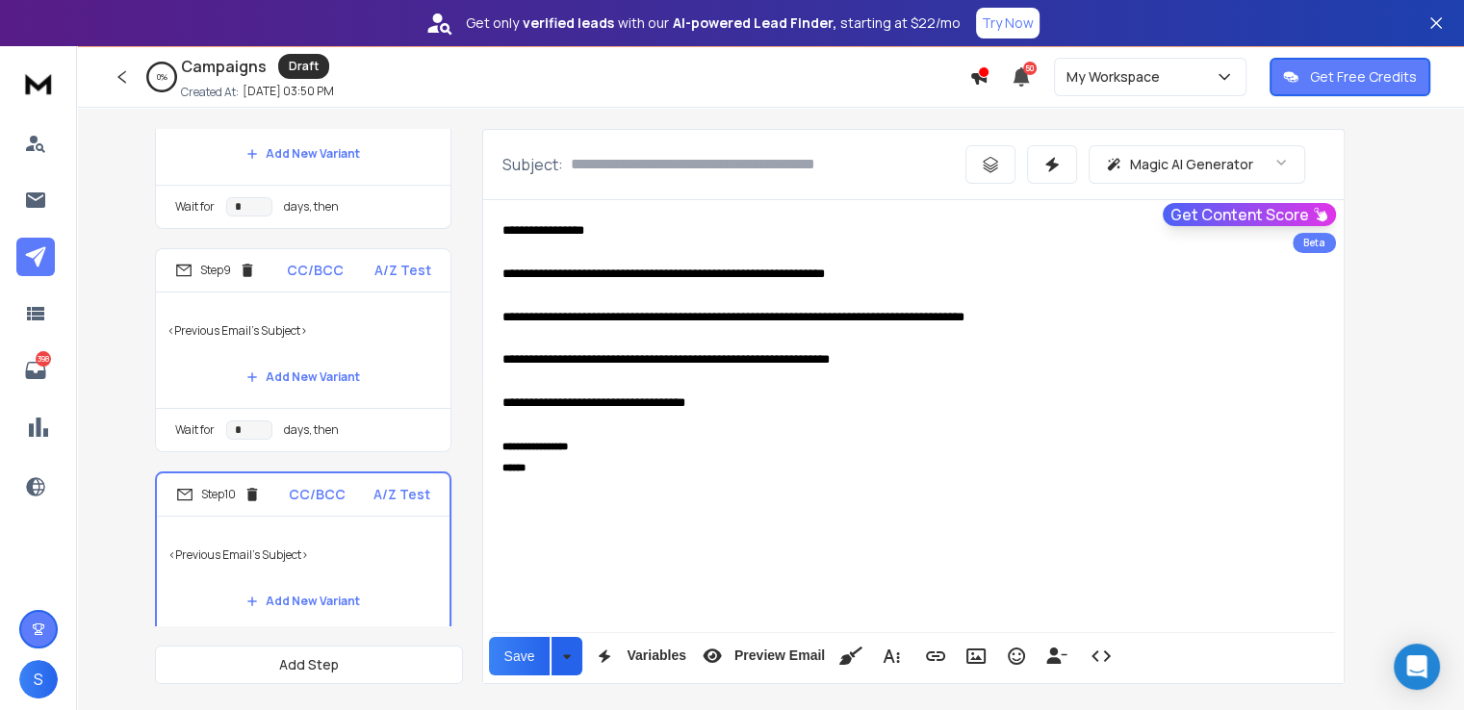
scroll to position [0, 0]
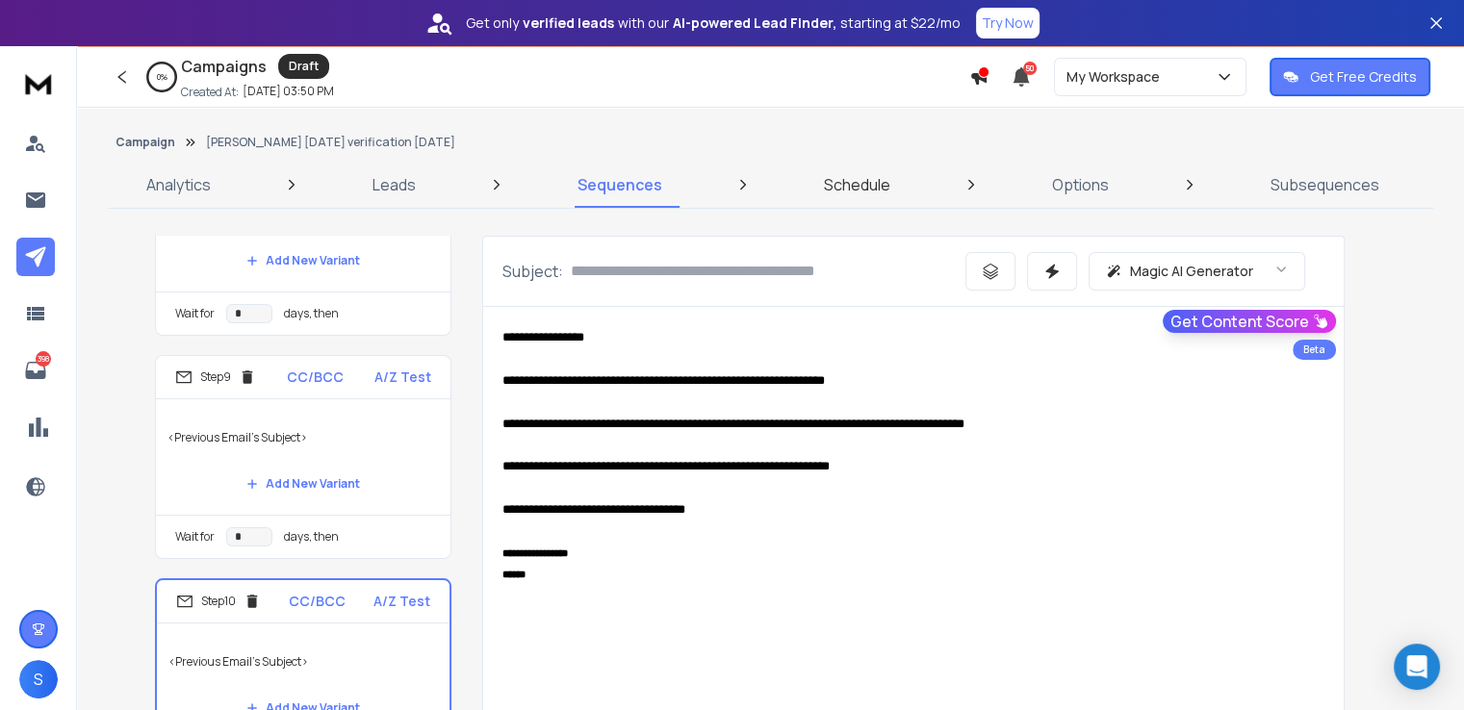
click at [854, 186] on p "Schedule" at bounding box center [857, 184] width 66 height 23
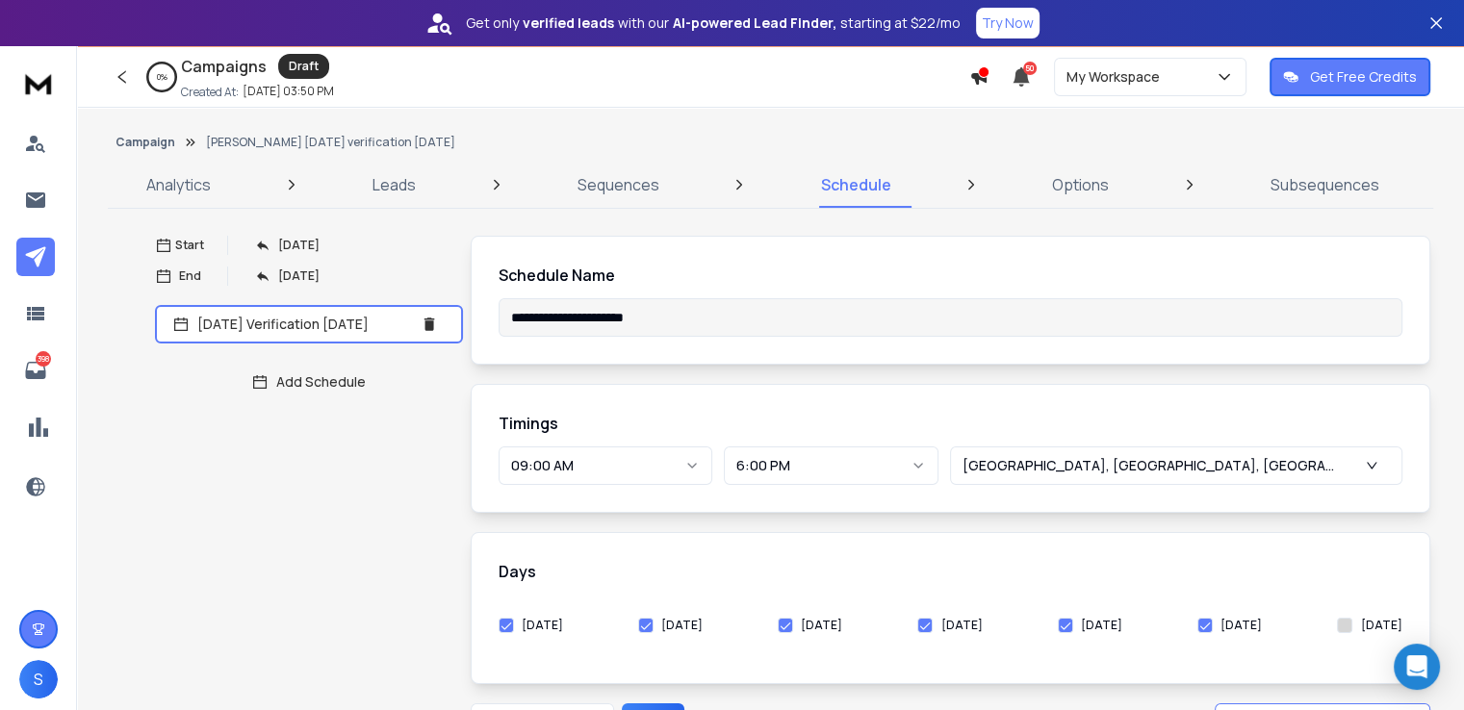
scroll to position [58, 0]
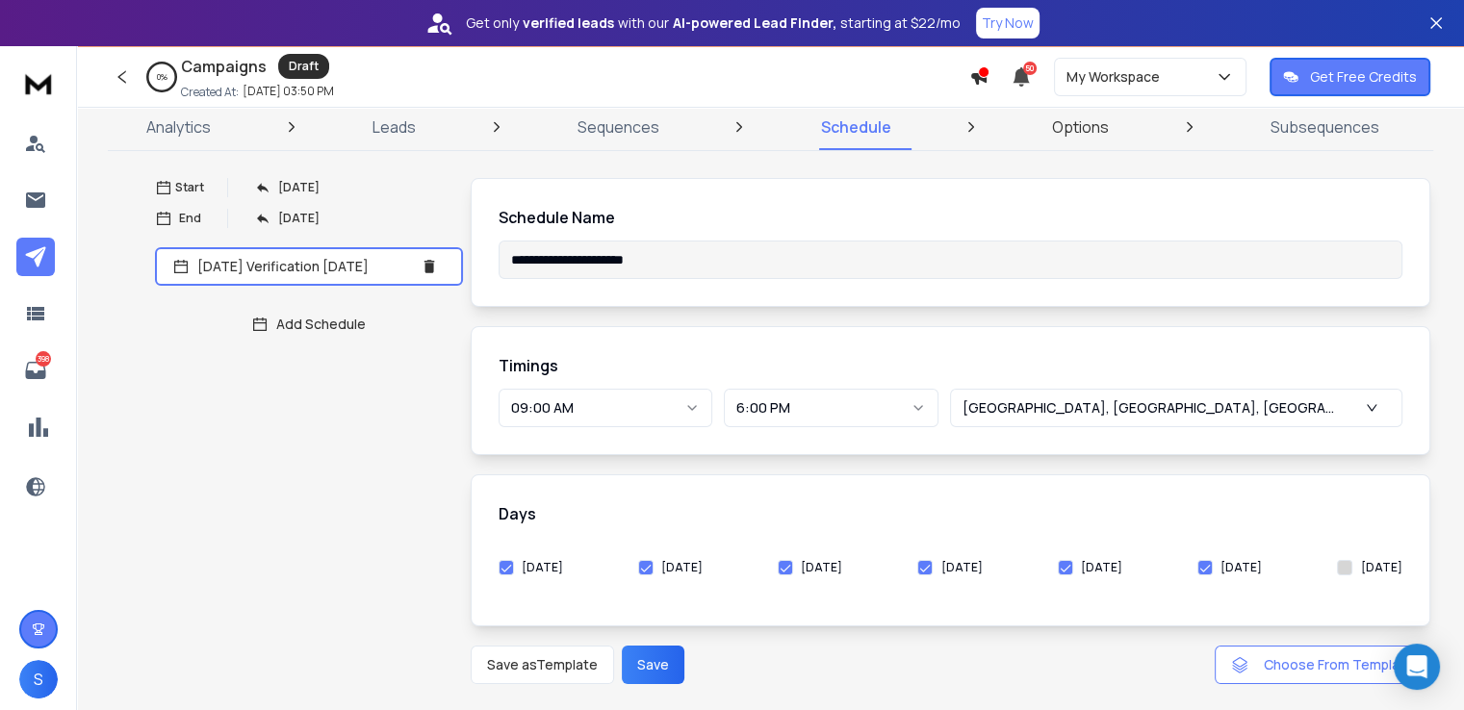
click at [1070, 143] on link "Options" at bounding box center [1080, 127] width 80 height 46
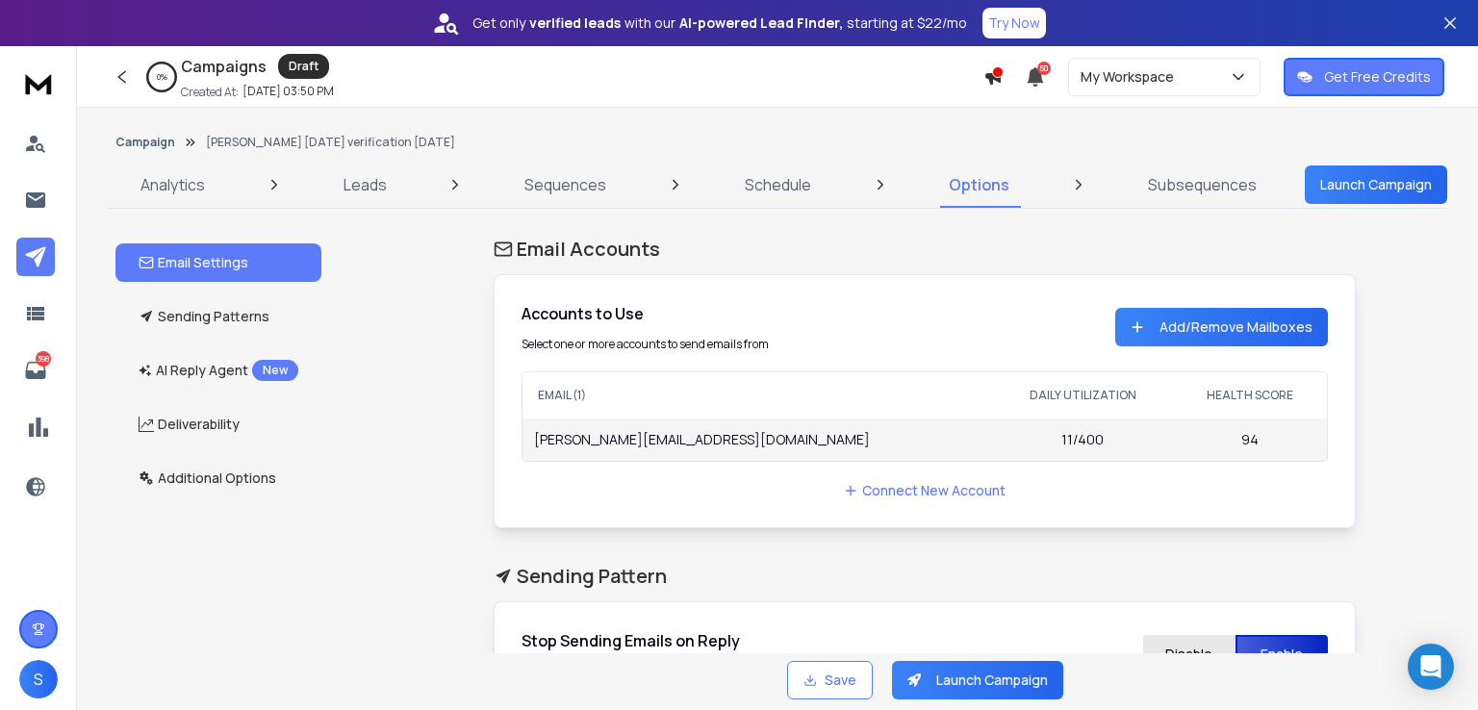
click at [945, 682] on button "Launch Campaign" at bounding box center [977, 680] width 171 height 38
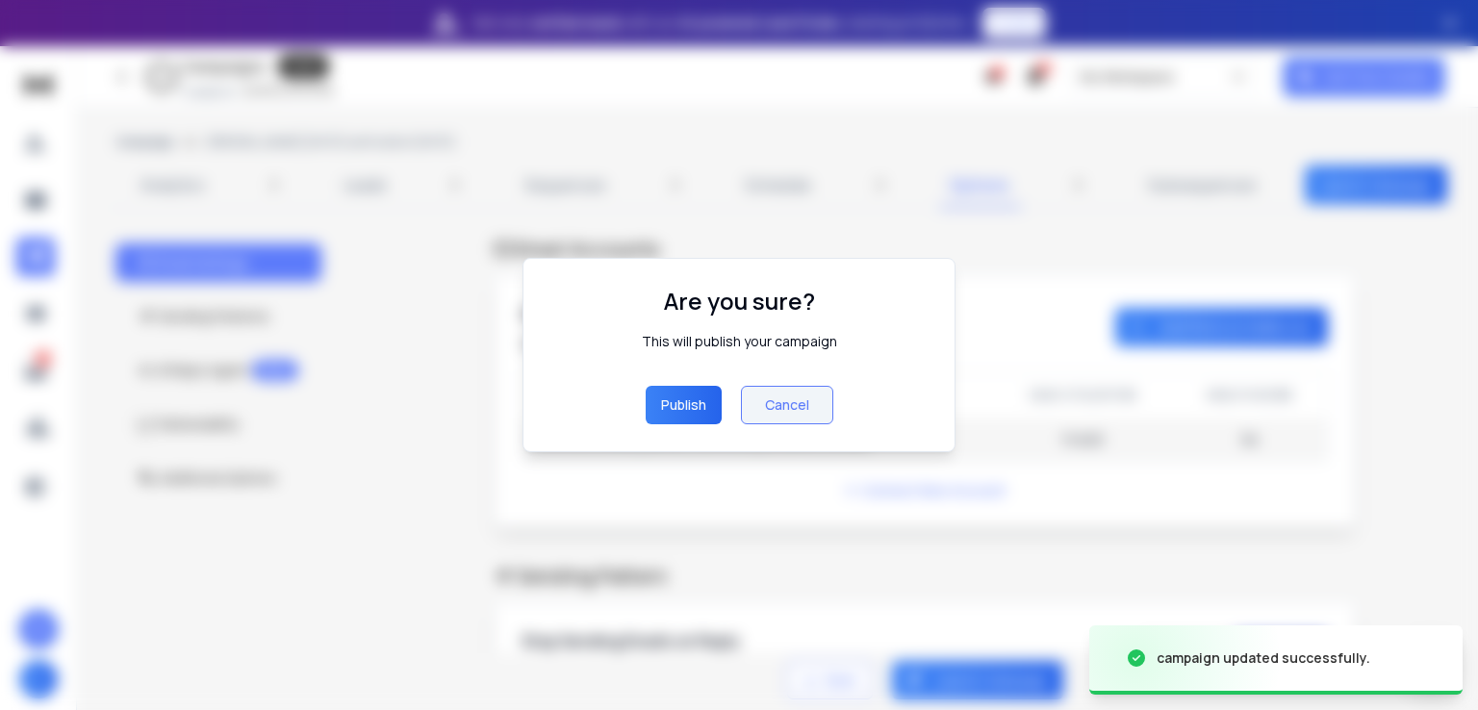
click at [658, 412] on button "Publish" at bounding box center [684, 405] width 76 height 38
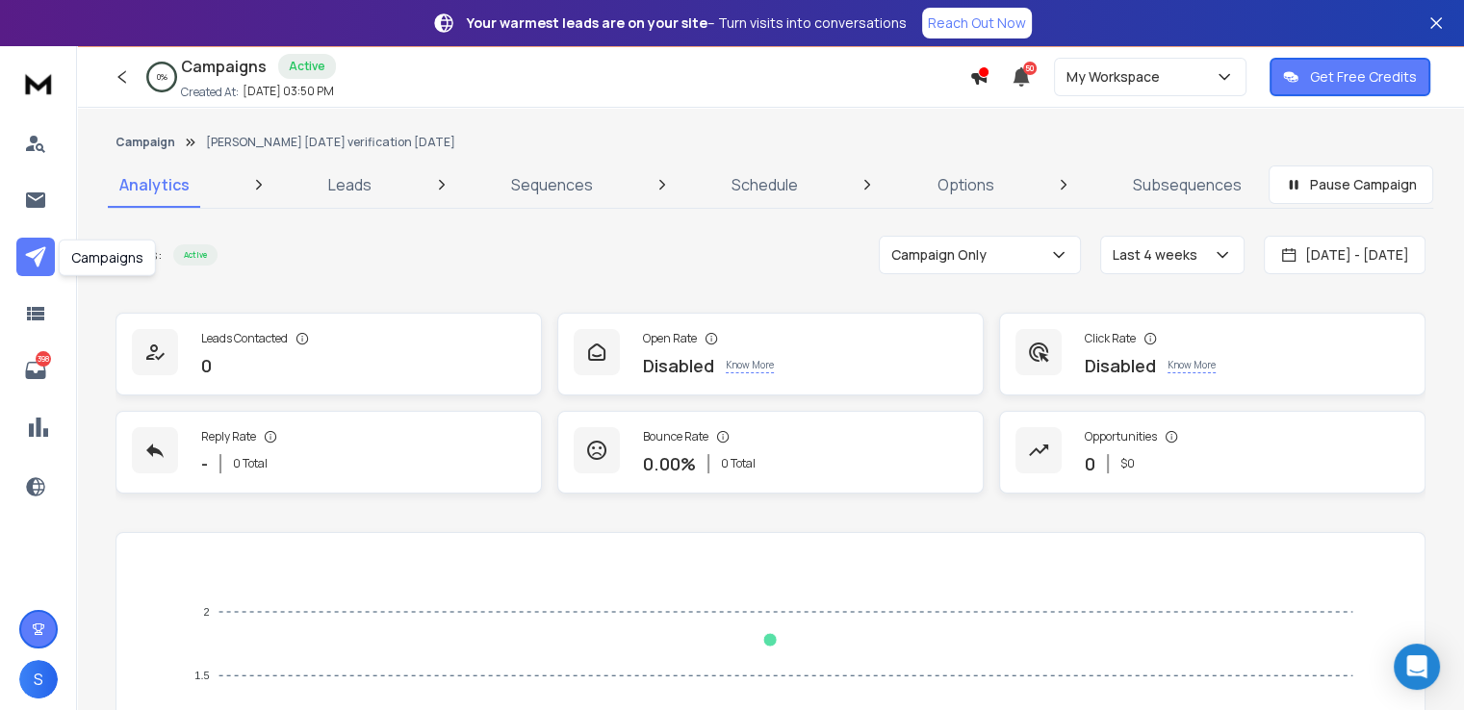
click at [24, 253] on icon at bounding box center [35, 256] width 23 height 23
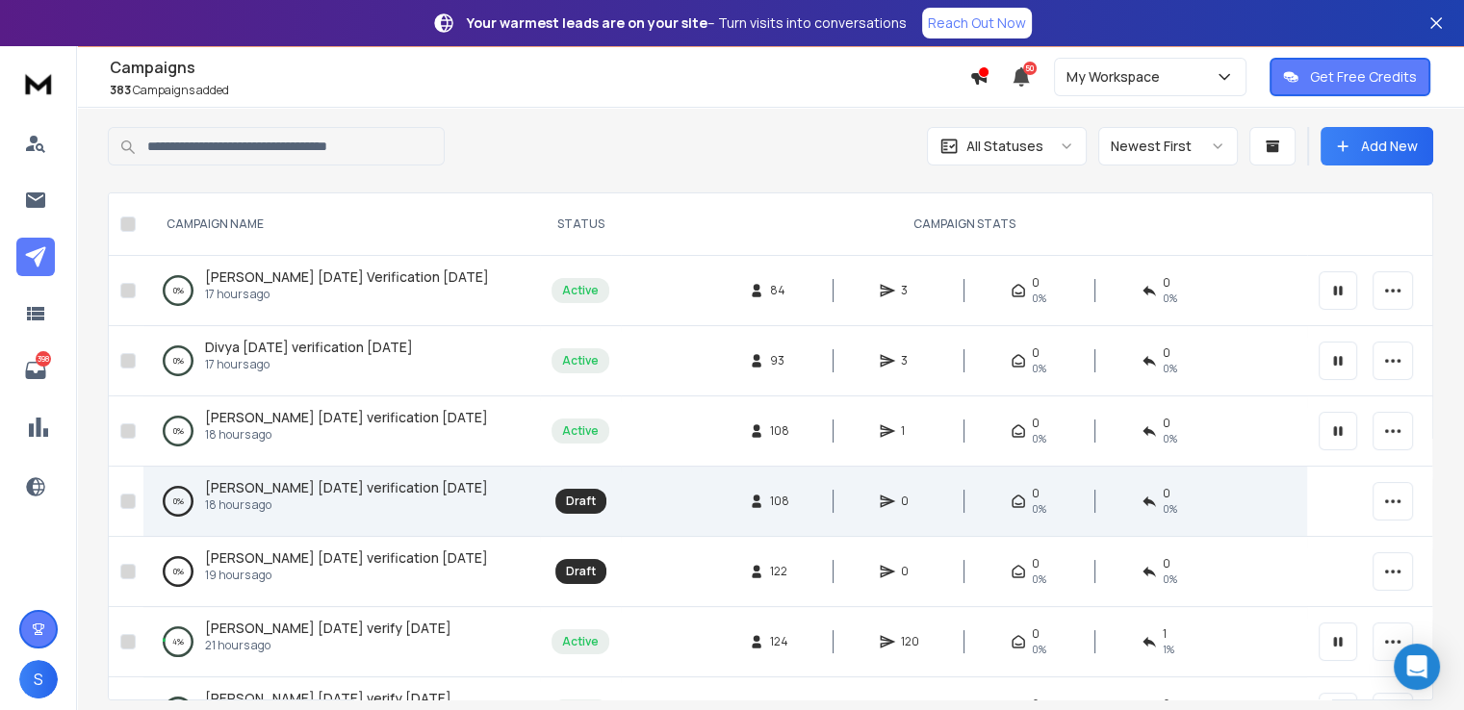
click at [284, 484] on span "[PERSON_NAME] [DATE] verification [DATE]" at bounding box center [346, 487] width 283 height 18
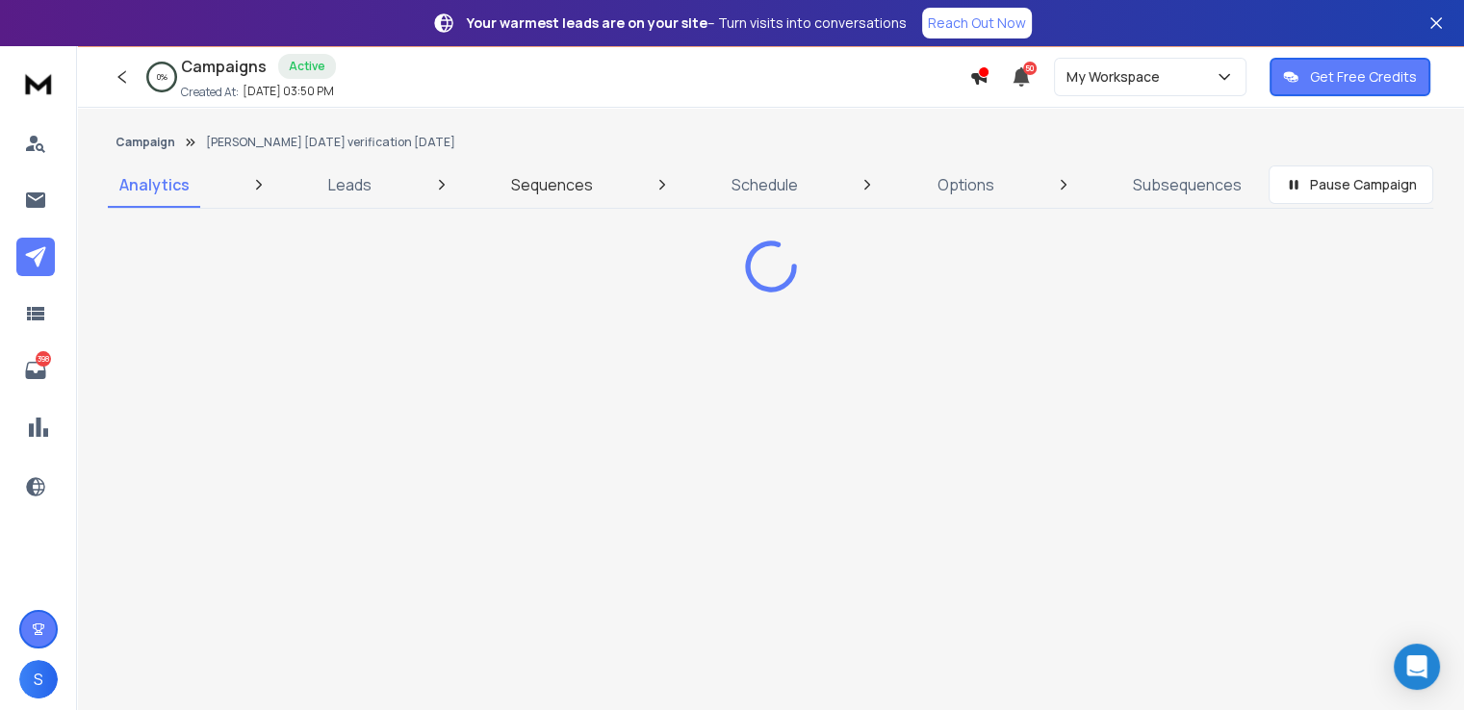
click at [557, 195] on p "Sequences" at bounding box center [552, 184] width 82 height 23
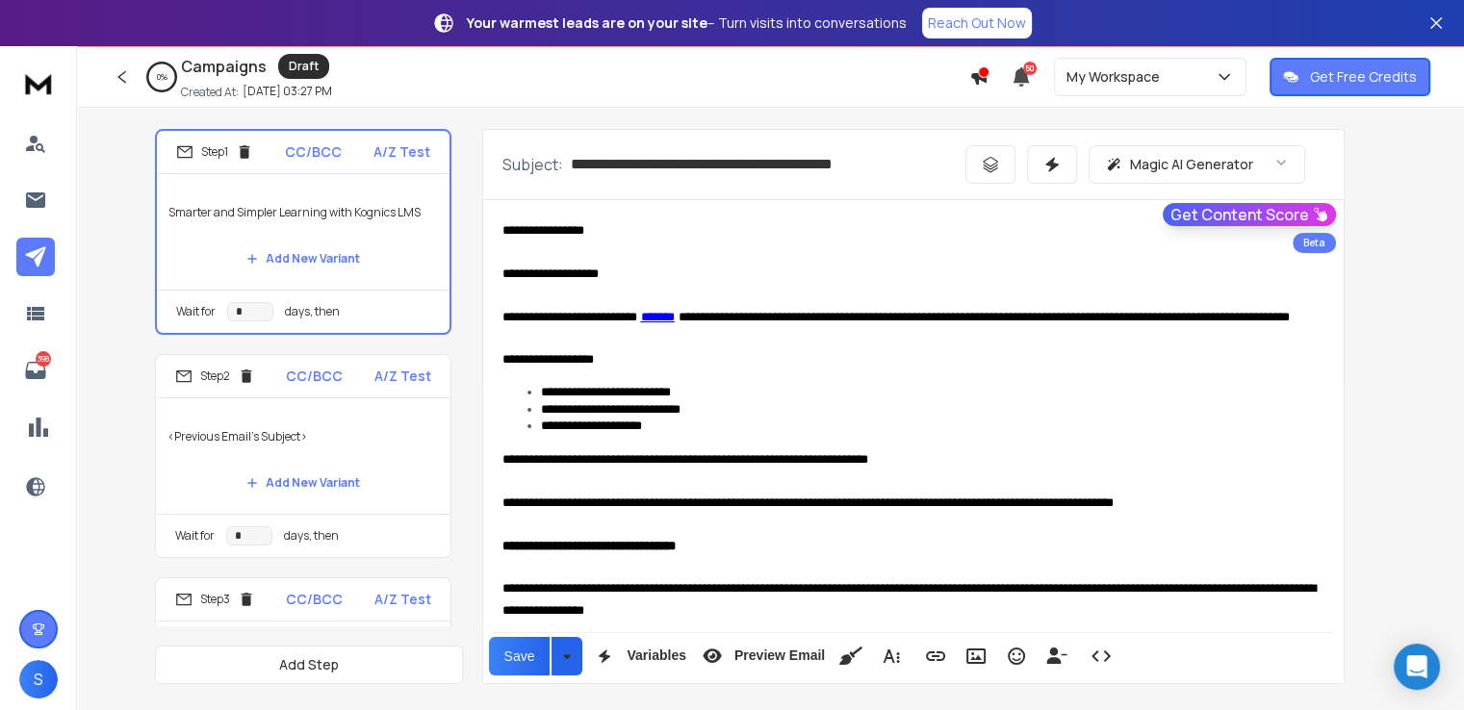
scroll to position [272, 0]
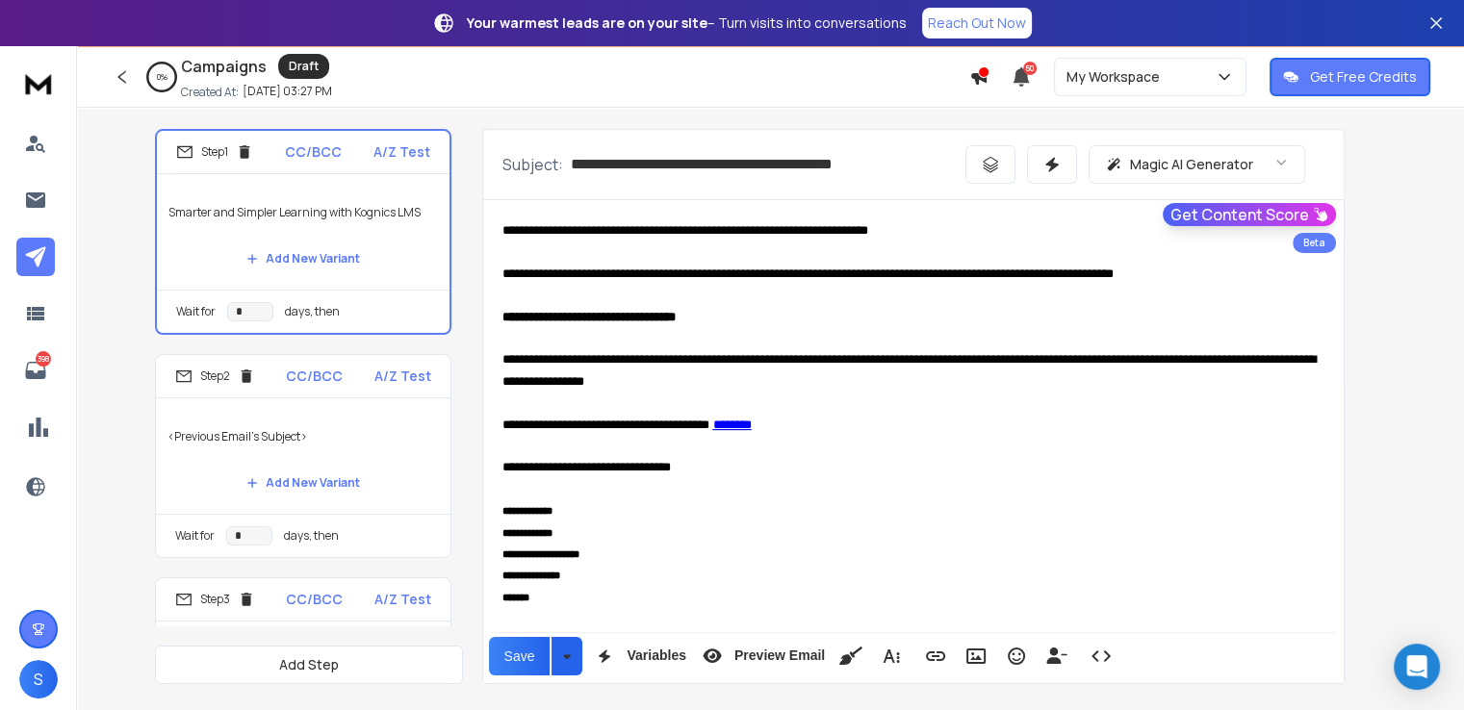
click at [400, 468] on div "Add New Variant" at bounding box center [302, 483] width 271 height 38
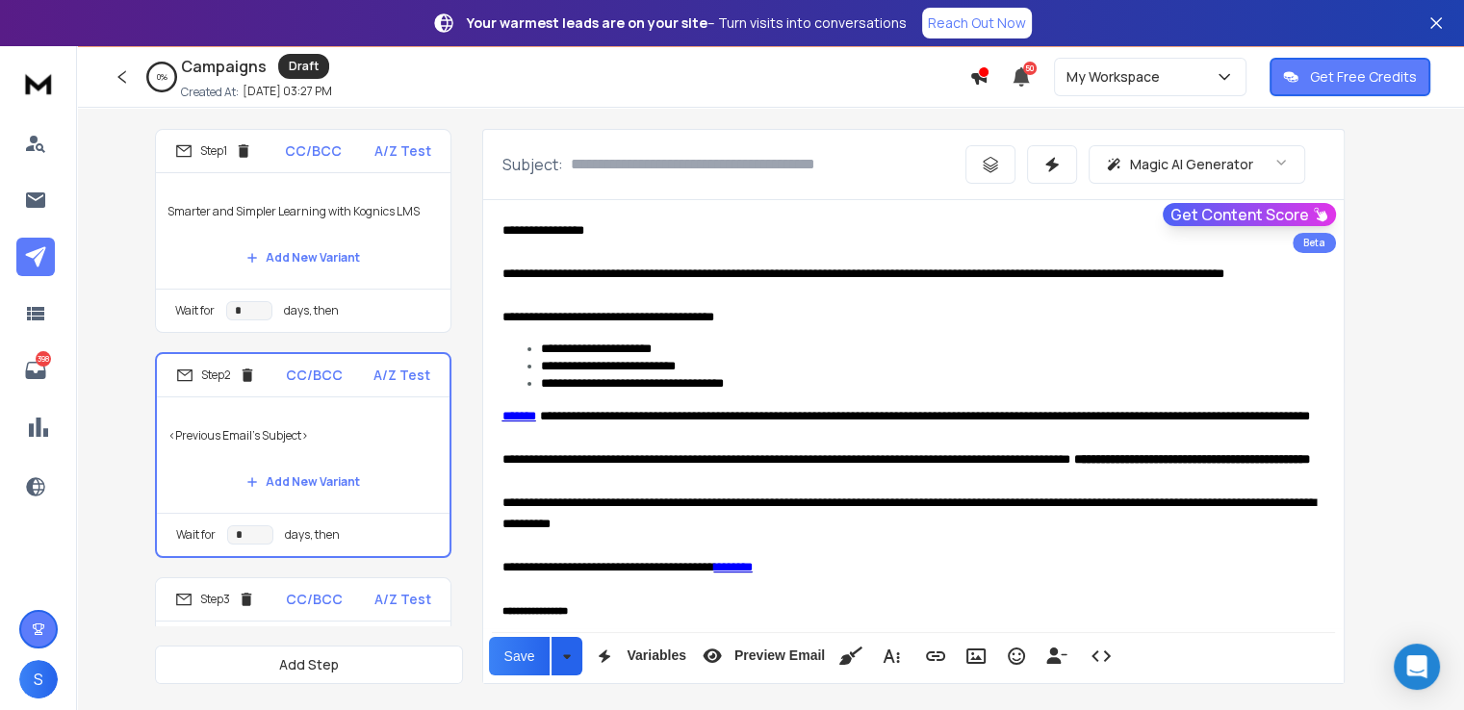
scroll to position [165, 0]
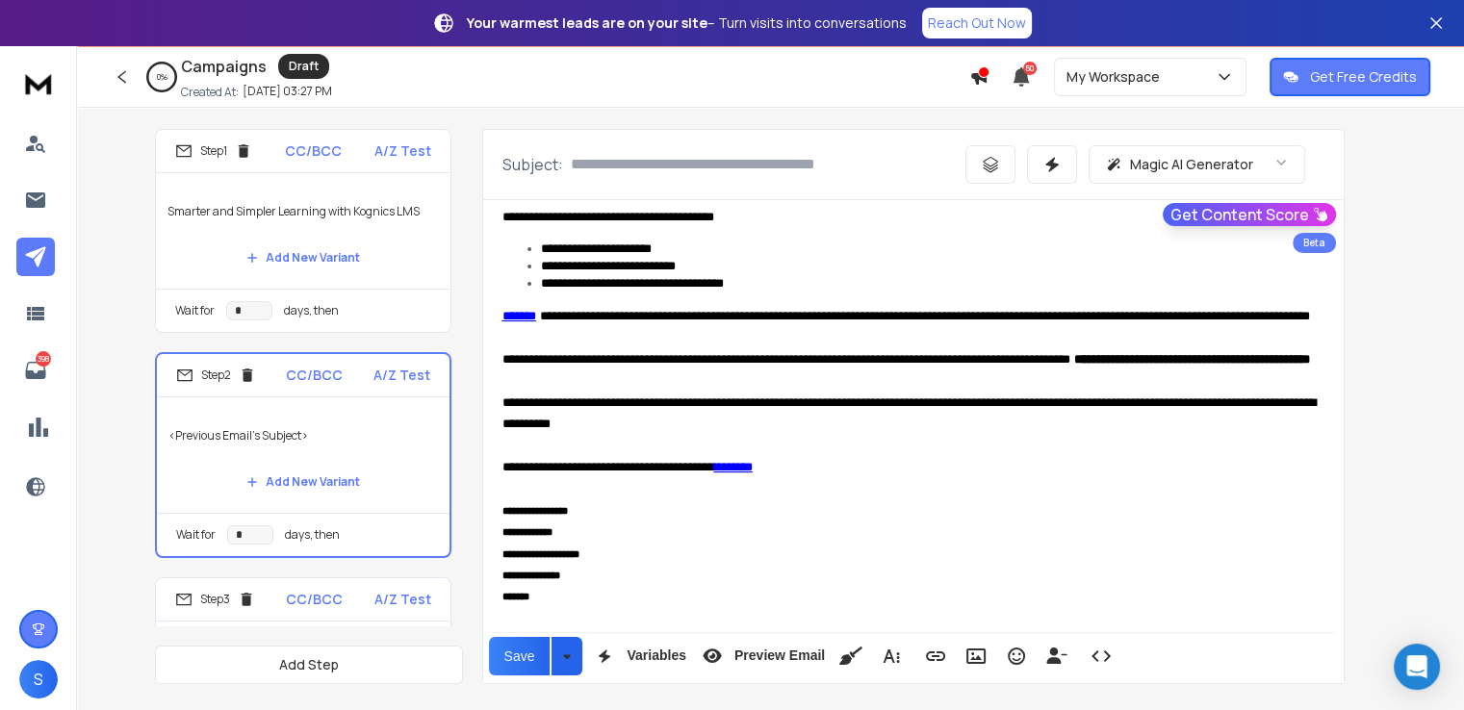
click at [351, 583] on div "Step 3 CC/BCC A/Z Test" at bounding box center [303, 599] width 294 height 43
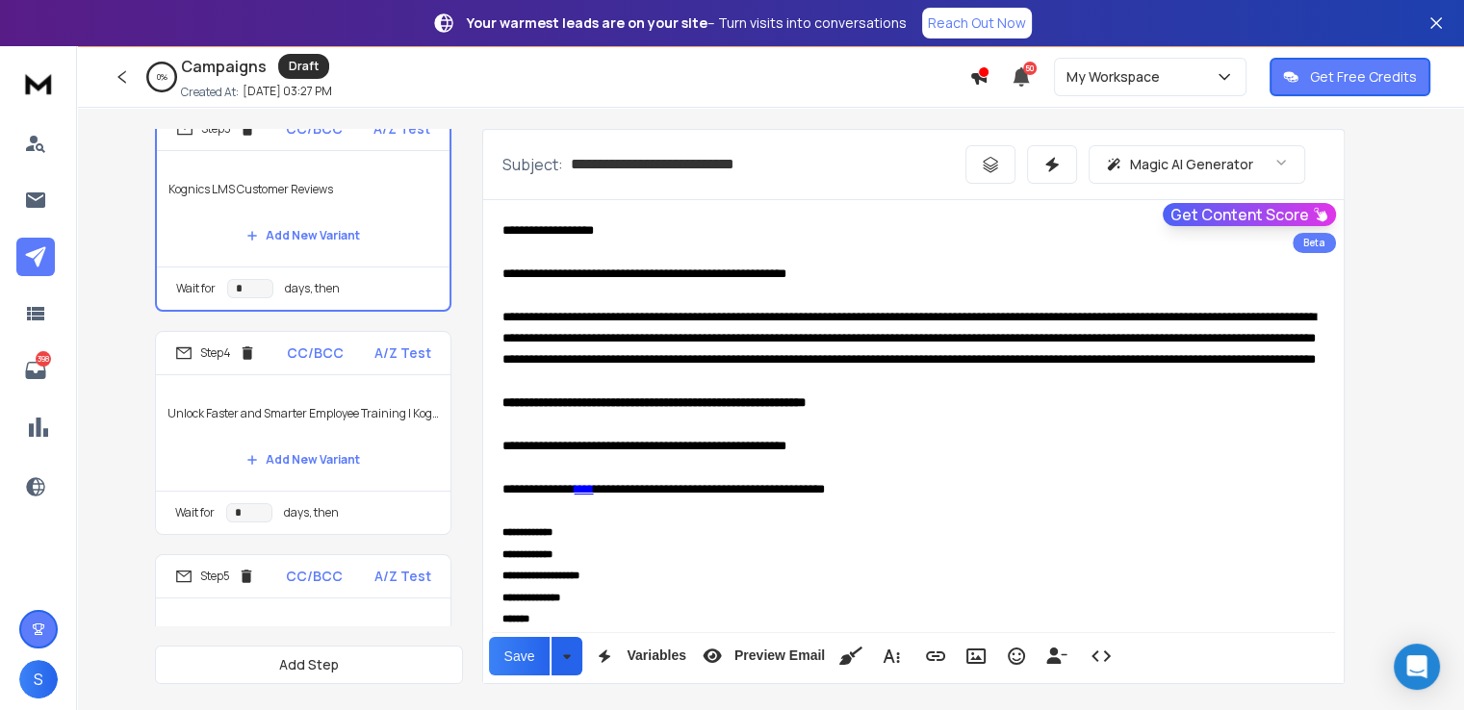
scroll to position [600, 0]
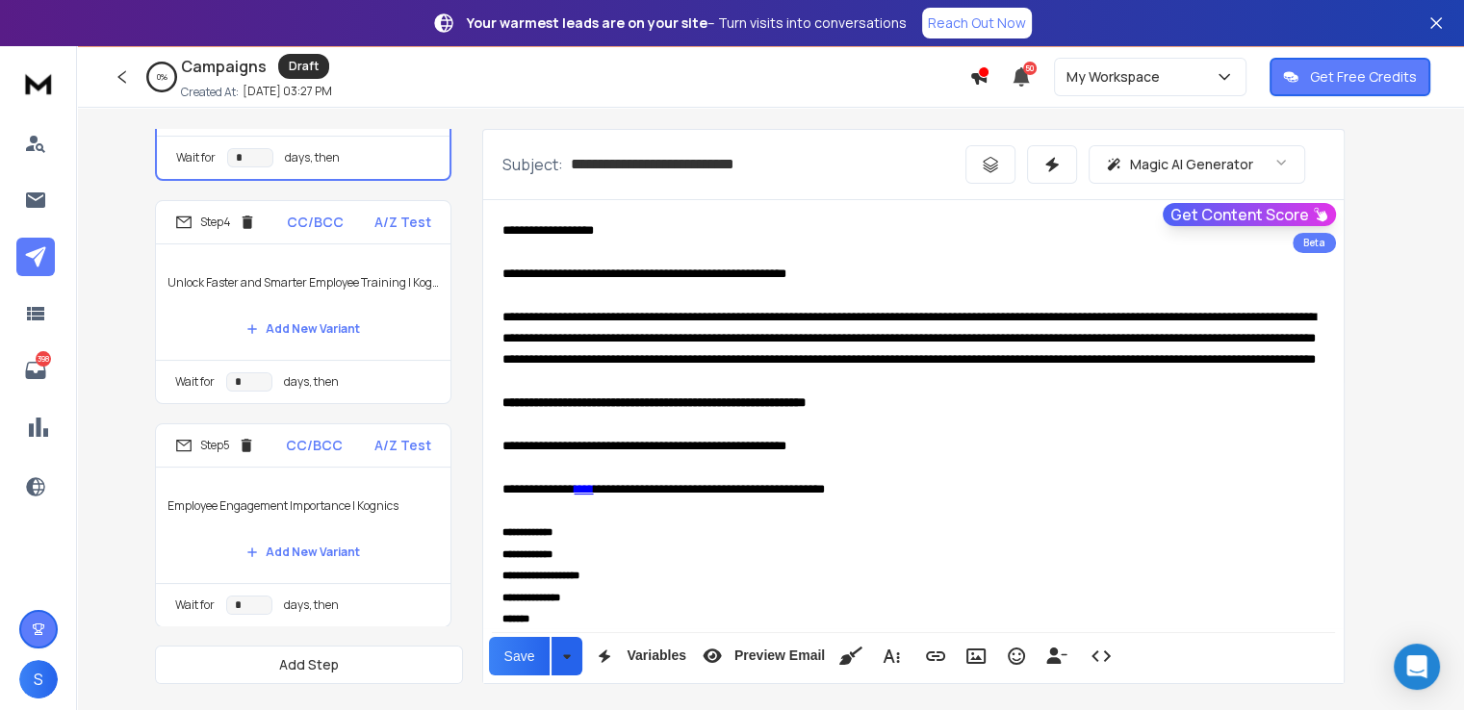
click at [397, 327] on div "Add New Variant" at bounding box center [302, 329] width 271 height 38
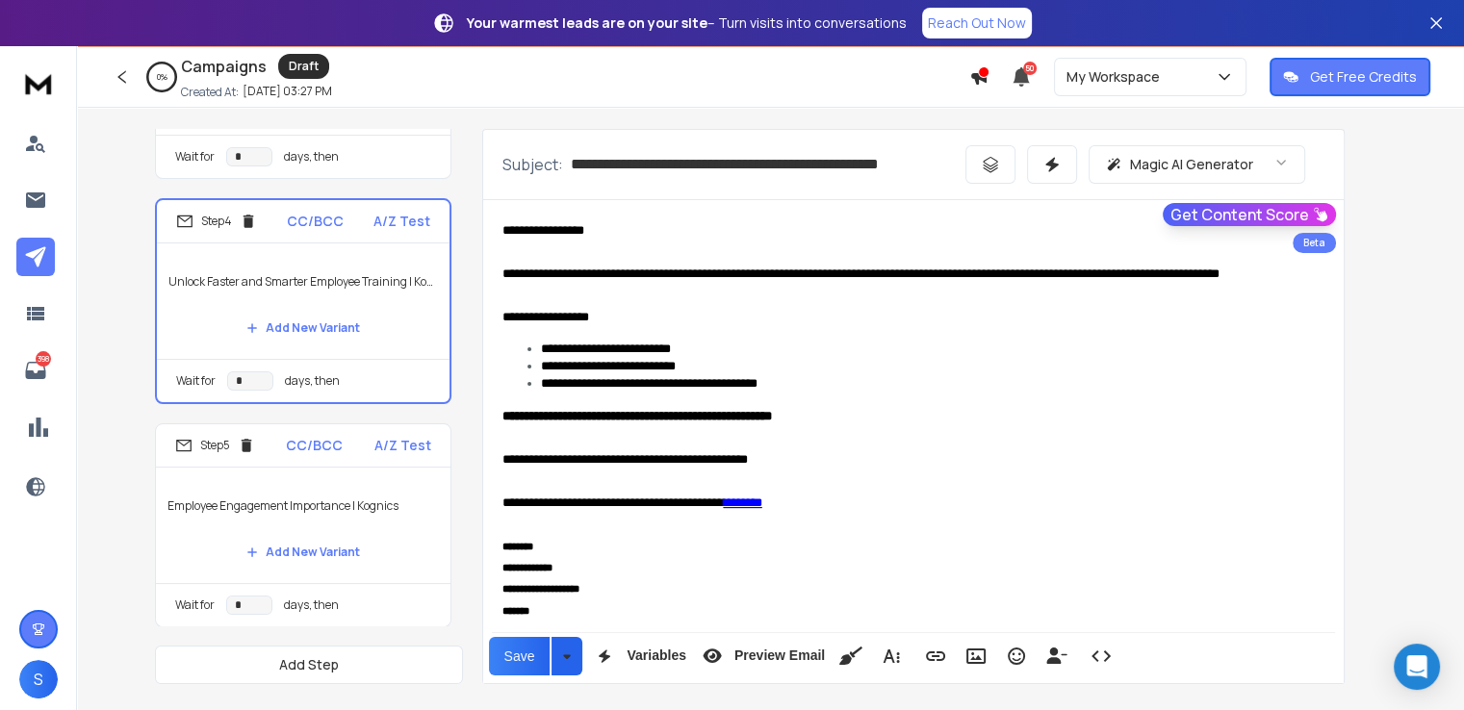
click at [369, 468] on div "Employee Engagement Importance | Kognics Add New Variant" at bounding box center [303, 525] width 294 height 115
type input "**********"
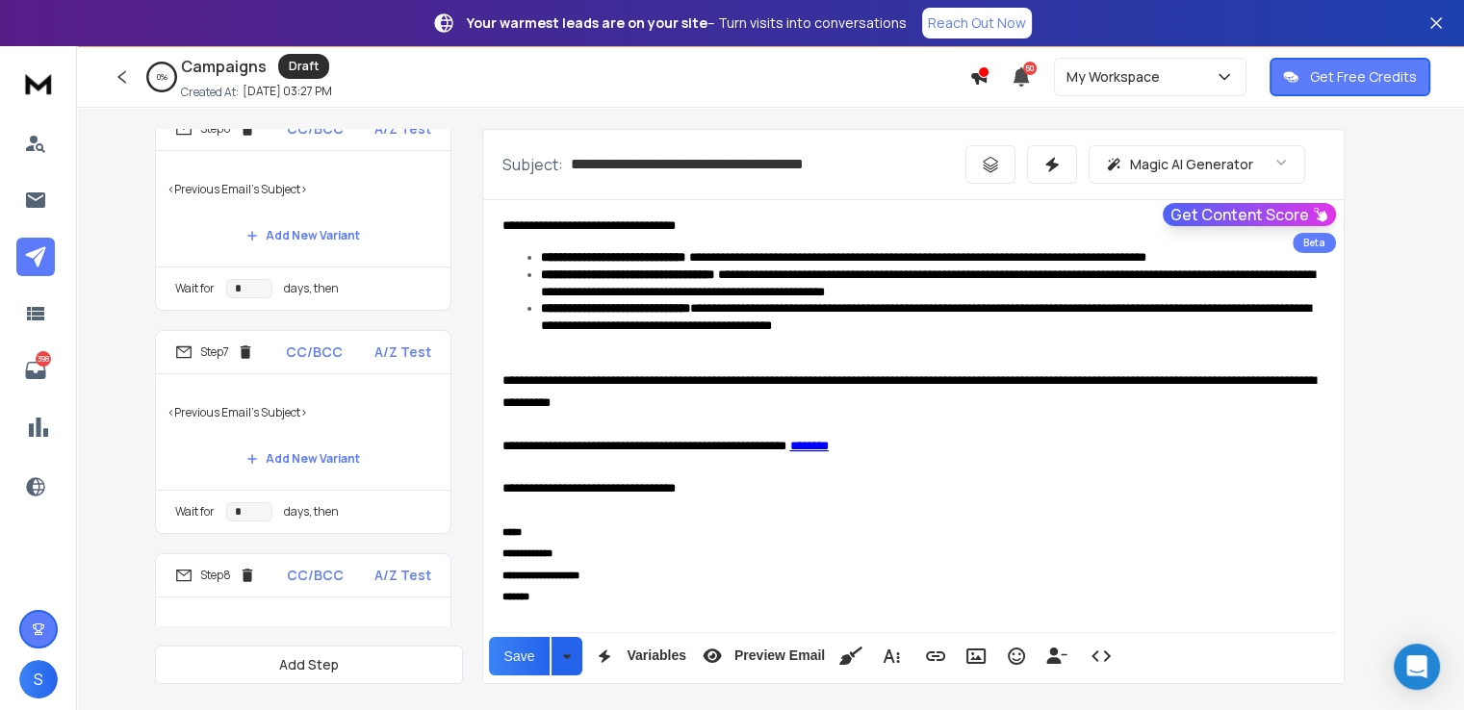
scroll to position [1143, 0]
click at [389, 228] on div "Add New Variant" at bounding box center [302, 233] width 271 height 38
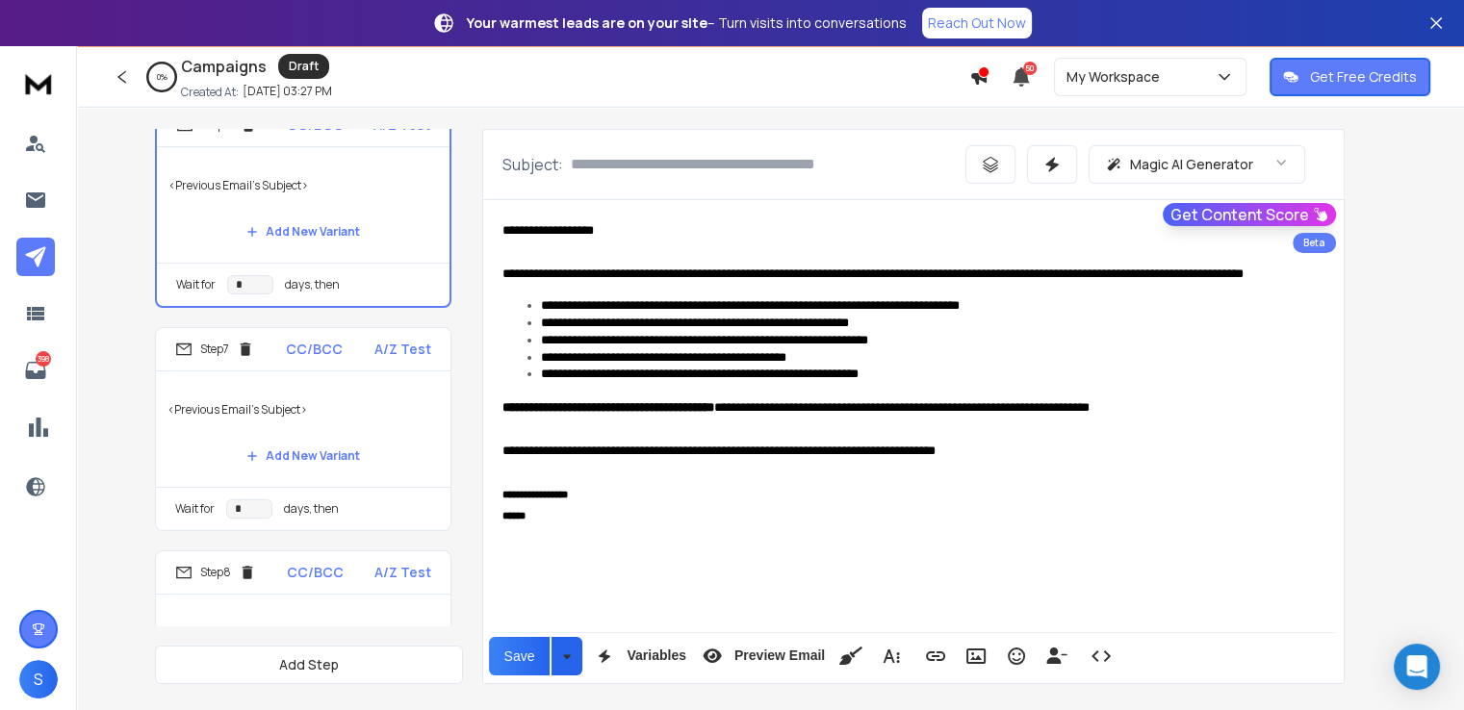
click at [399, 449] on div "Add New Variant" at bounding box center [302, 456] width 271 height 38
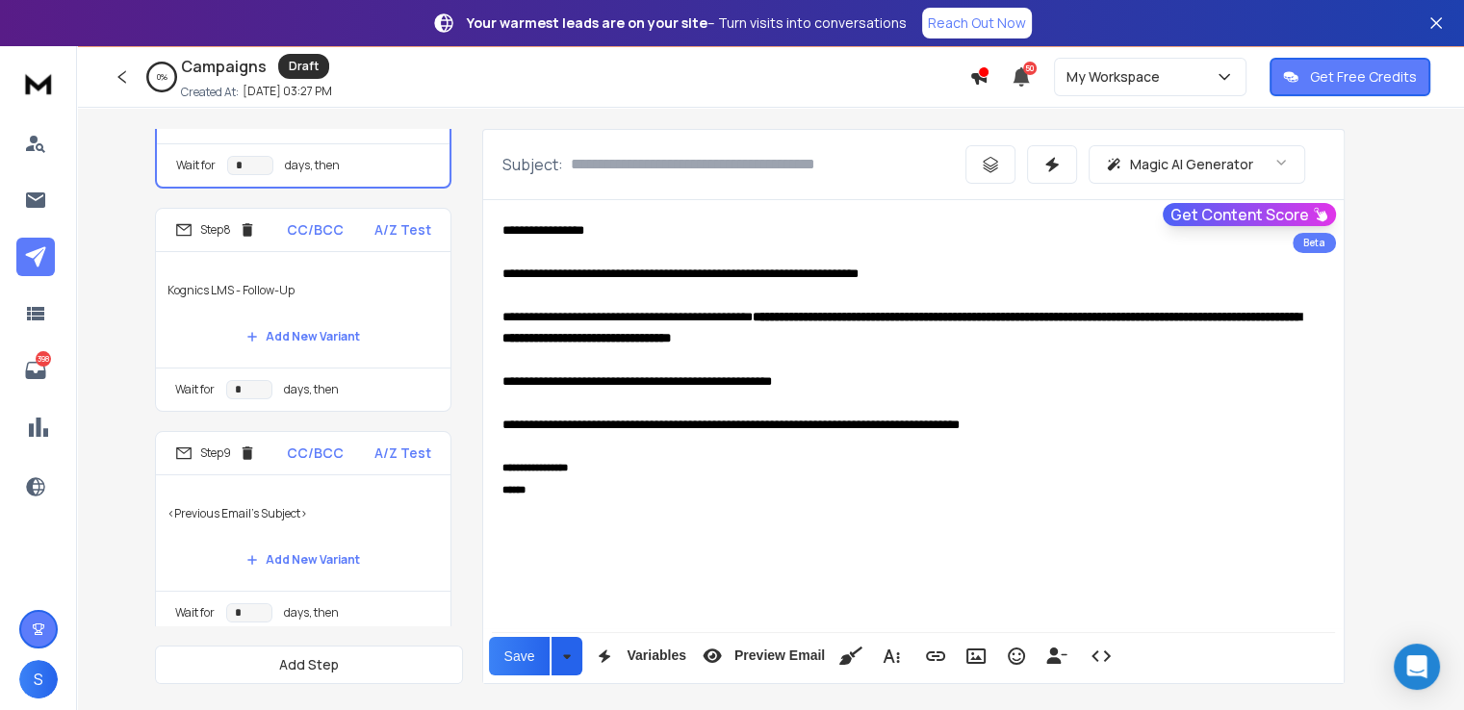
scroll to position [1492, 0]
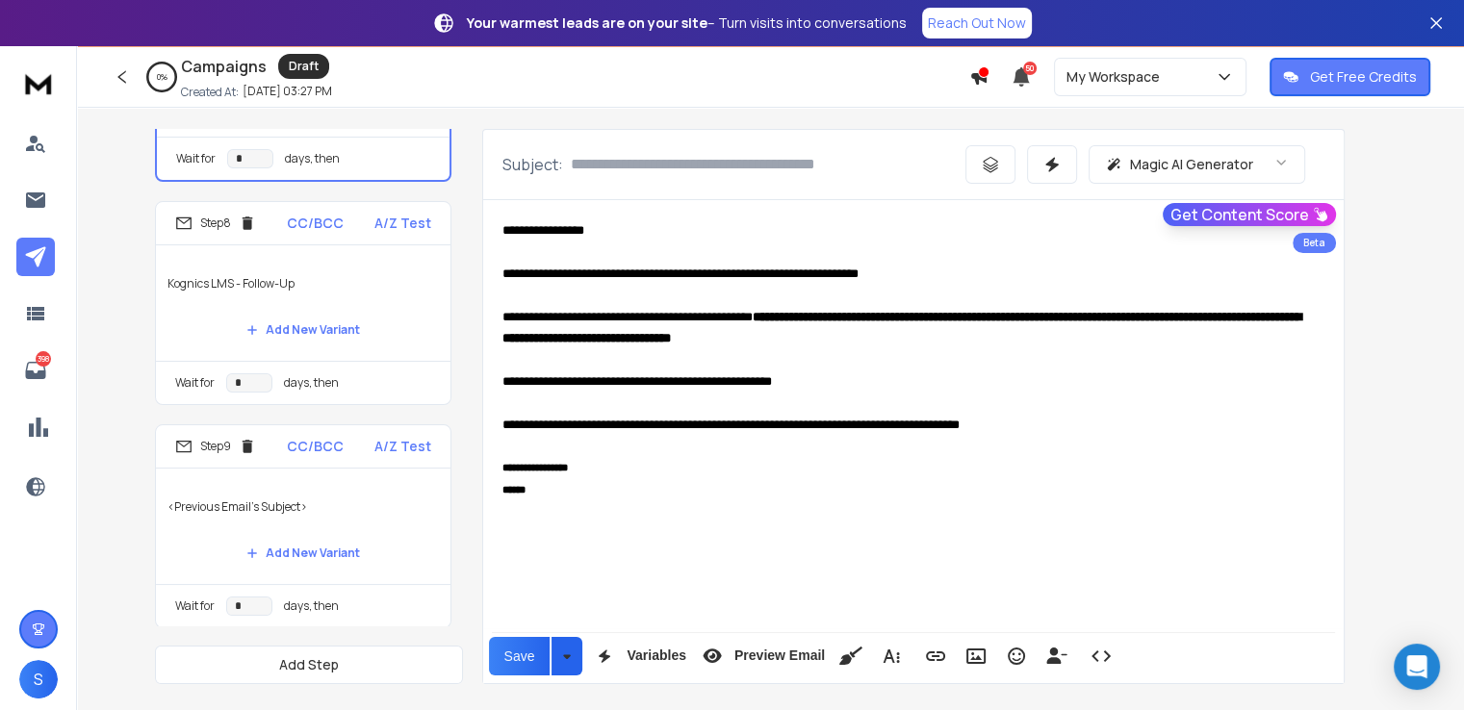
click at [420, 330] on div "Add New Variant" at bounding box center [302, 330] width 271 height 38
type input "**********"
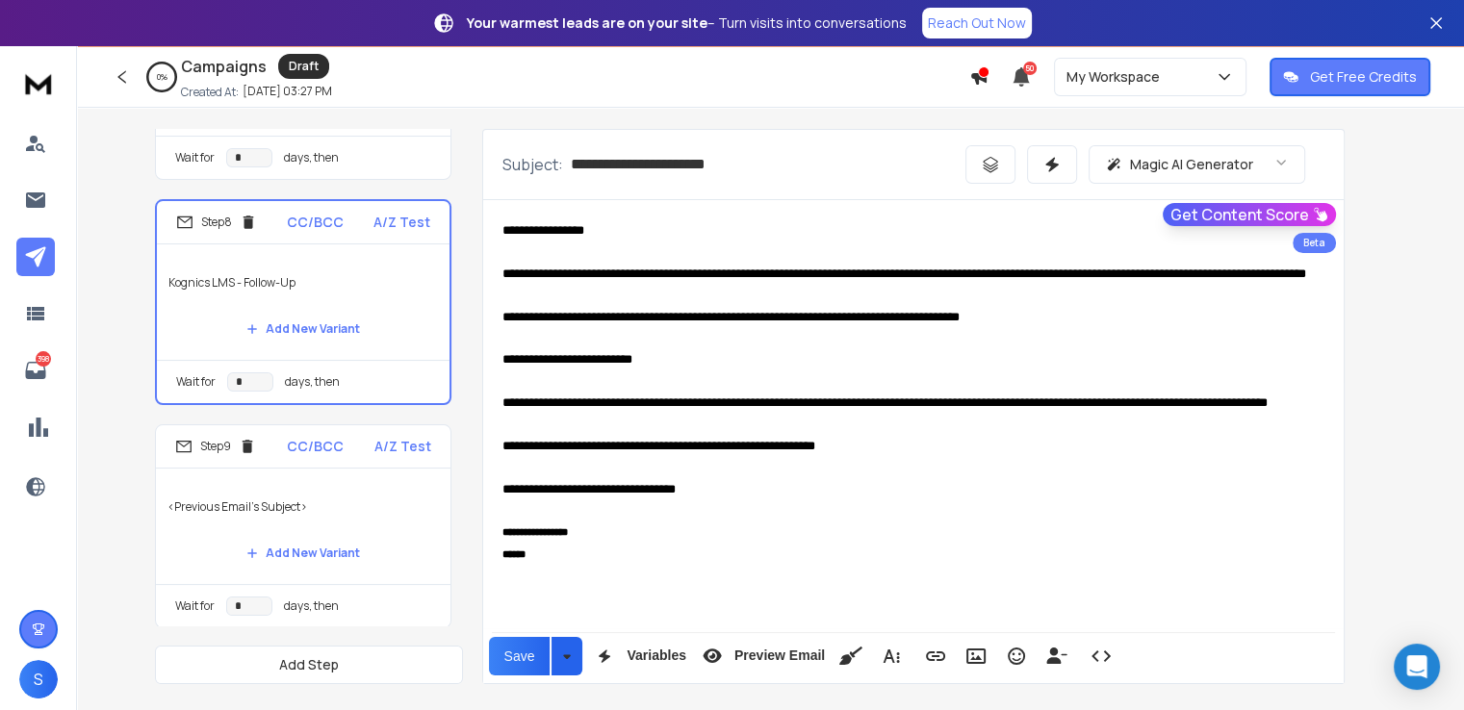
click at [416, 498] on p "<Previous Email's Subject>" at bounding box center [302, 507] width 271 height 54
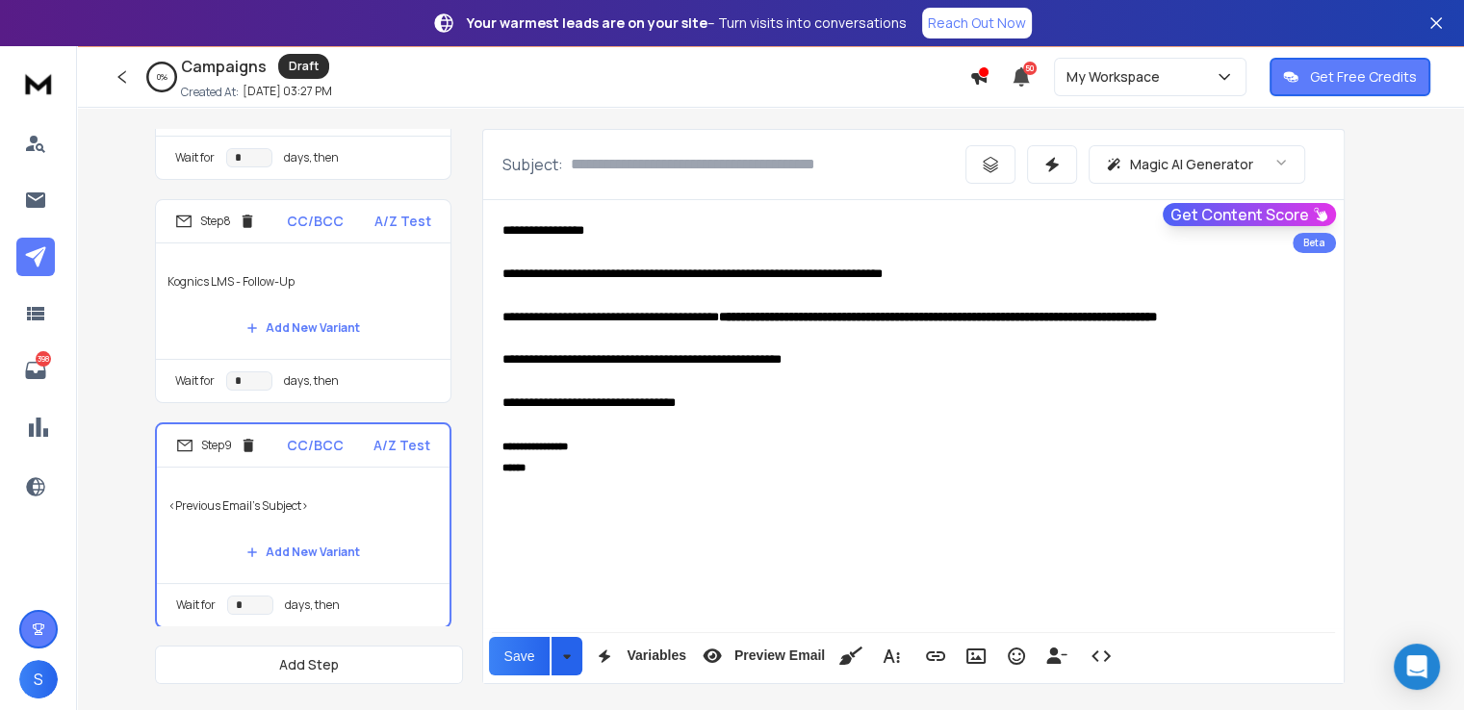
scroll to position [1667, 0]
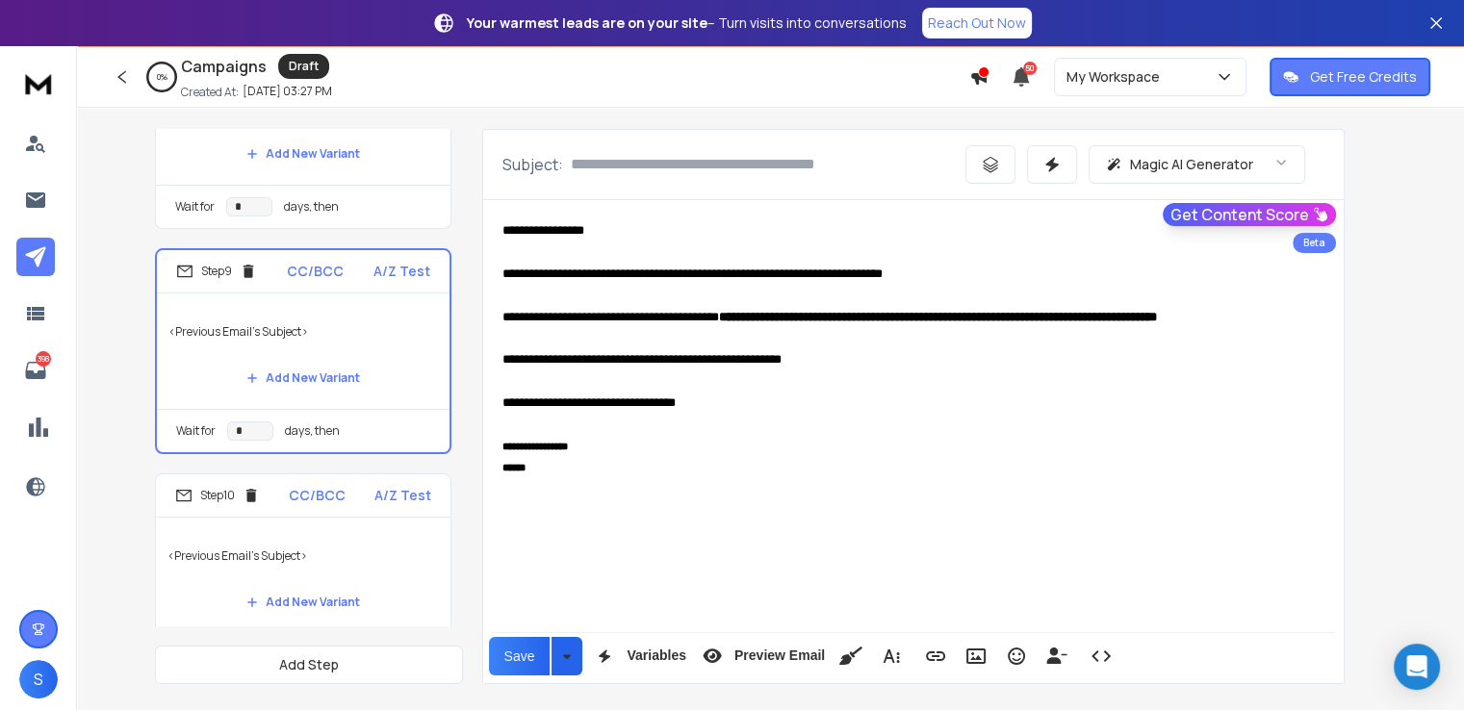
click at [418, 548] on p "<Previous Email's Subject>" at bounding box center [302, 556] width 271 height 54
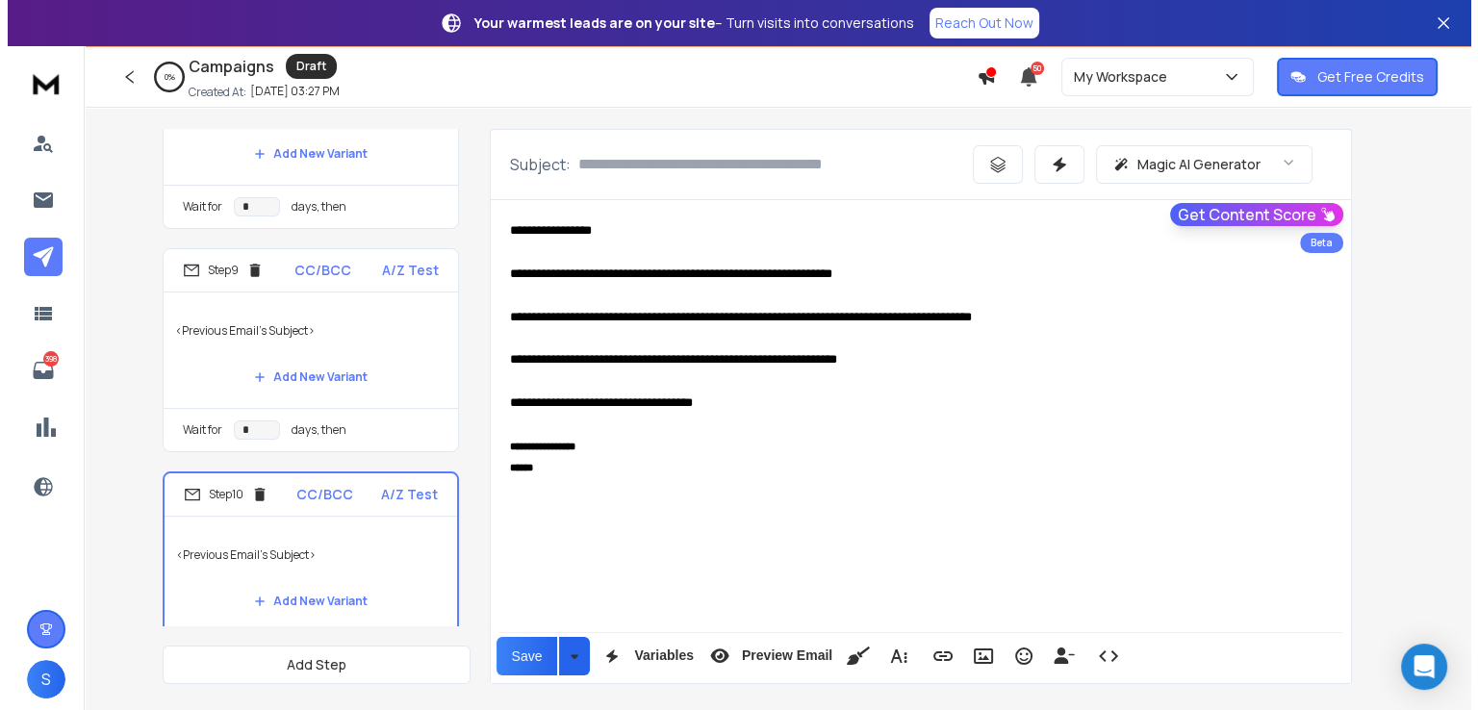
scroll to position [0, 0]
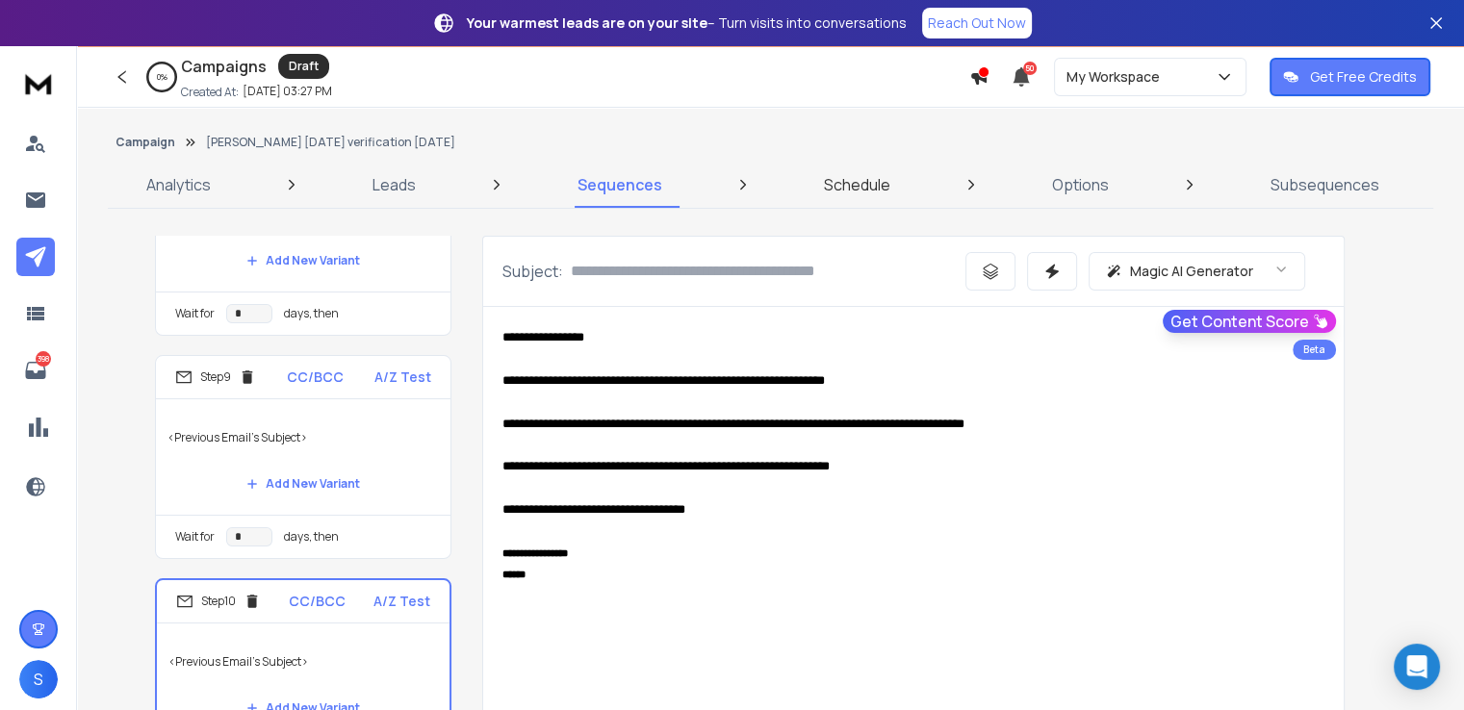
click at [858, 177] on p "Schedule" at bounding box center [857, 184] width 66 height 23
click at [846, 186] on p "Schedule" at bounding box center [857, 184] width 66 height 23
click at [866, 186] on p "Schedule" at bounding box center [857, 184] width 66 height 23
click at [855, 186] on p "Schedule" at bounding box center [857, 184] width 66 height 23
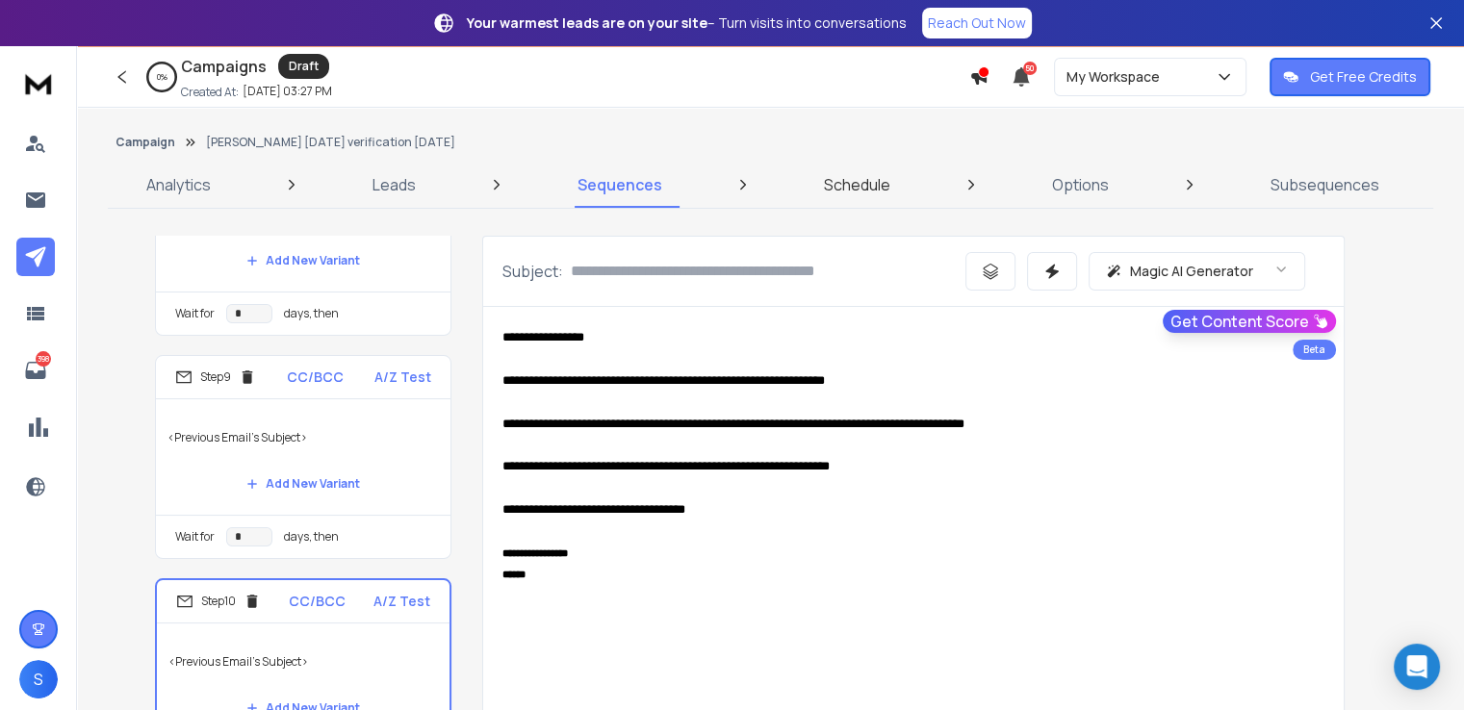
click at [855, 186] on p "Schedule" at bounding box center [857, 184] width 66 height 23
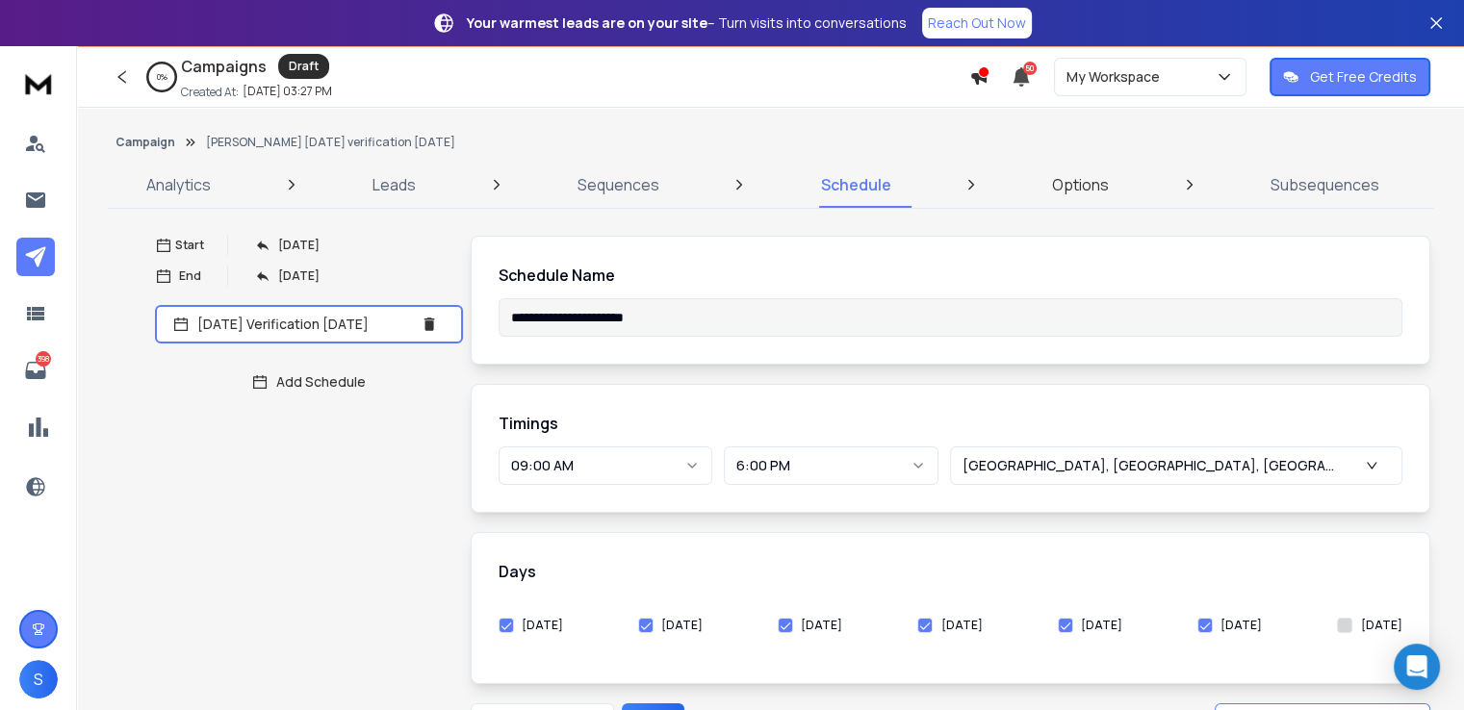
click at [1086, 178] on p "Options" at bounding box center [1080, 184] width 57 height 23
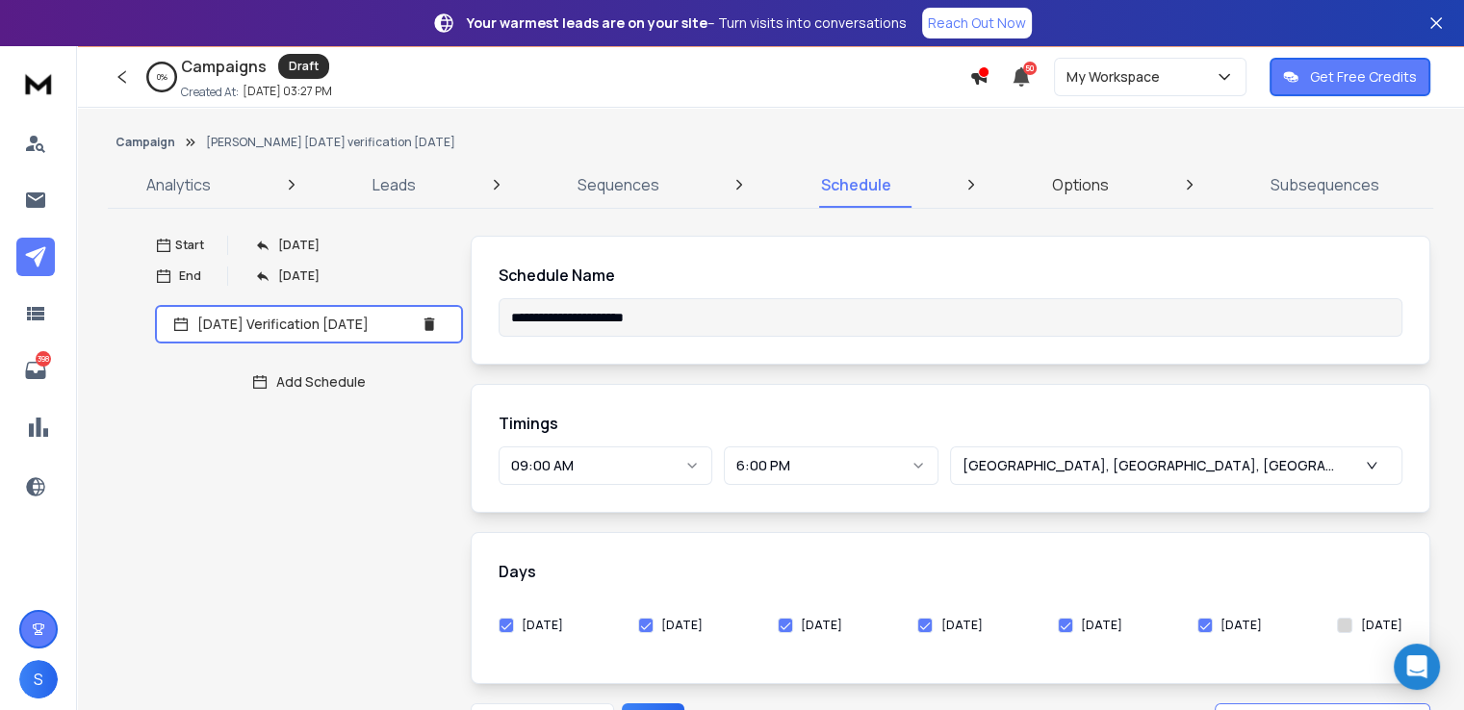
click at [1086, 178] on p "Options" at bounding box center [1080, 184] width 57 height 23
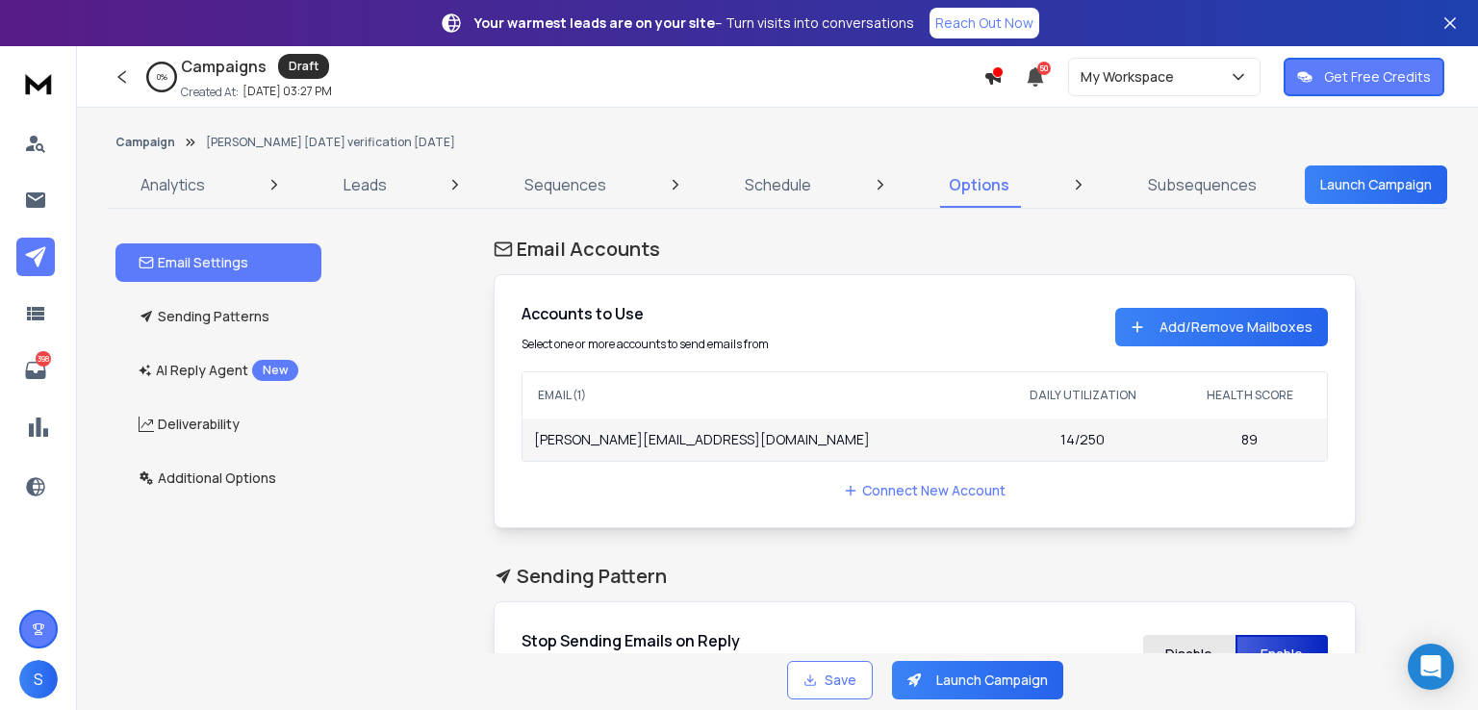
click at [943, 682] on button "Launch Campaign" at bounding box center [977, 680] width 171 height 38
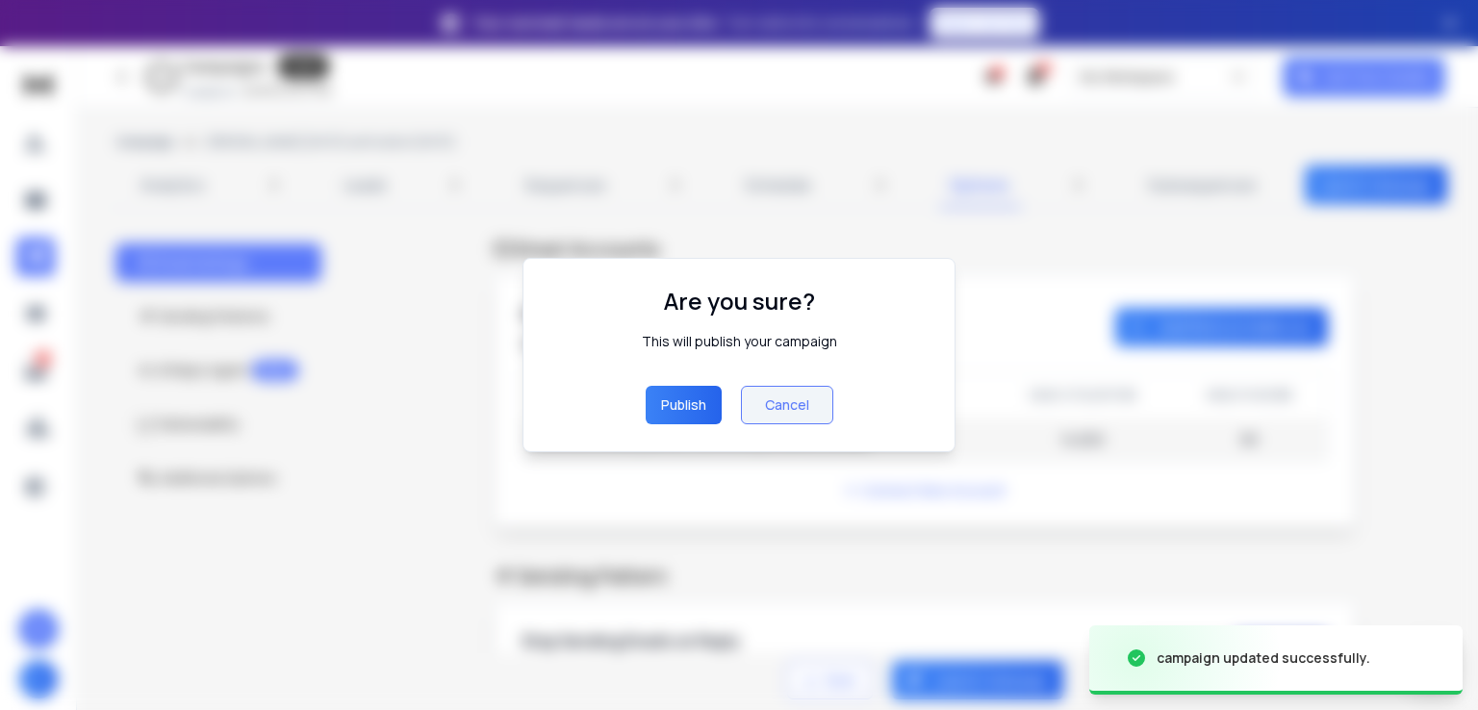
click at [682, 413] on button "Publish" at bounding box center [684, 405] width 76 height 38
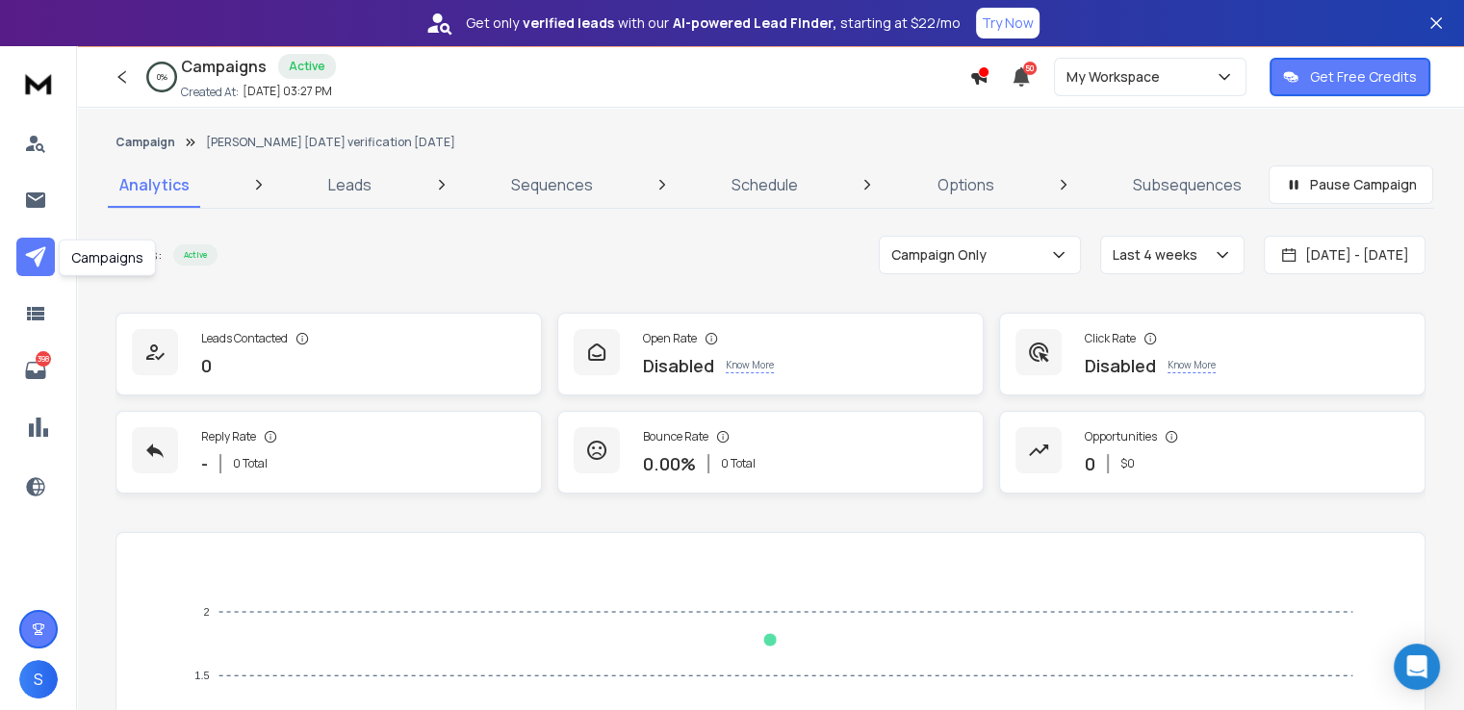
click at [42, 259] on icon at bounding box center [35, 256] width 23 height 23
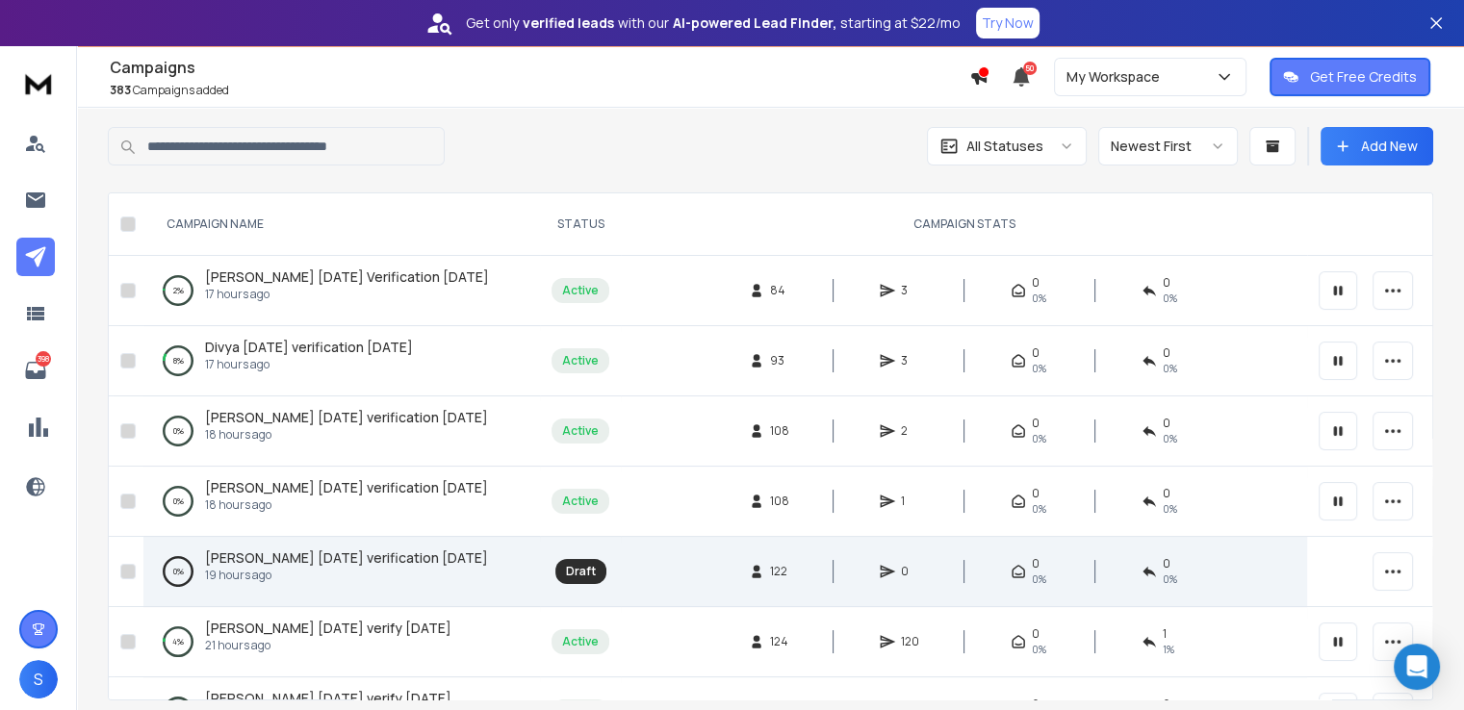
click at [307, 558] on span "[PERSON_NAME] [DATE] verification [DATE]" at bounding box center [346, 557] width 283 height 18
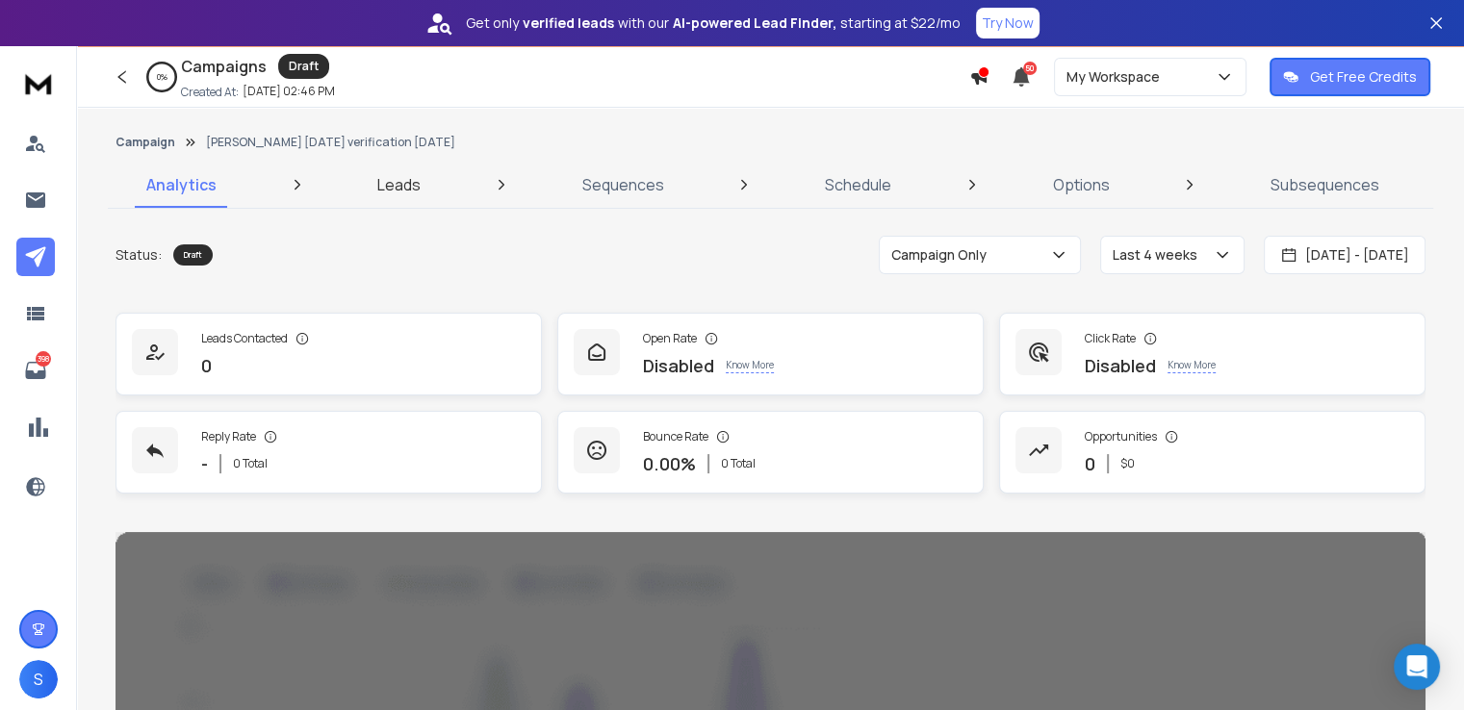
click at [381, 190] on p "Leads" at bounding box center [398, 184] width 43 height 23
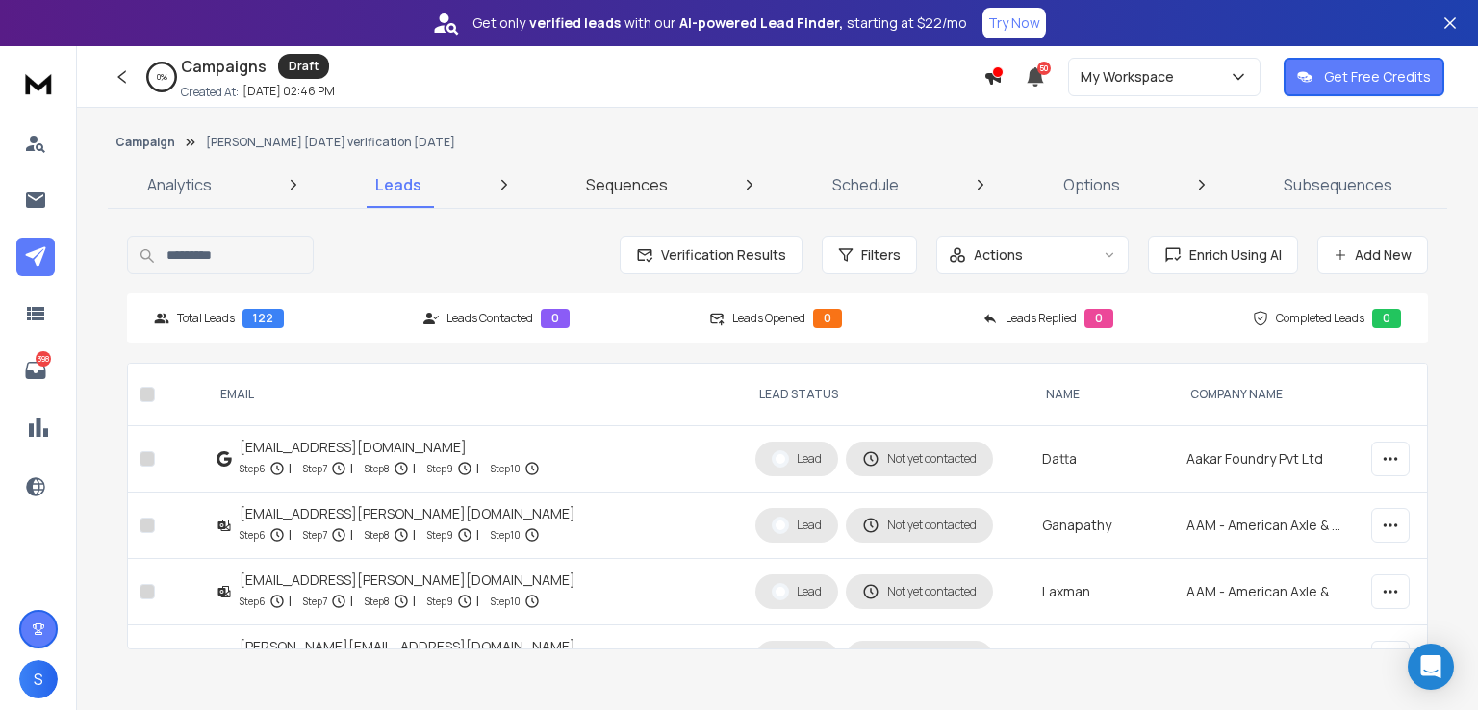
click at [639, 180] on p "Sequences" at bounding box center [627, 184] width 82 height 23
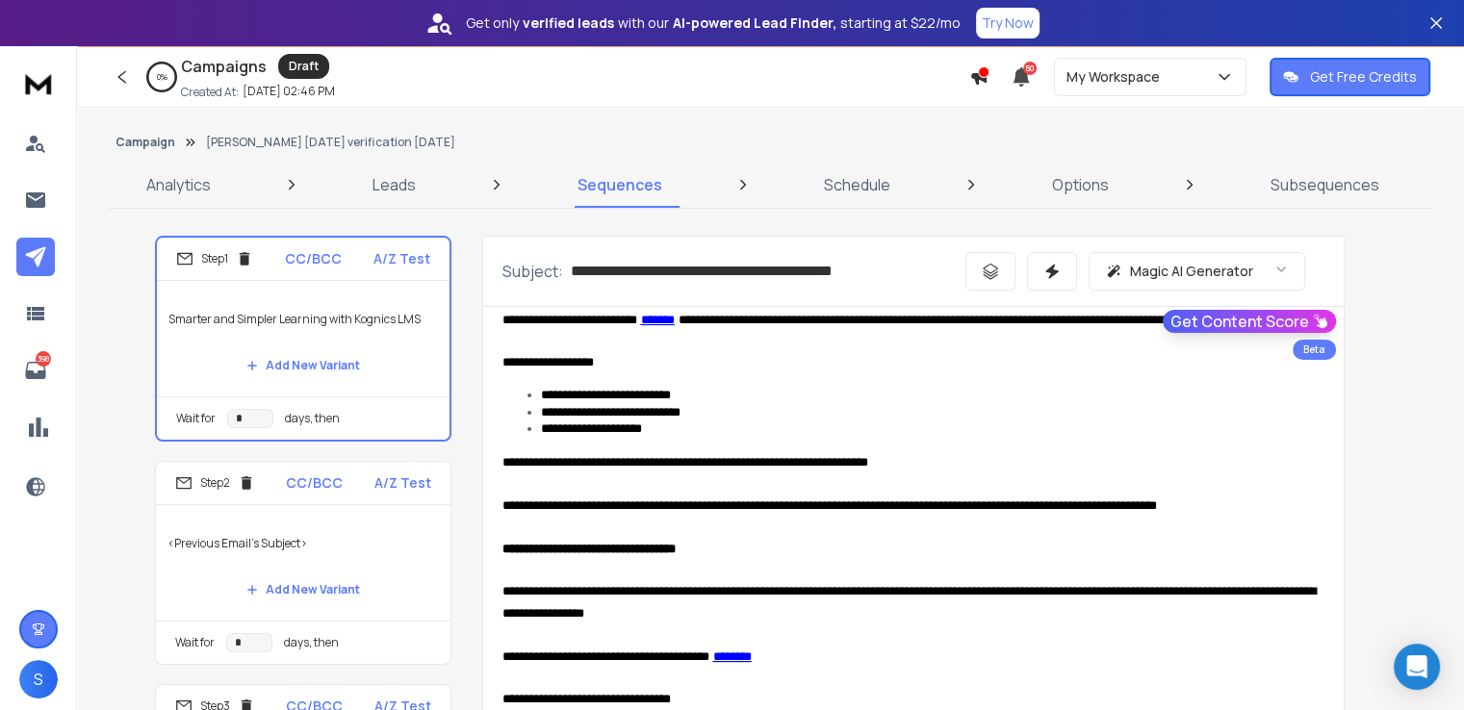
scroll to position [272, 0]
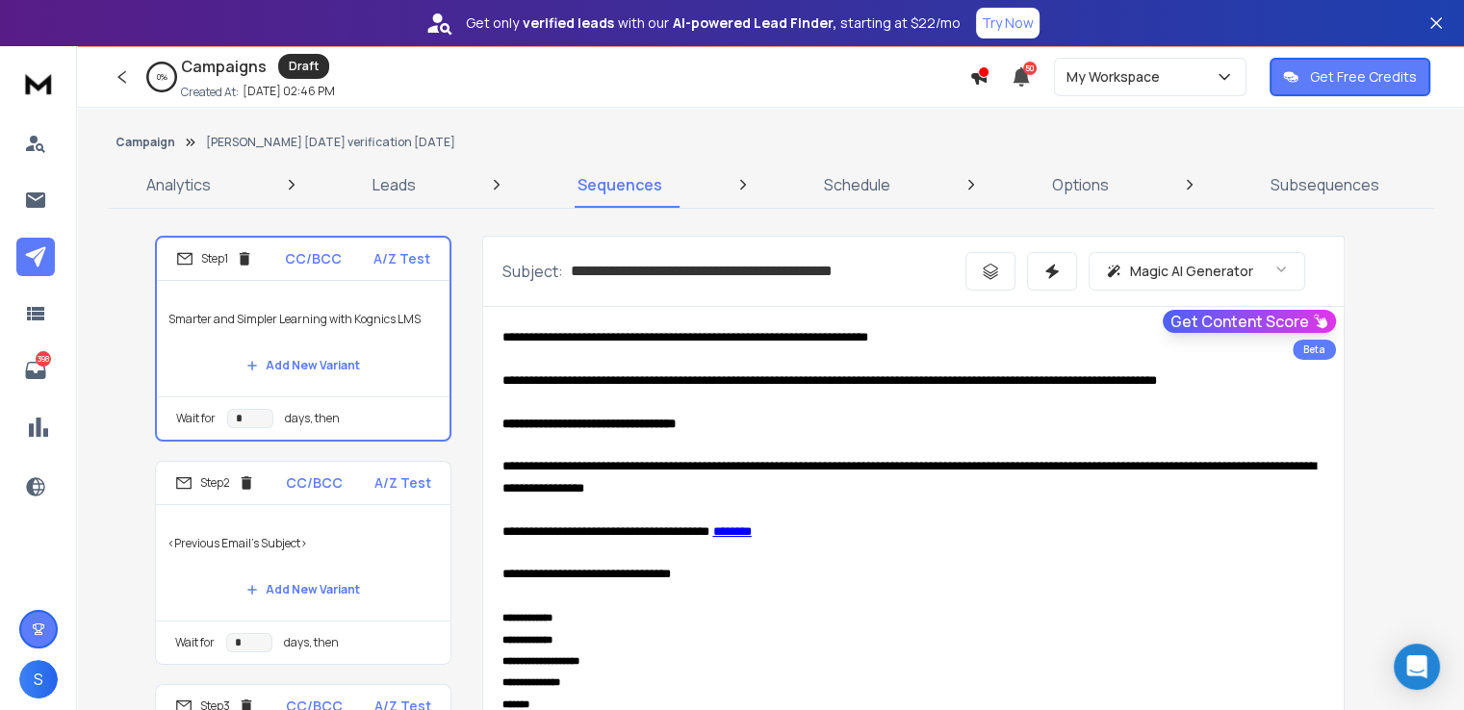
click at [403, 562] on p "<Previous Email's Subject>" at bounding box center [302, 544] width 271 height 54
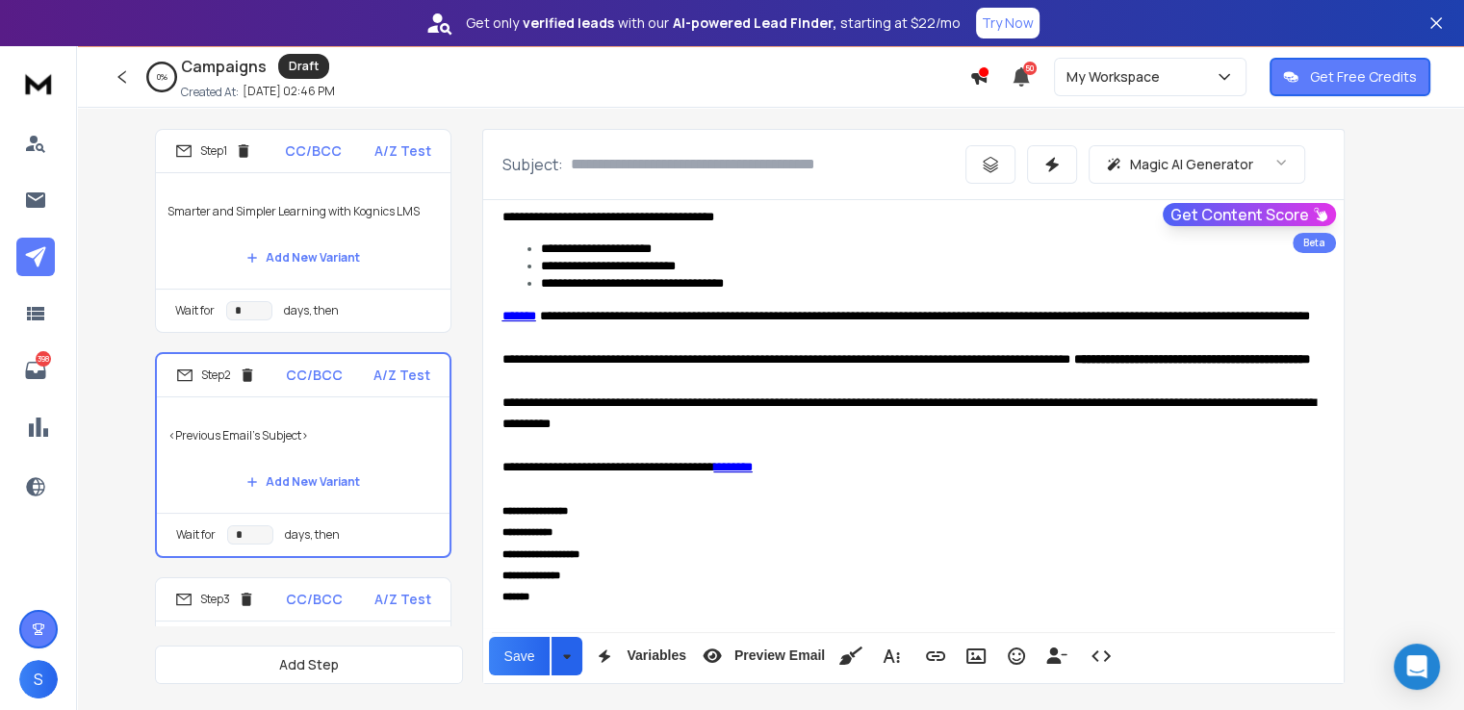
scroll to position [165, 0]
click at [354, 598] on div "Step 3 CC/BCC A/Z Test" at bounding box center [303, 599] width 294 height 43
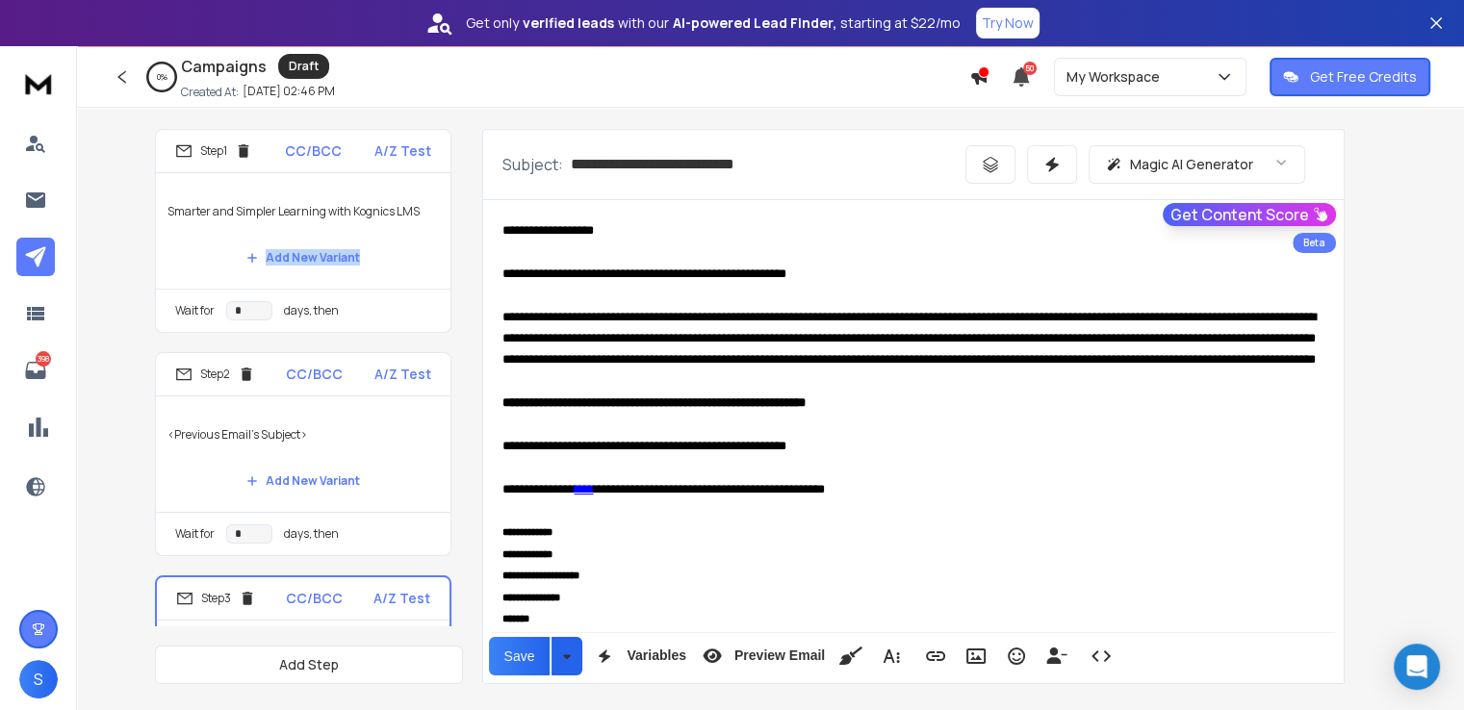
drag, startPoint x: 462, startPoint y: 212, endPoint x: 462, endPoint y: 283, distance: 71.2
click at [462, 283] on div "**********" at bounding box center [771, 406] width 1232 height 555
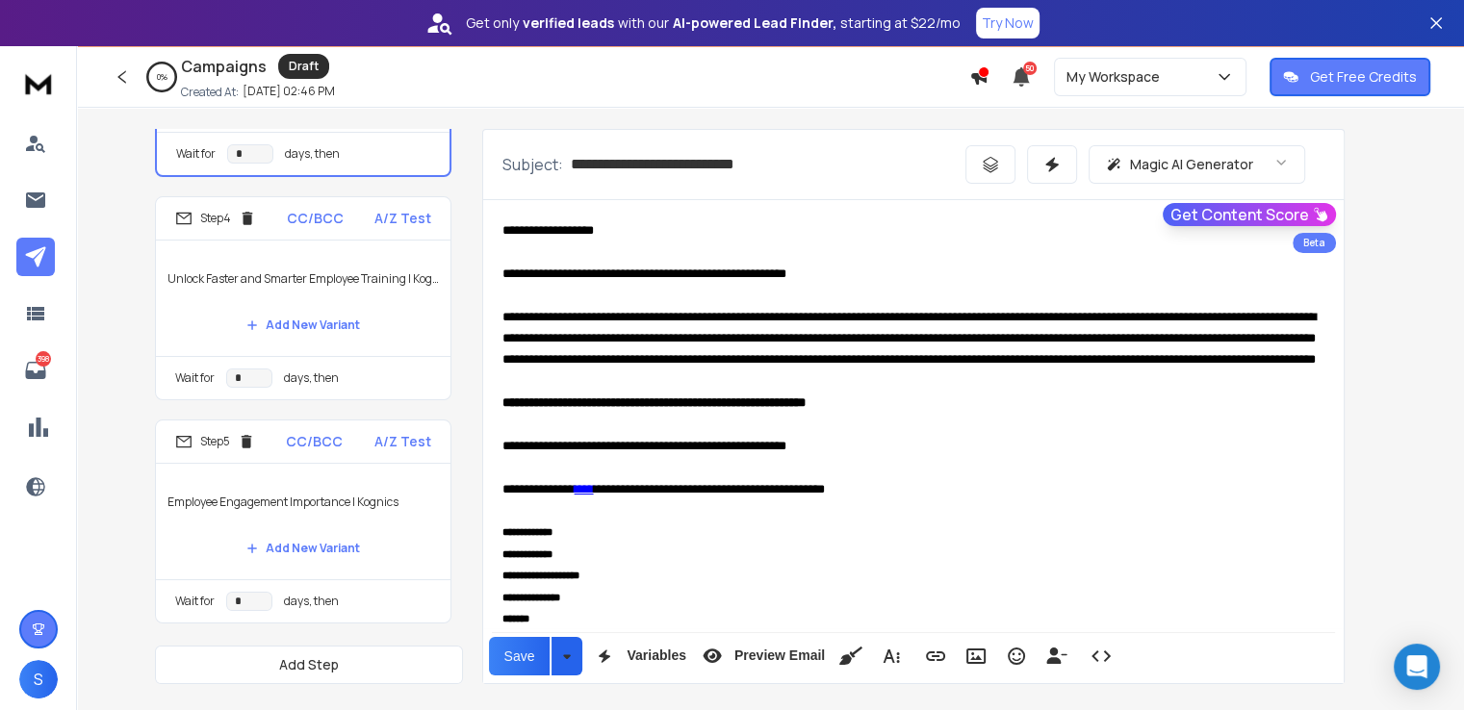
scroll to position [563, 0]
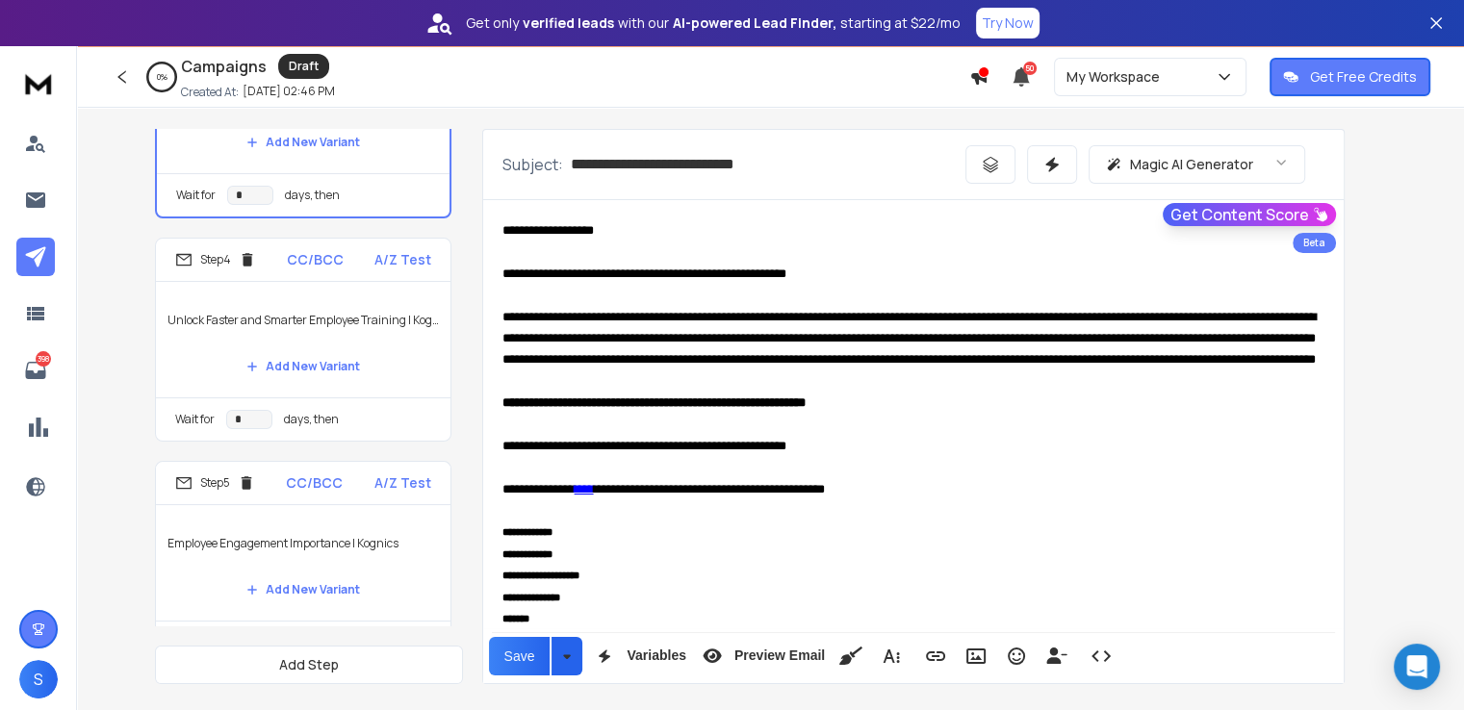
click at [414, 378] on div "Add New Variant" at bounding box center [302, 366] width 271 height 38
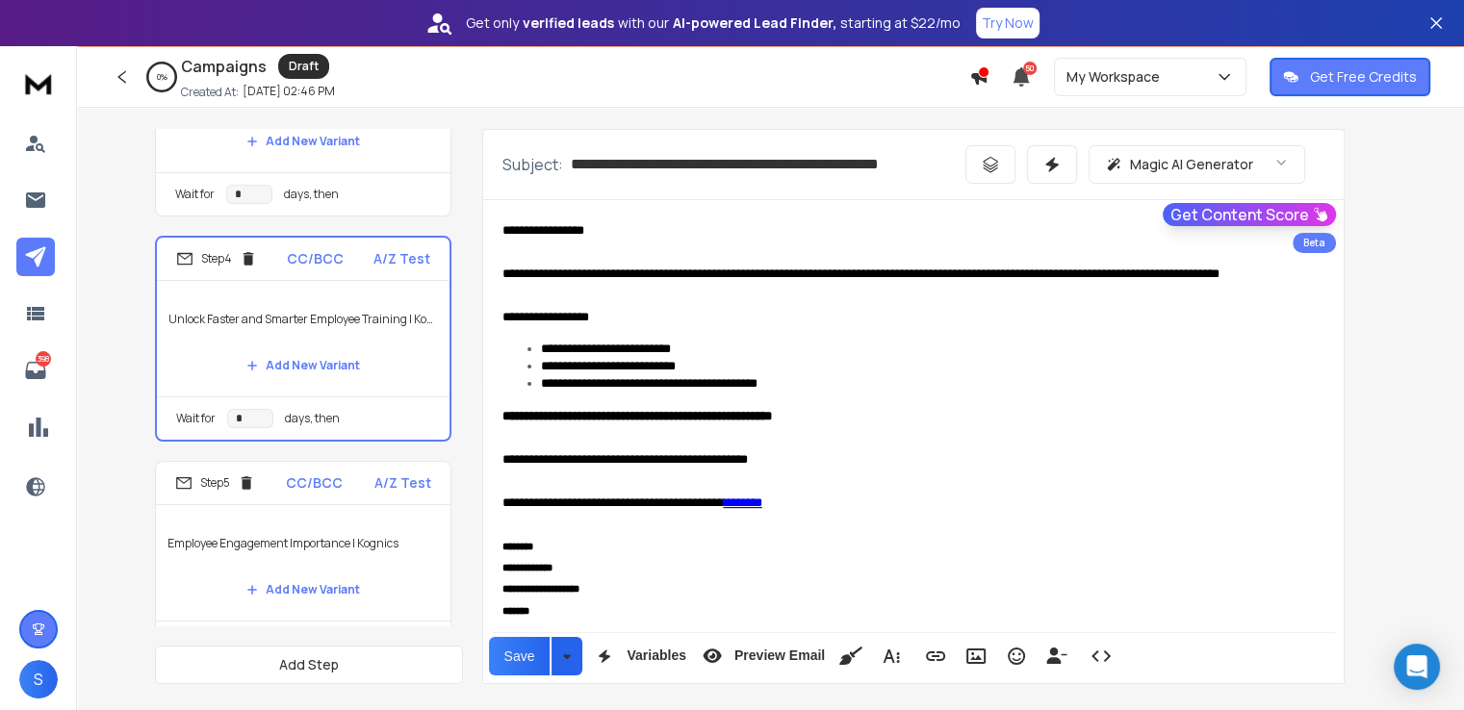
click at [385, 547] on p "Employee Engagement Importance | Kognics" at bounding box center [302, 544] width 271 height 54
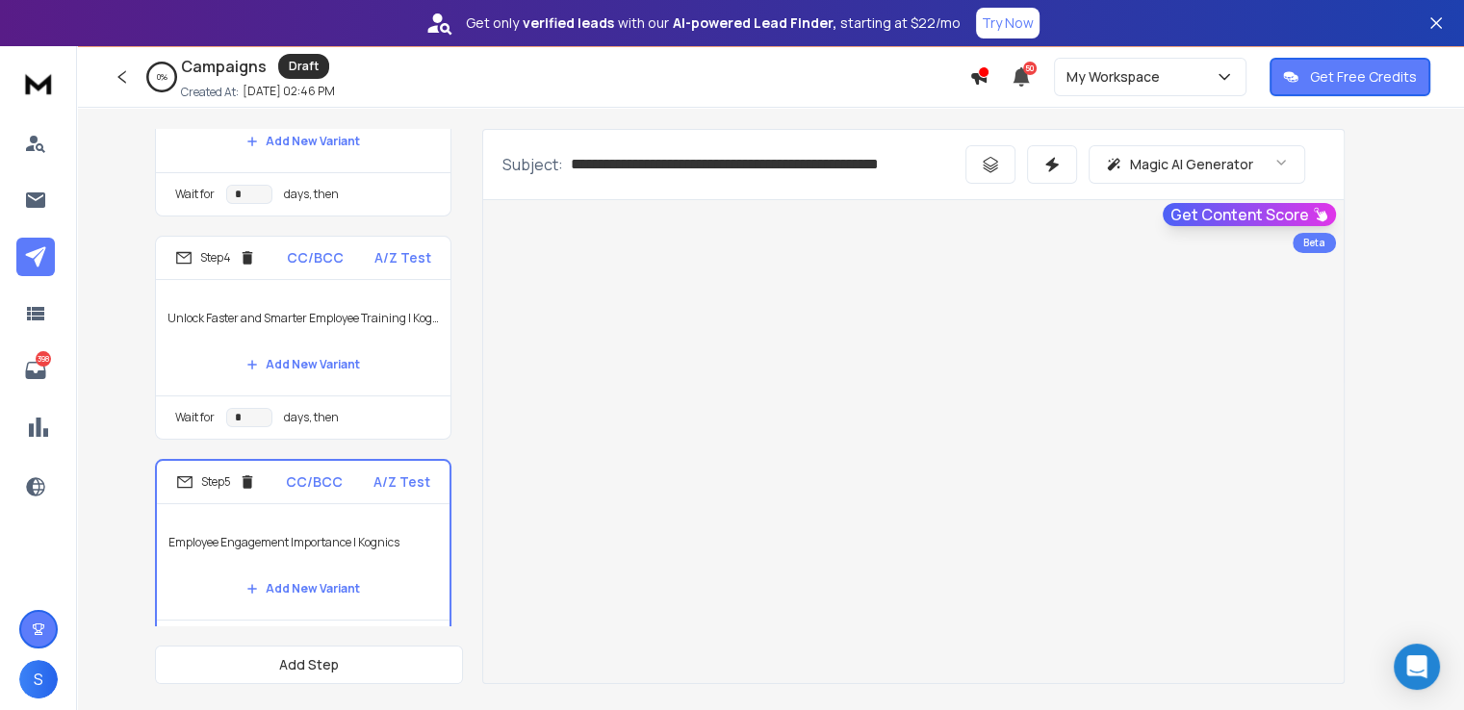
type input "**********"
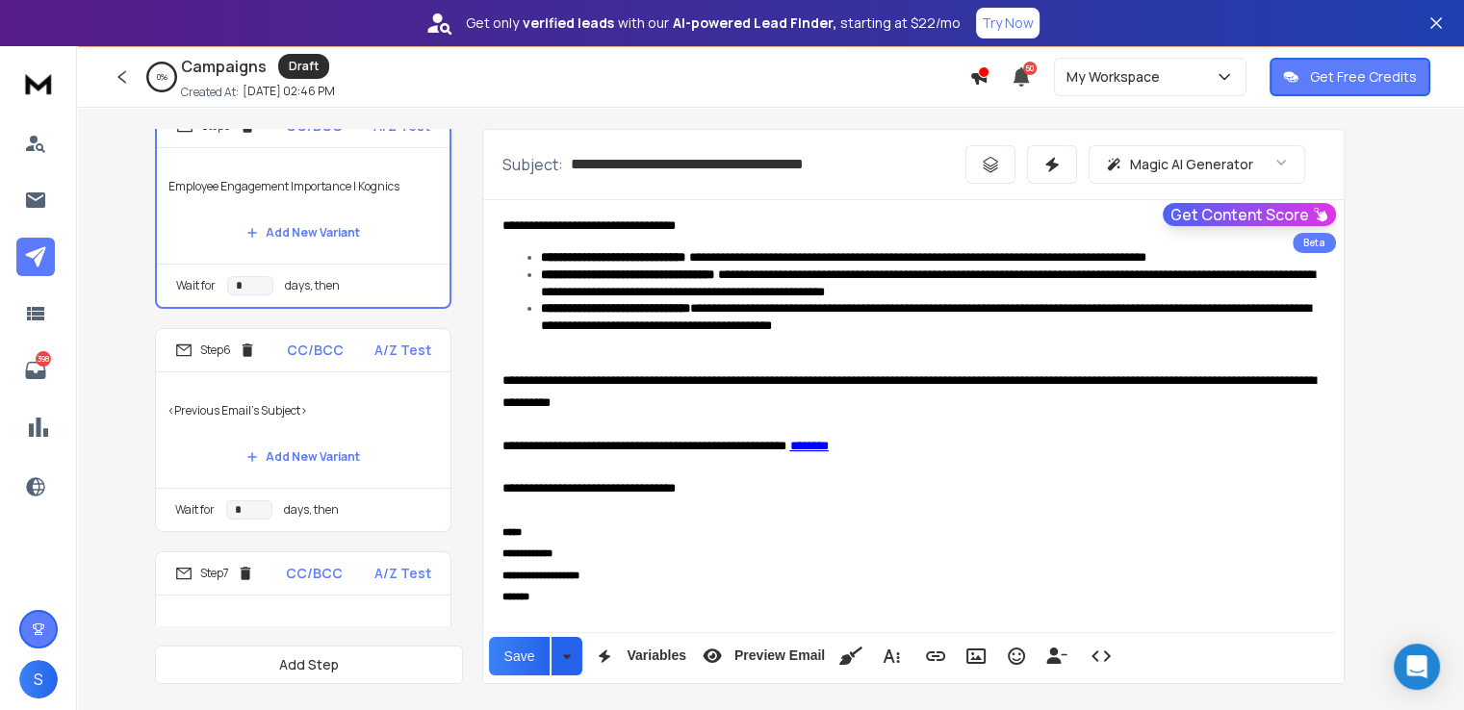
scroll to position [929, 0]
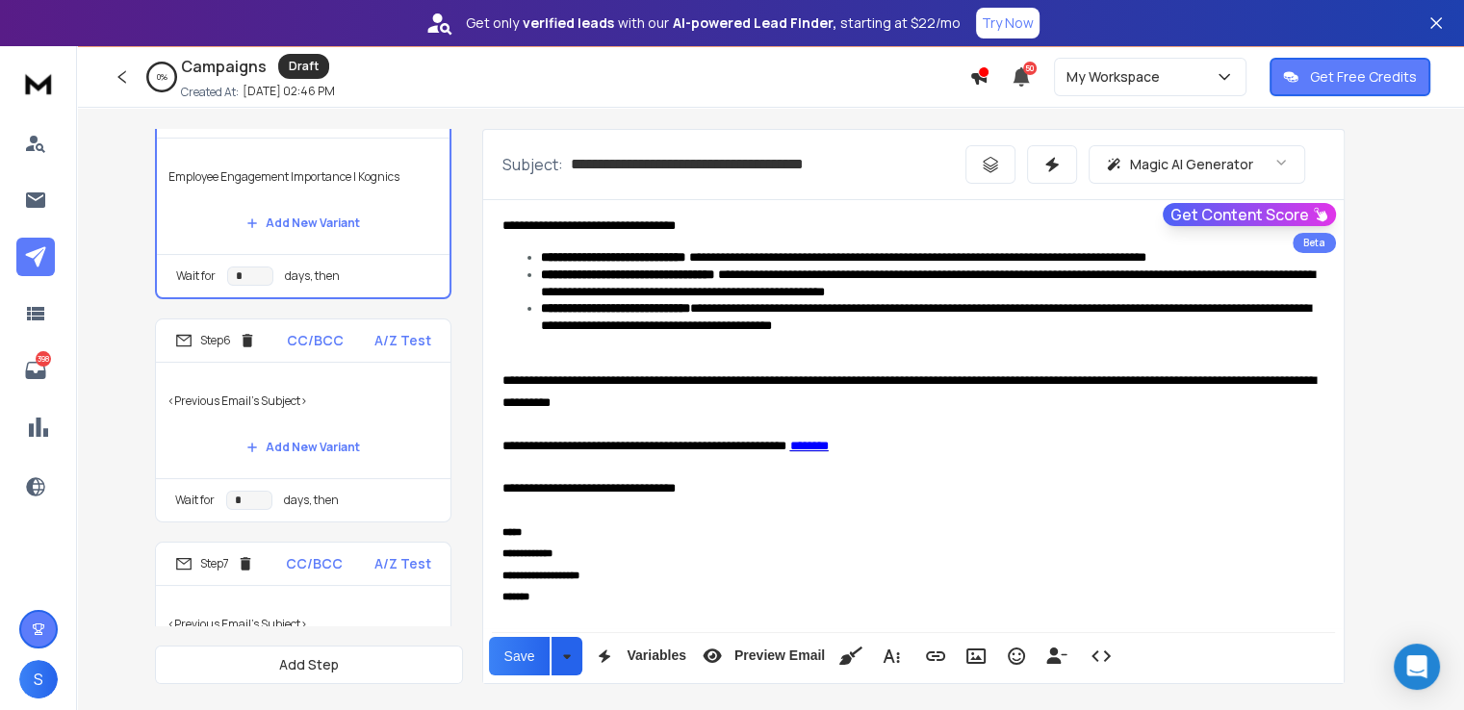
click at [423, 402] on p "<Previous Email's Subject>" at bounding box center [302, 401] width 271 height 54
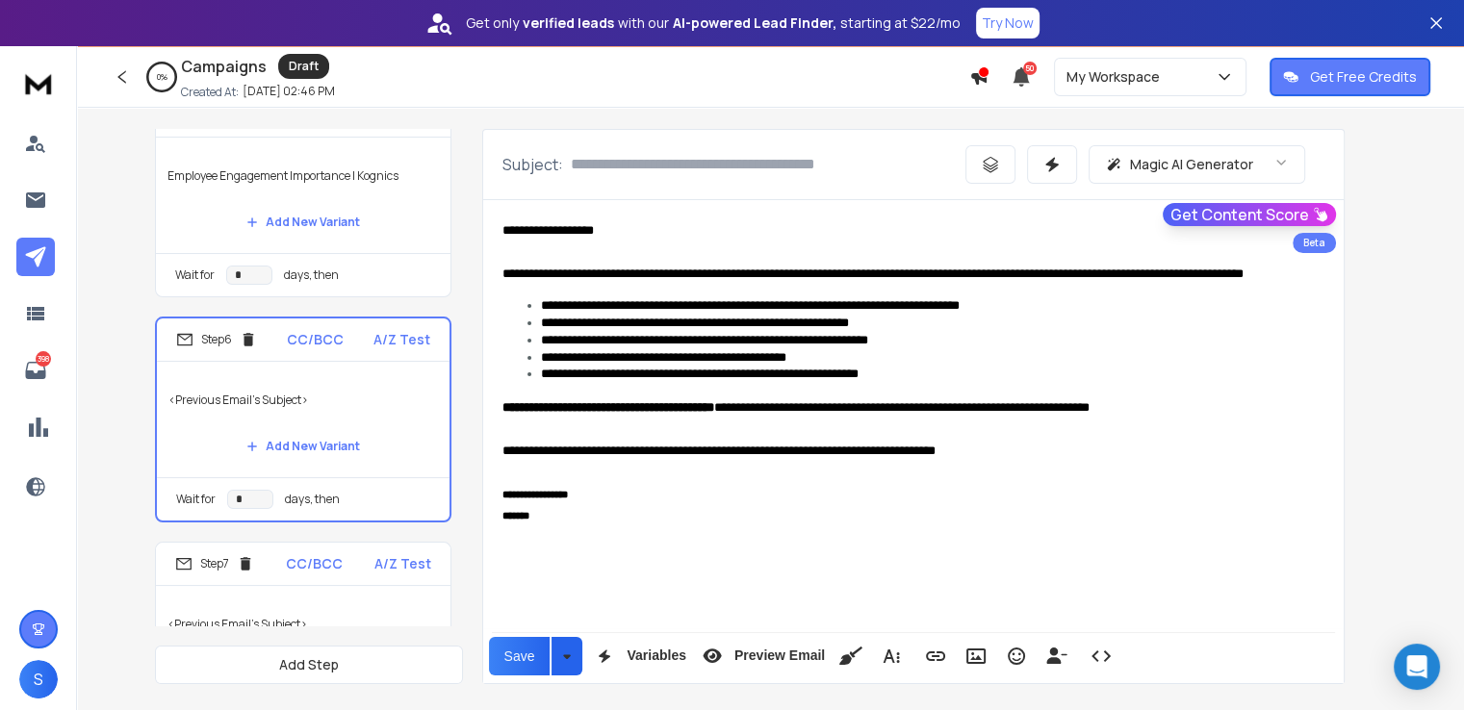
click at [353, 586] on div "<Previous Email's Subject> Add New Variant" at bounding box center [303, 643] width 294 height 115
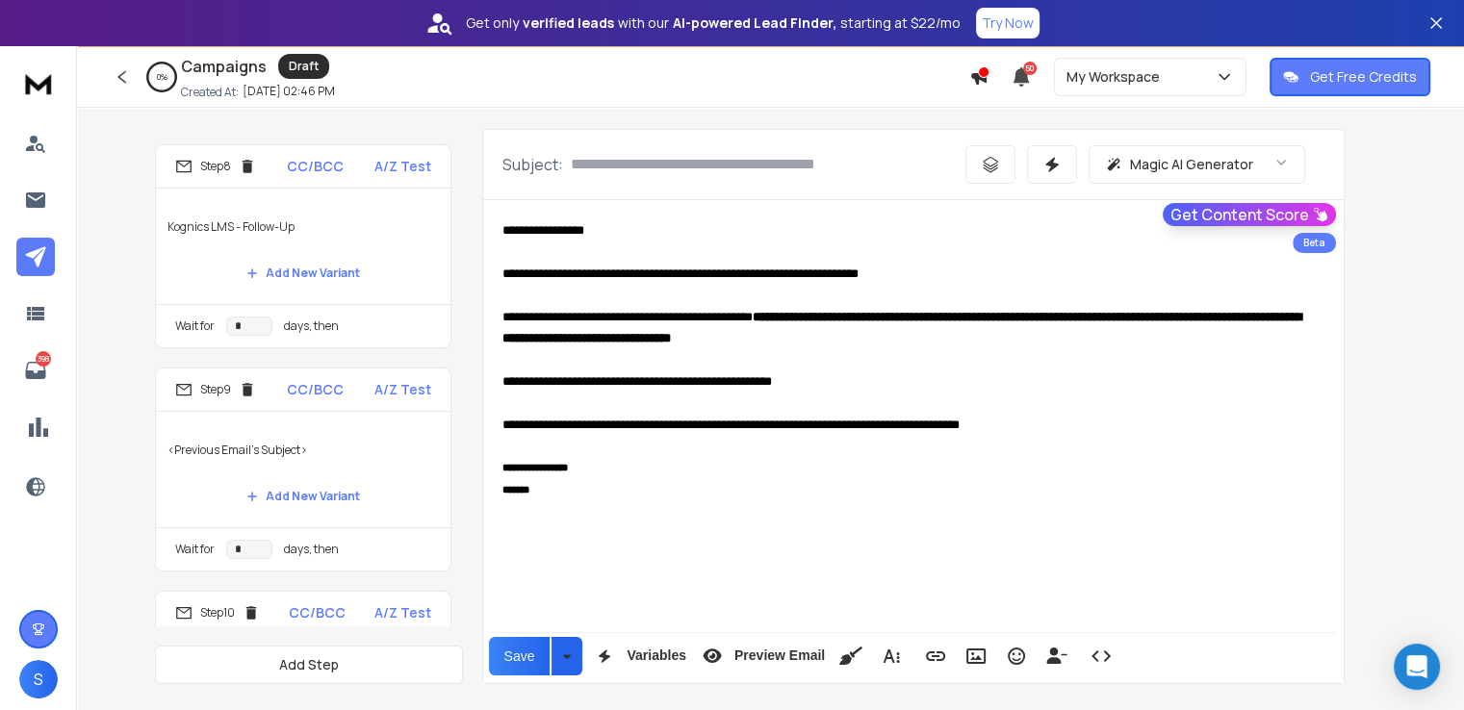
scroll to position [1596, 0]
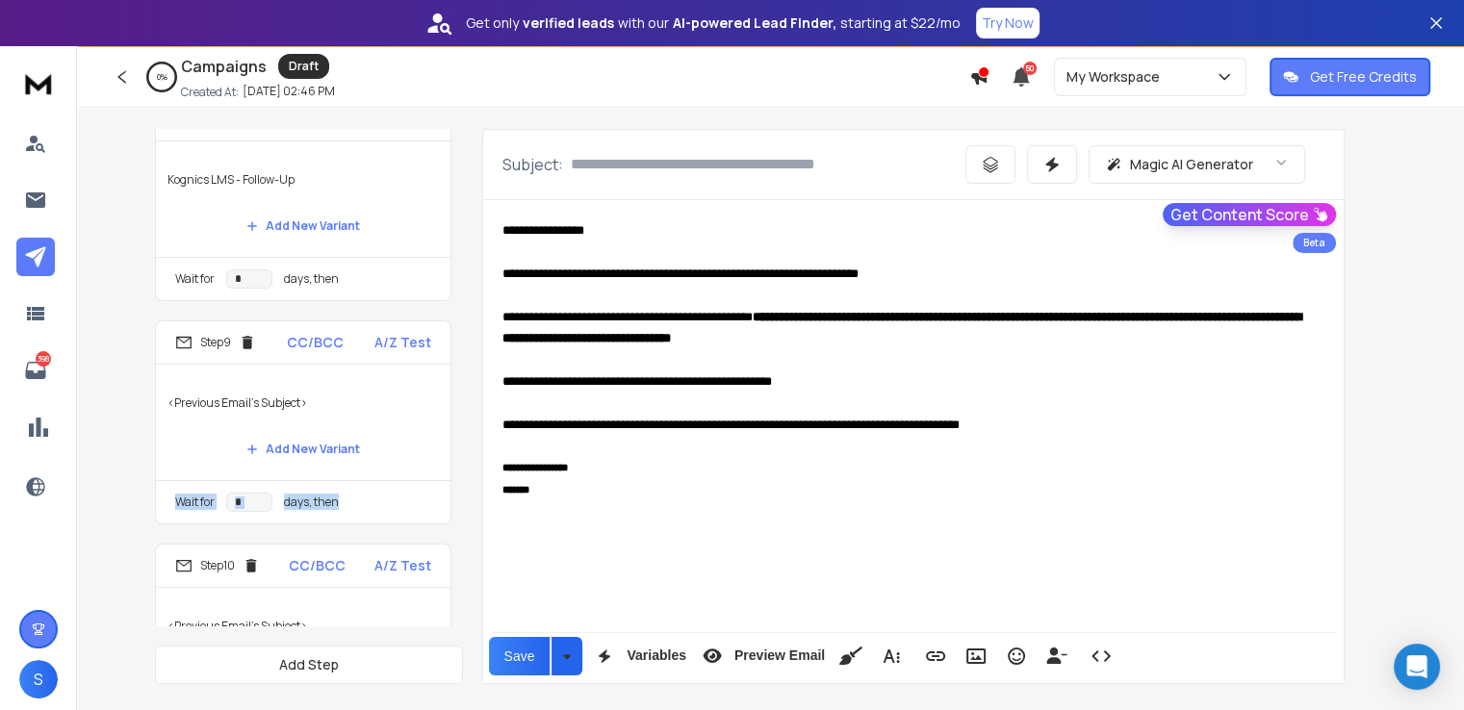
drag, startPoint x: 462, startPoint y: 505, endPoint x: 463, endPoint y: 463, distance: 42.3
click at [463, 463] on div "Step 1 CC/BCC A/Z Test Smarter and Simpler Learning with Kognics LMS Add New Va…" at bounding box center [771, 406] width 1232 height 555
click at [455, 522] on div "Step 1 CC/BCC A/Z Test Smarter and Simpler Learning with Kognics LMS Add New Va…" at bounding box center [309, 377] width 308 height 497
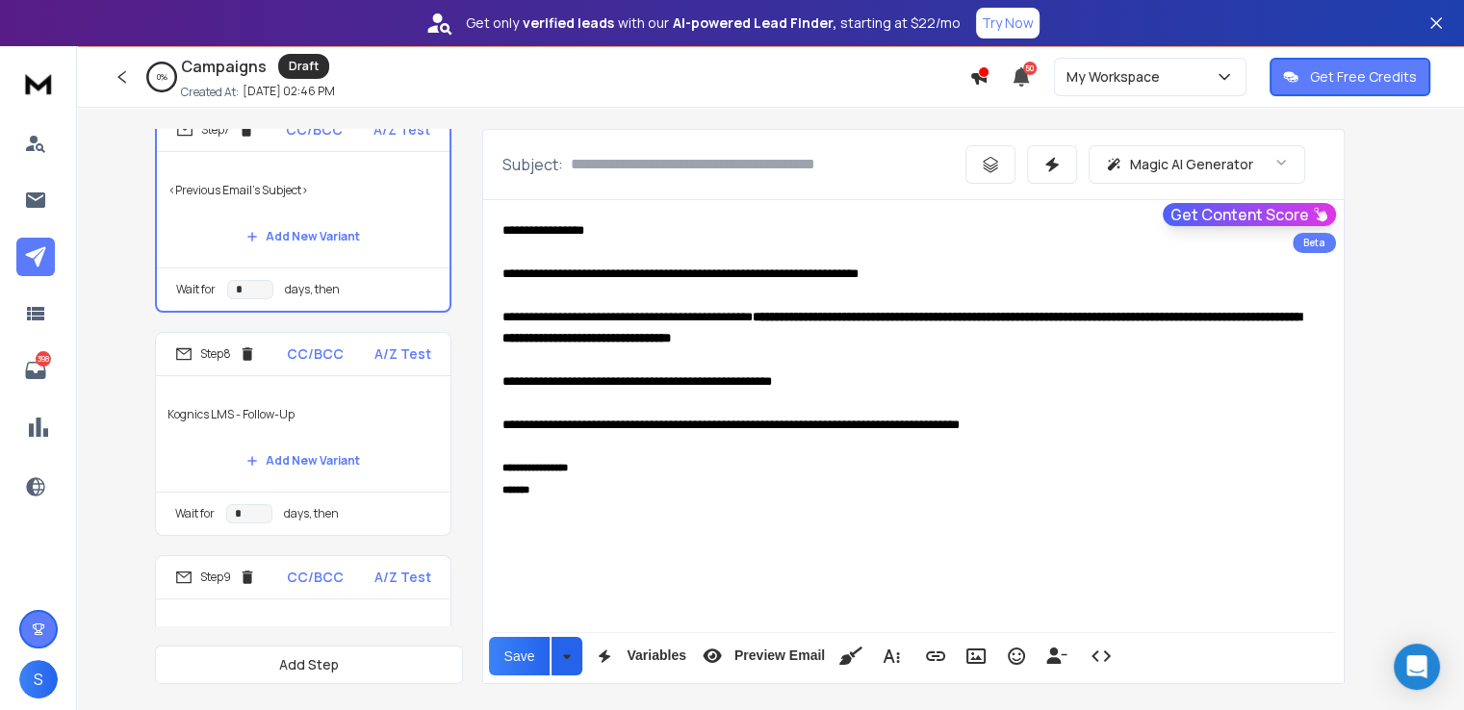
click at [407, 444] on div "Add New Variant" at bounding box center [302, 461] width 271 height 38
type input "**********"
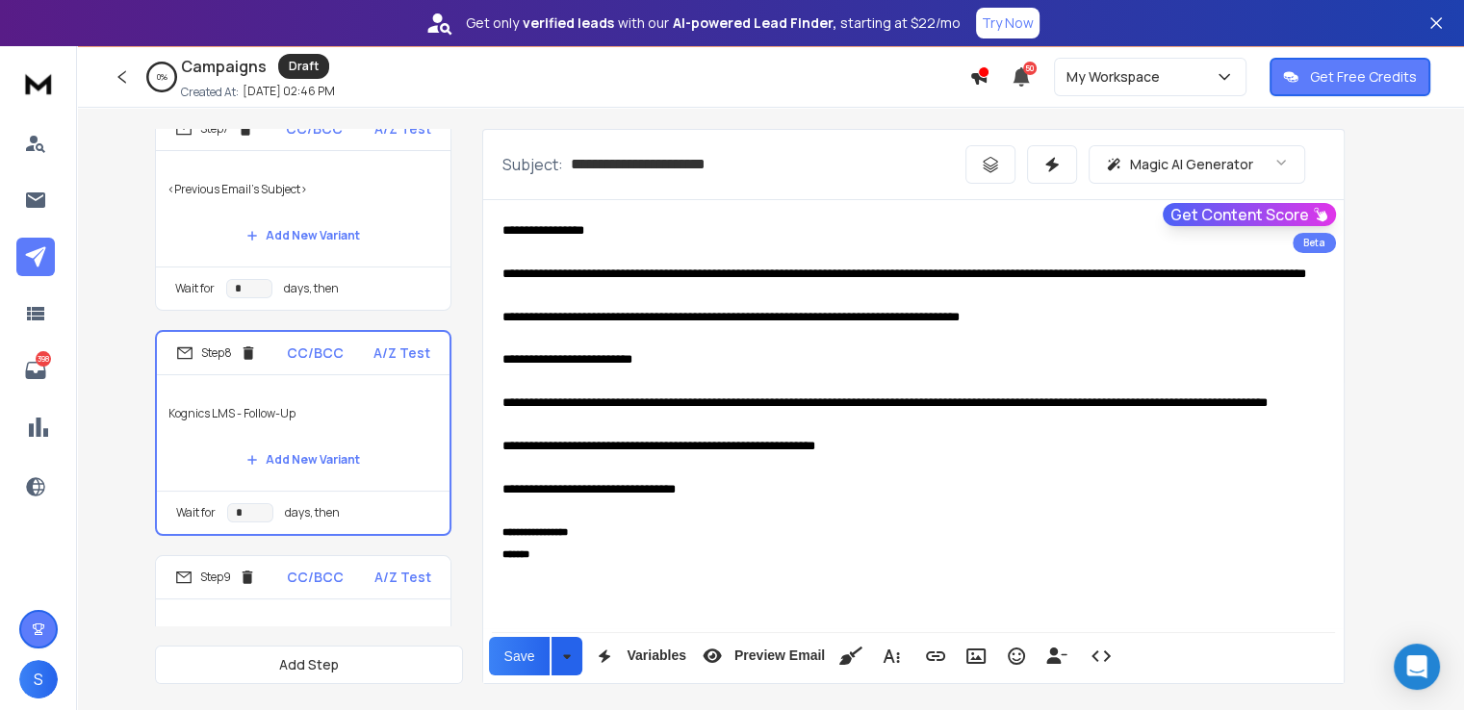
click at [400, 613] on p "<Previous Email's Subject>" at bounding box center [302, 638] width 271 height 54
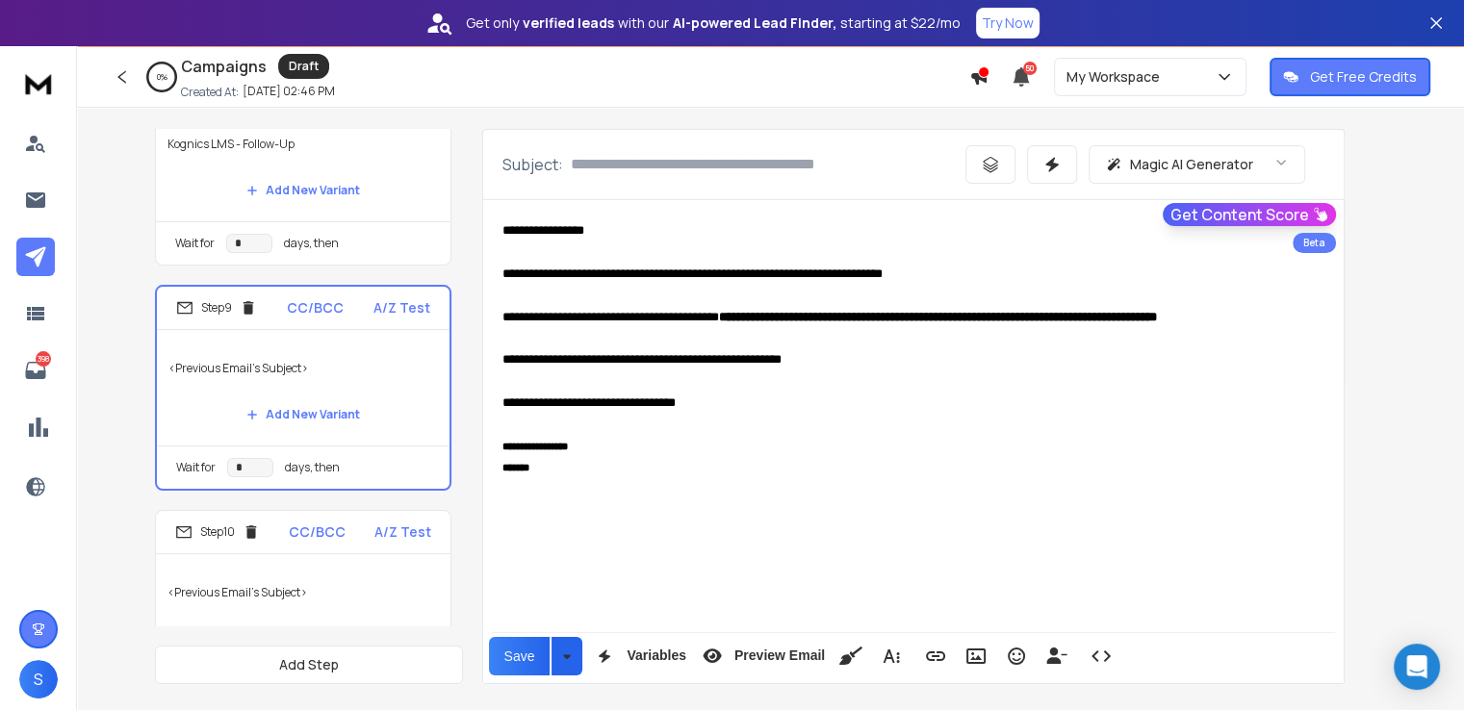
scroll to position [1644, 0]
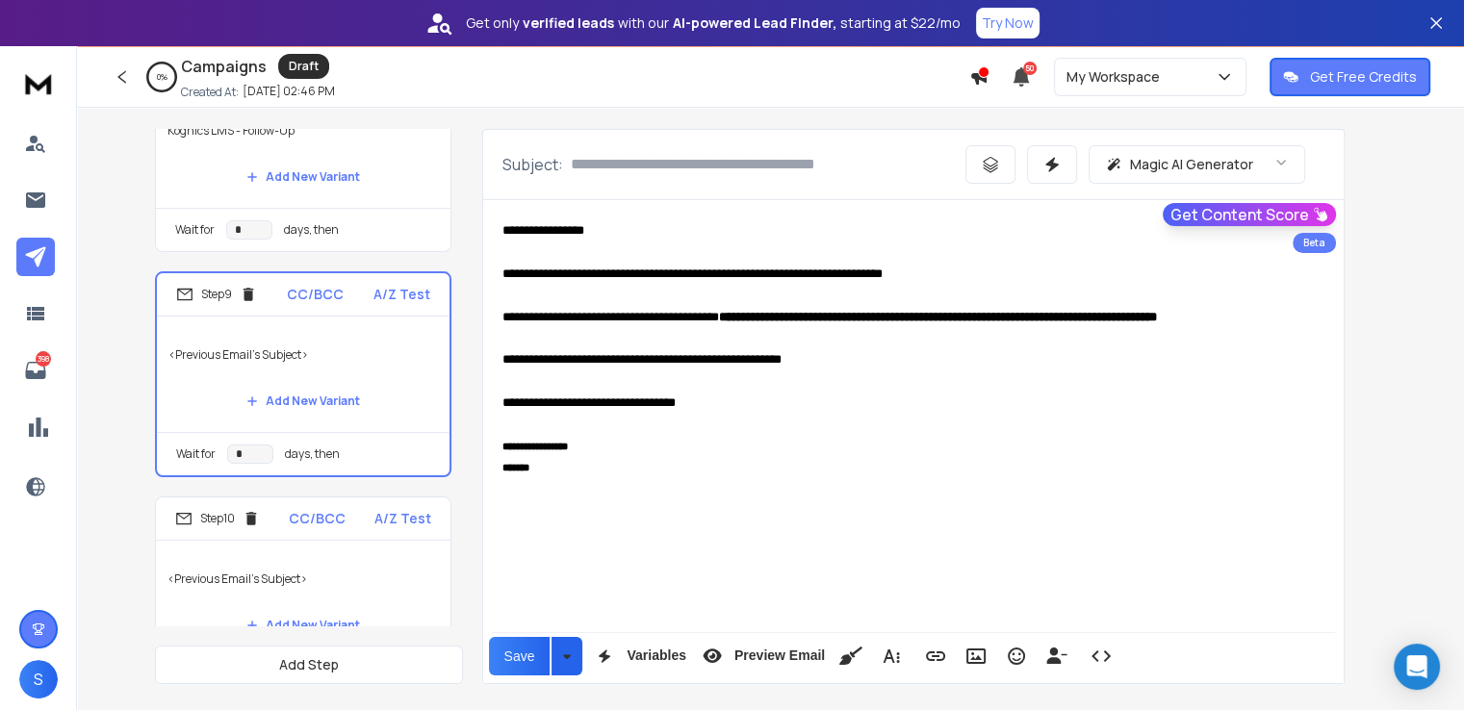
click at [413, 543] on div "<Previous Email's Subject> Add New Variant" at bounding box center [303, 598] width 294 height 115
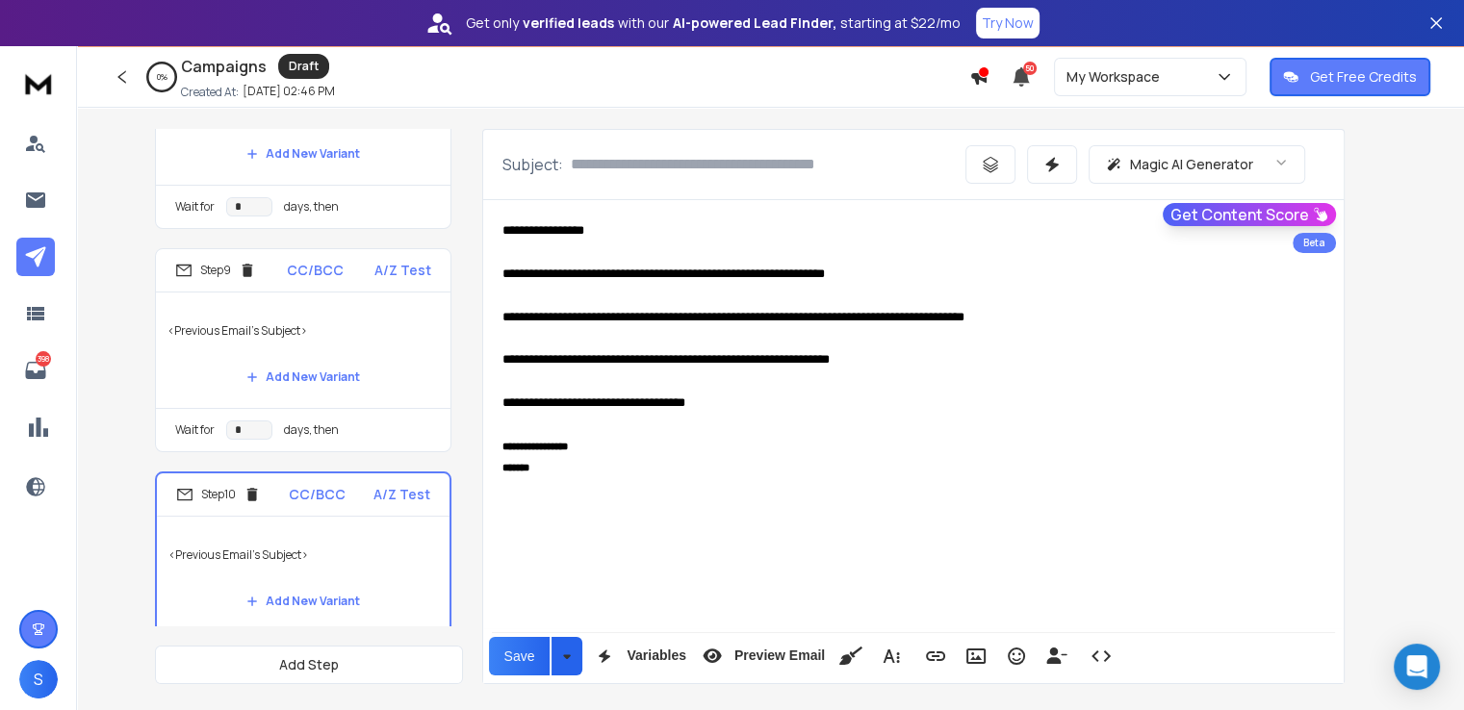
scroll to position [0, 0]
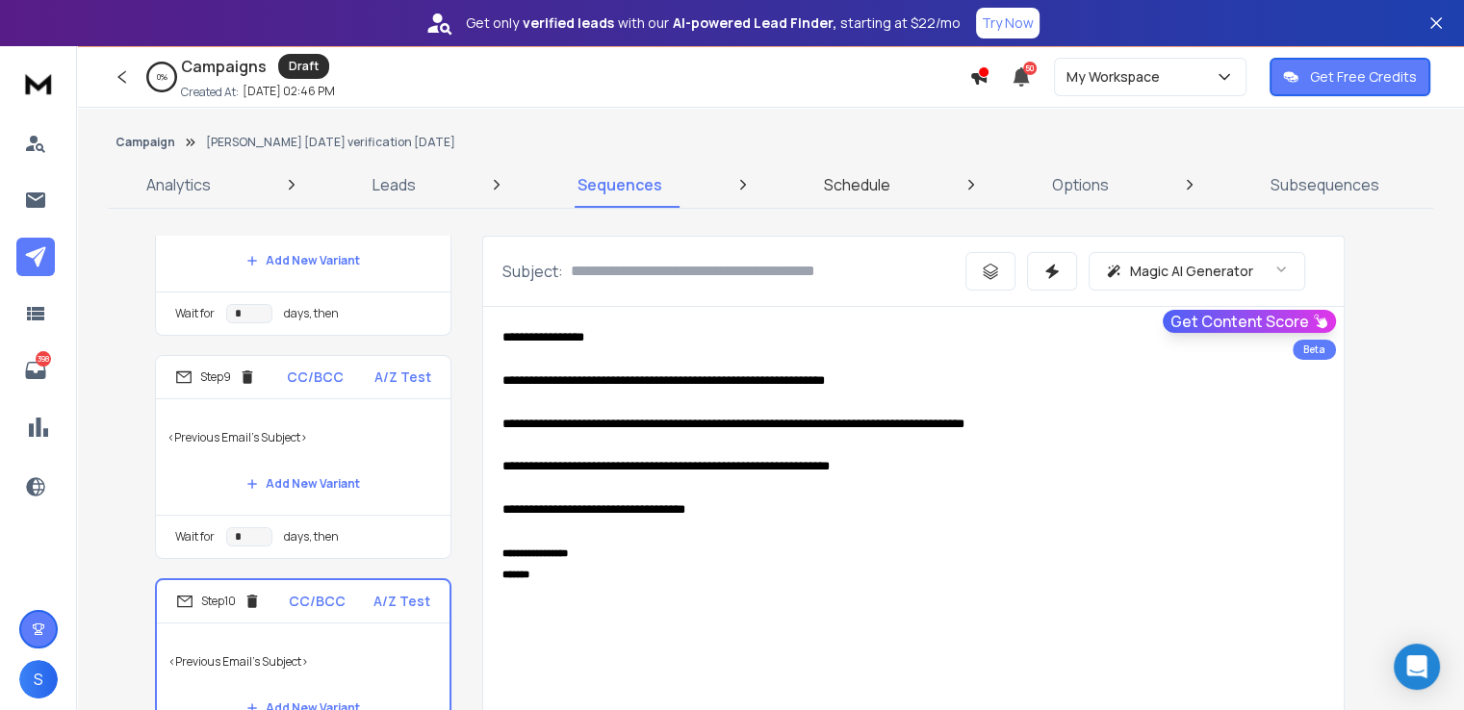
click at [854, 170] on link "Schedule" at bounding box center [856, 185] width 89 height 46
click at [853, 186] on p "Schedule" at bounding box center [857, 184] width 66 height 23
click at [865, 179] on p "Schedule" at bounding box center [857, 184] width 66 height 23
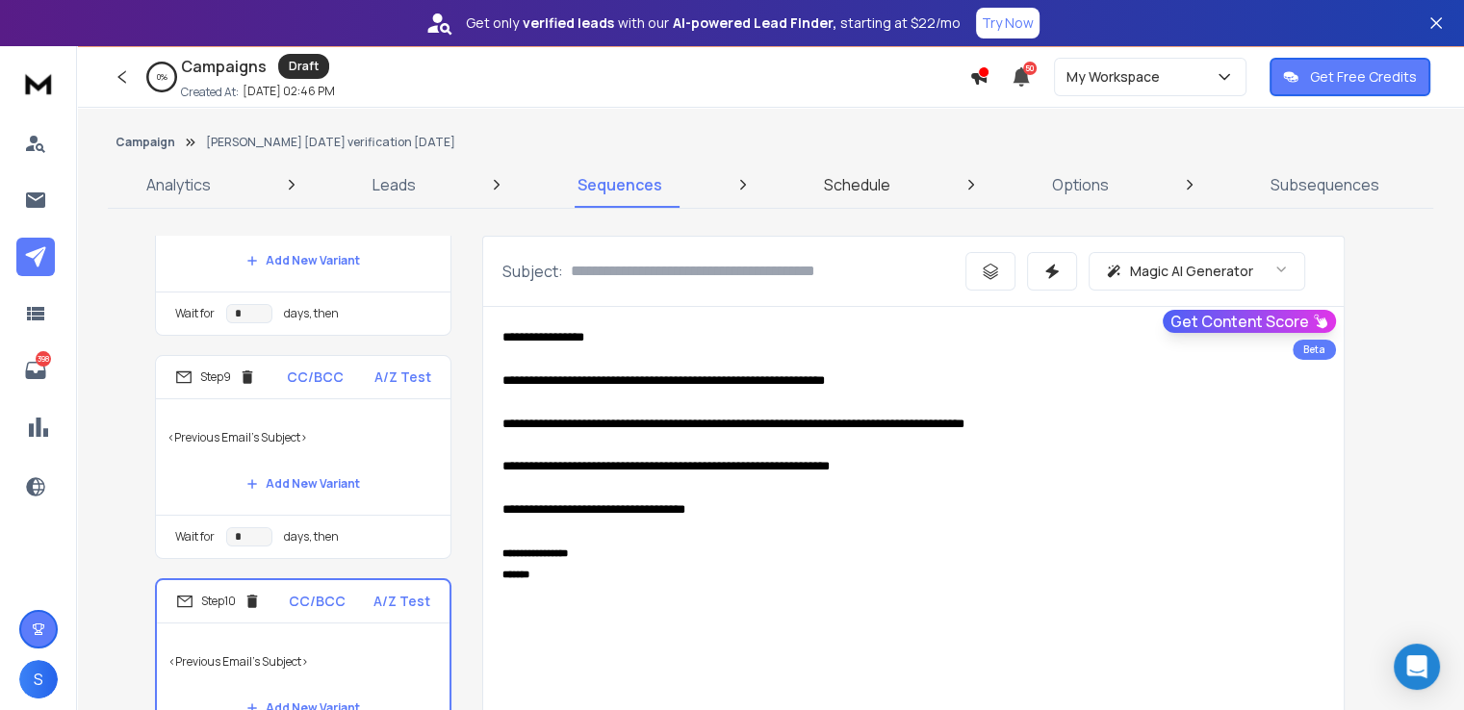
click at [865, 179] on p "Schedule" at bounding box center [857, 184] width 66 height 23
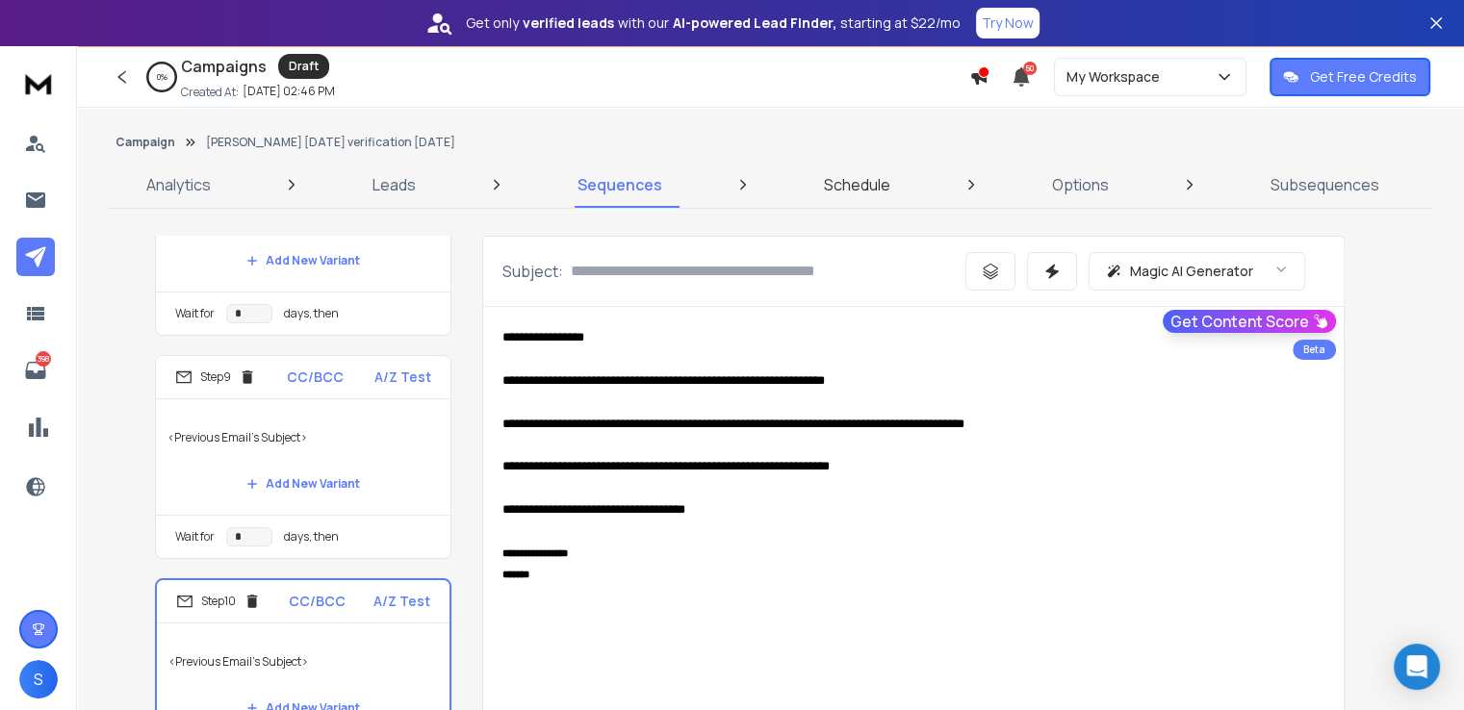
click at [865, 179] on p "Schedule" at bounding box center [857, 184] width 66 height 23
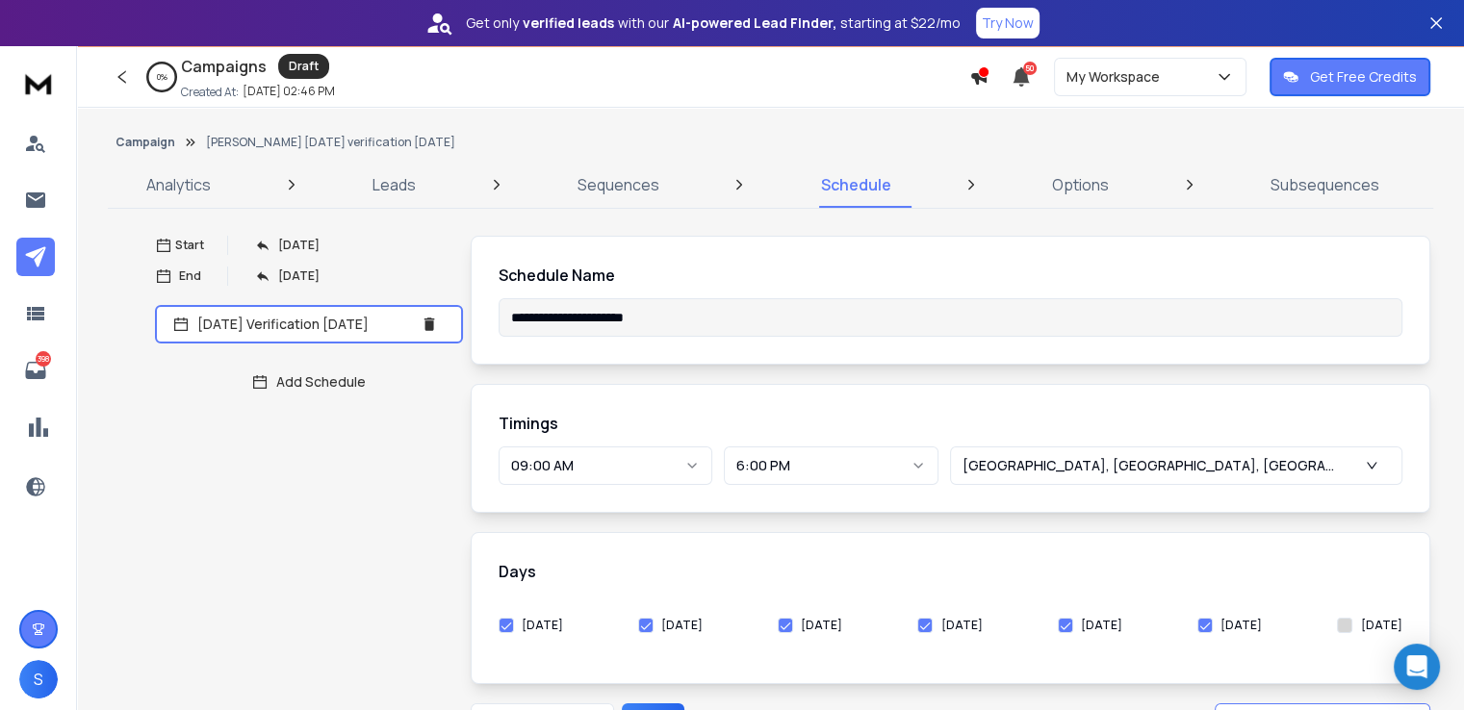
scroll to position [58, 0]
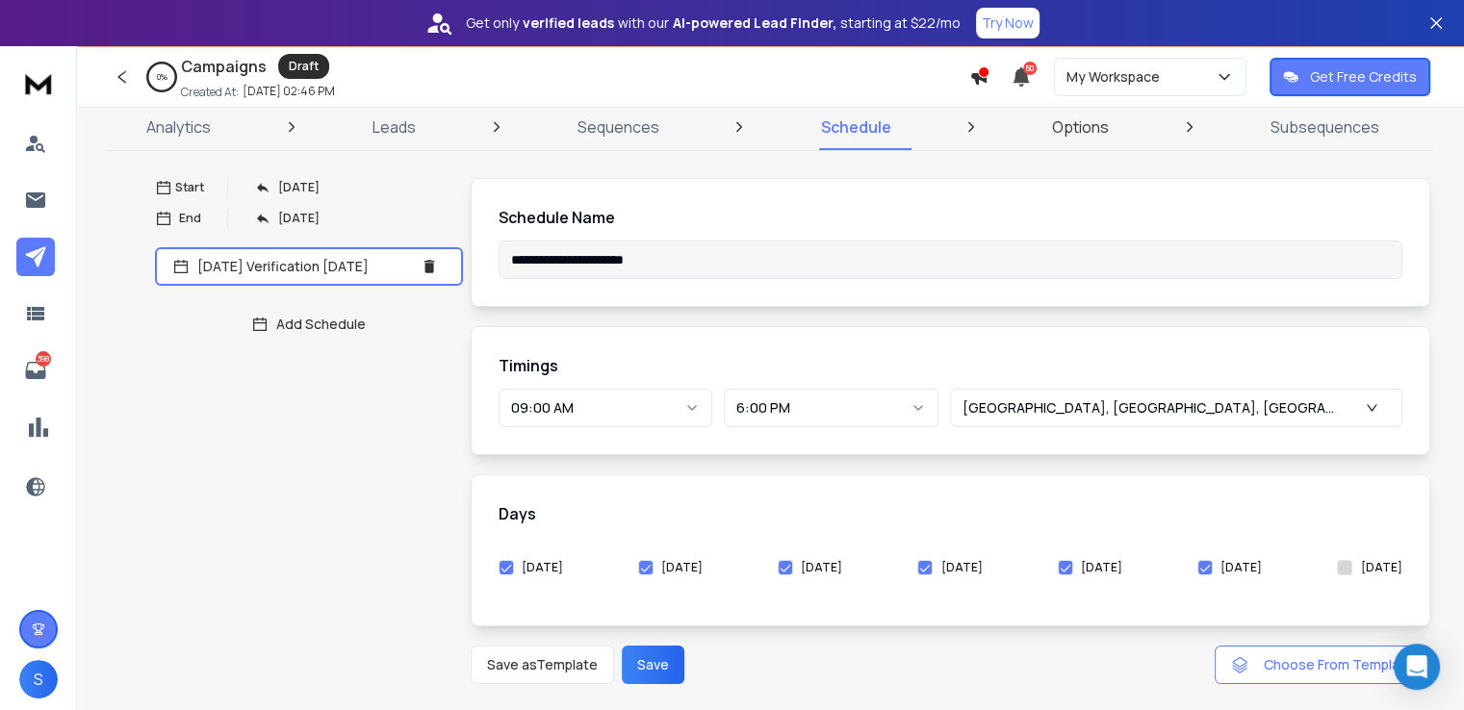
click at [1074, 129] on p "Options" at bounding box center [1080, 126] width 57 height 23
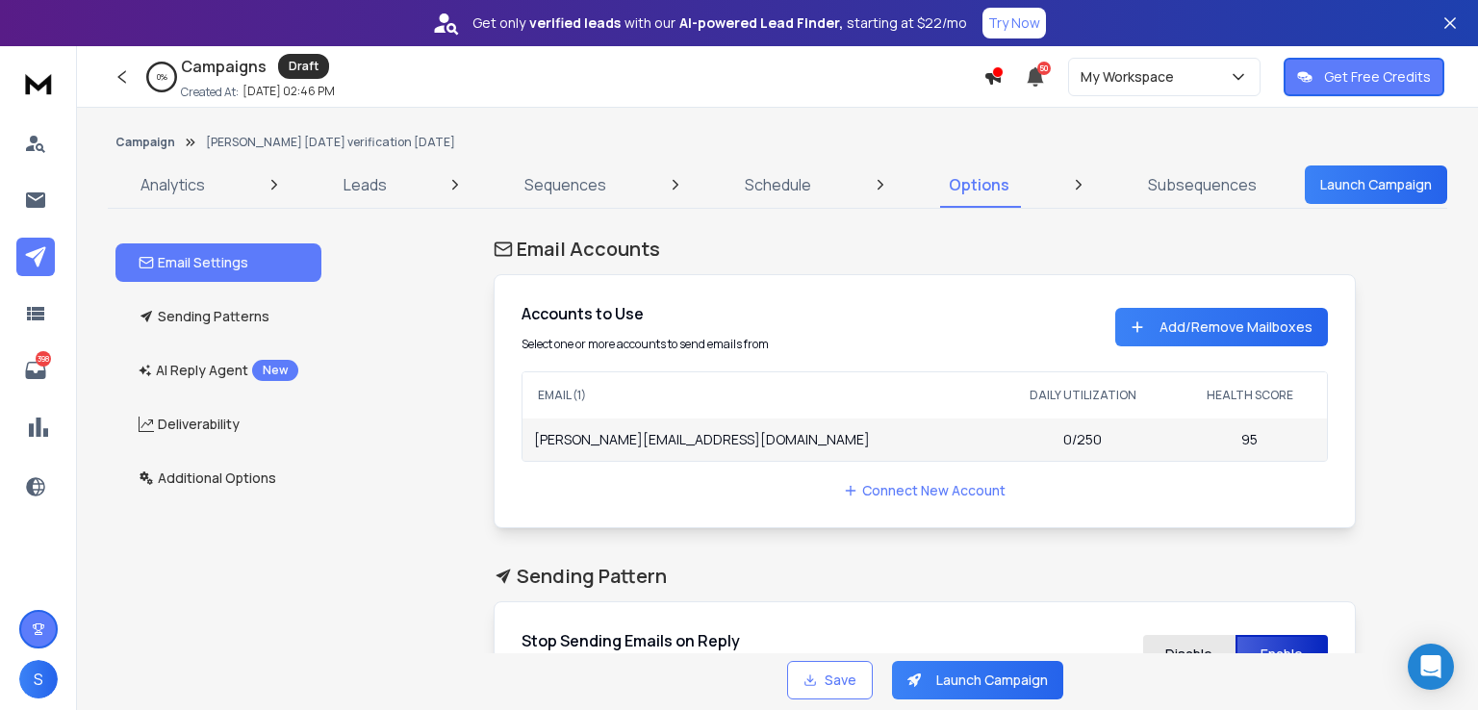
click at [966, 678] on button "Launch Campaign" at bounding box center [977, 680] width 171 height 38
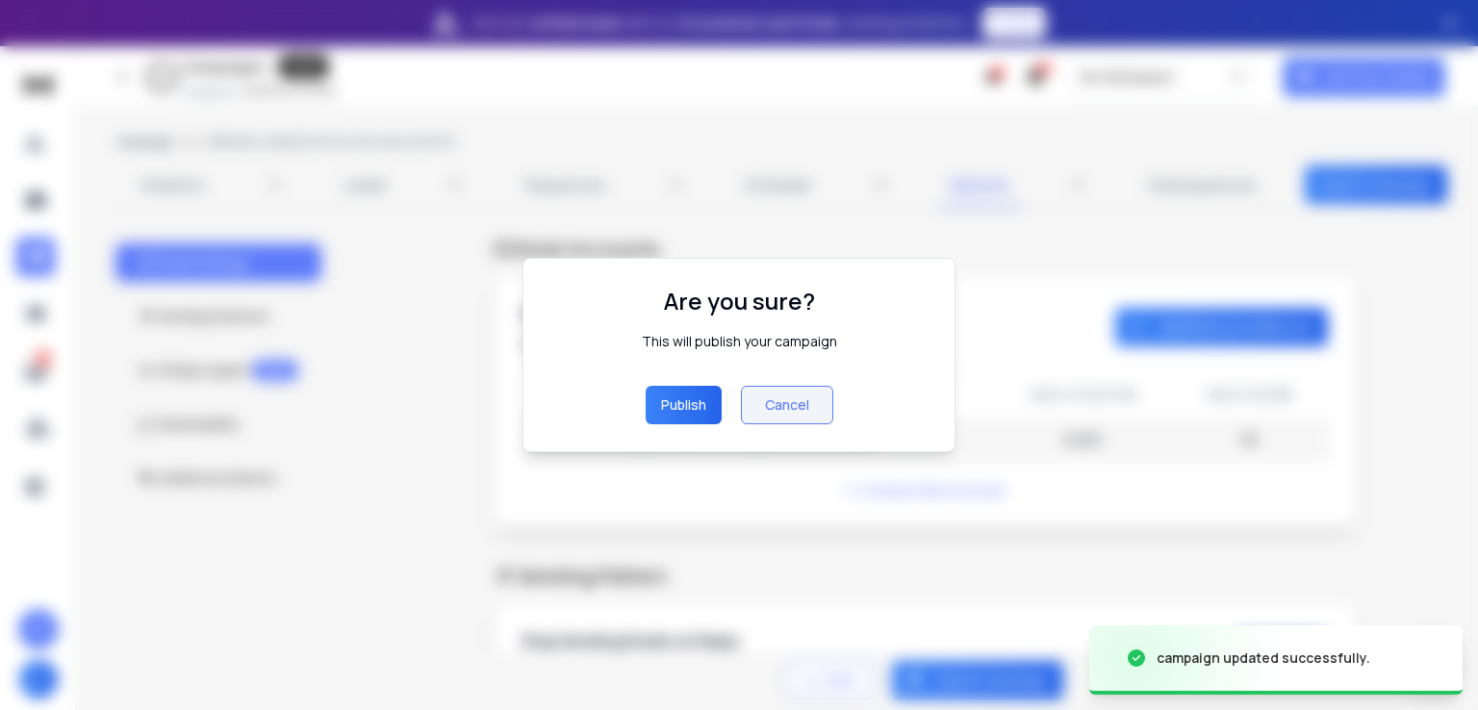
click at [673, 403] on button "Publish" at bounding box center [684, 405] width 76 height 38
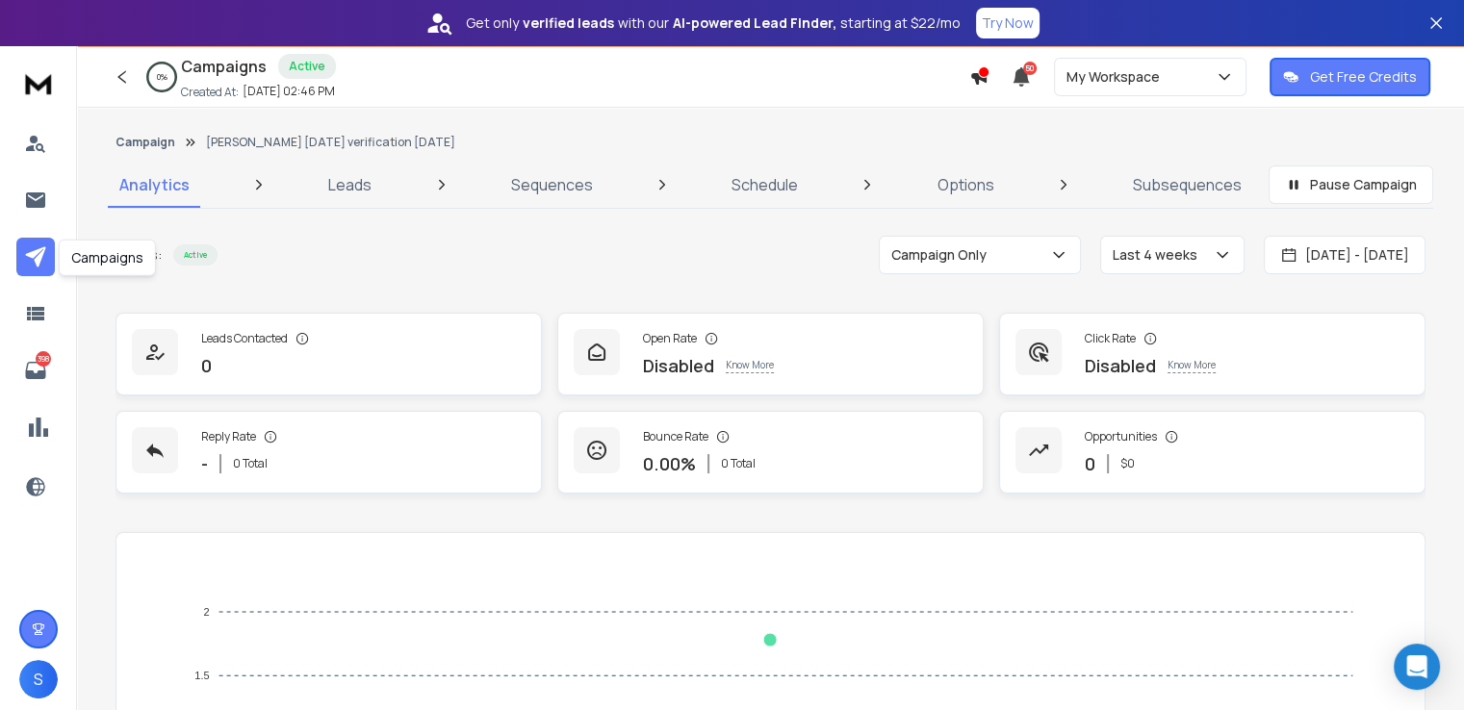
click at [42, 254] on icon at bounding box center [35, 256] width 20 height 20
